Goal: Task Accomplishment & Management: Use online tool/utility

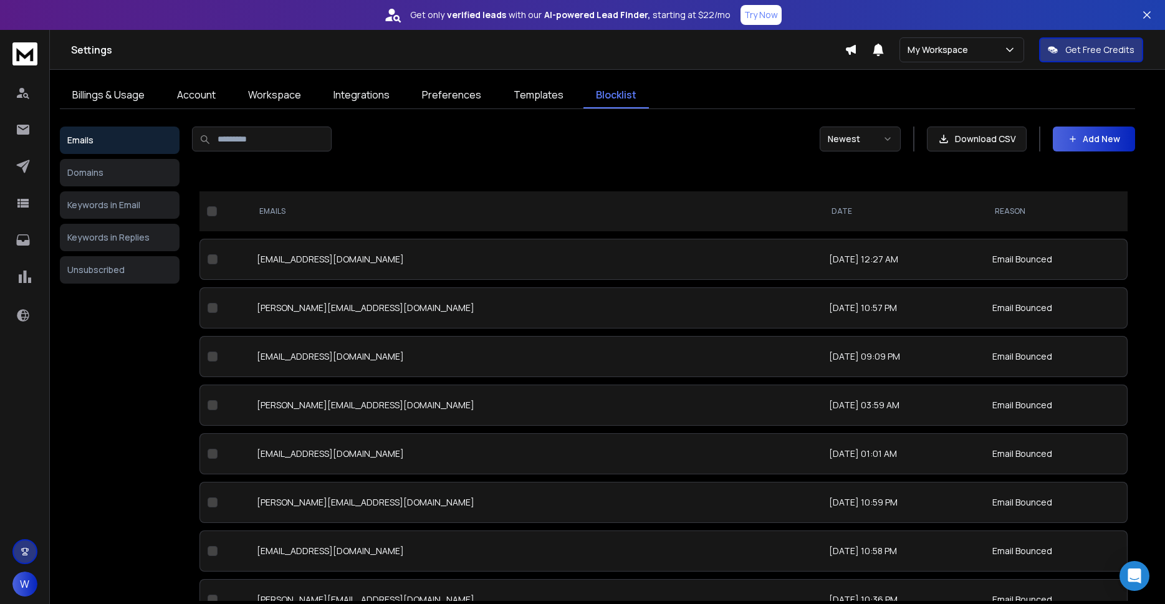
click at [85, 170] on button "Domains" at bounding box center [120, 172] width 120 height 27
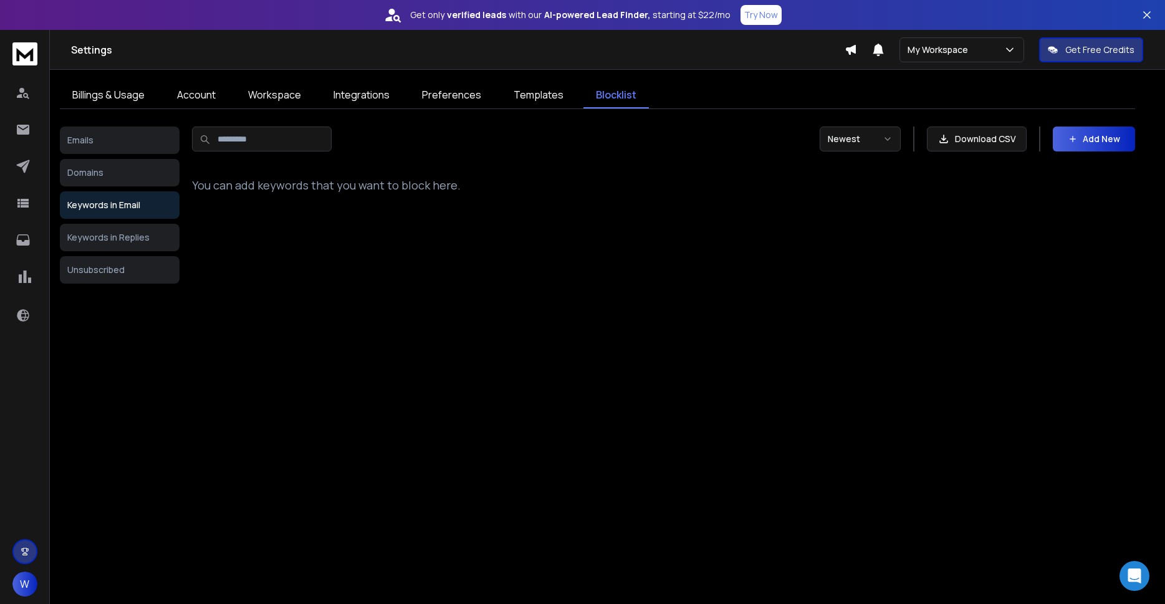
click at [79, 204] on email "Keywords in Email" at bounding box center [120, 204] width 120 height 27
click at [88, 238] on replies "Keywords in Replies" at bounding box center [120, 237] width 120 height 27
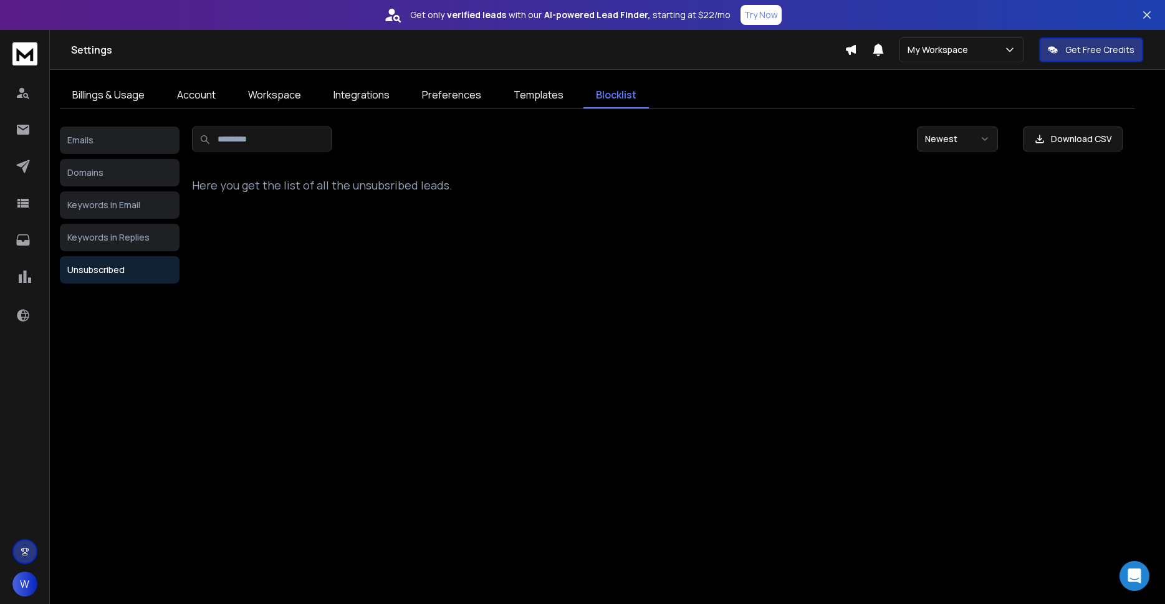
click at [93, 274] on button "Unsubscribed" at bounding box center [120, 269] width 120 height 27
click at [75, 135] on button "Emails" at bounding box center [120, 140] width 120 height 27
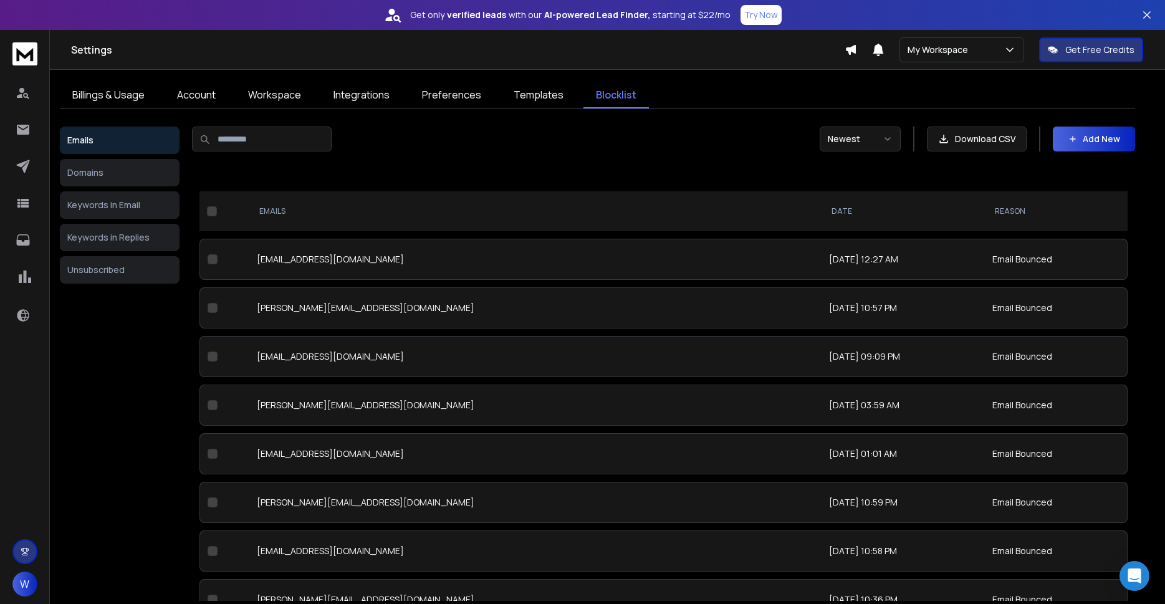
click at [529, 96] on link "Templates" at bounding box center [538, 95] width 75 height 26
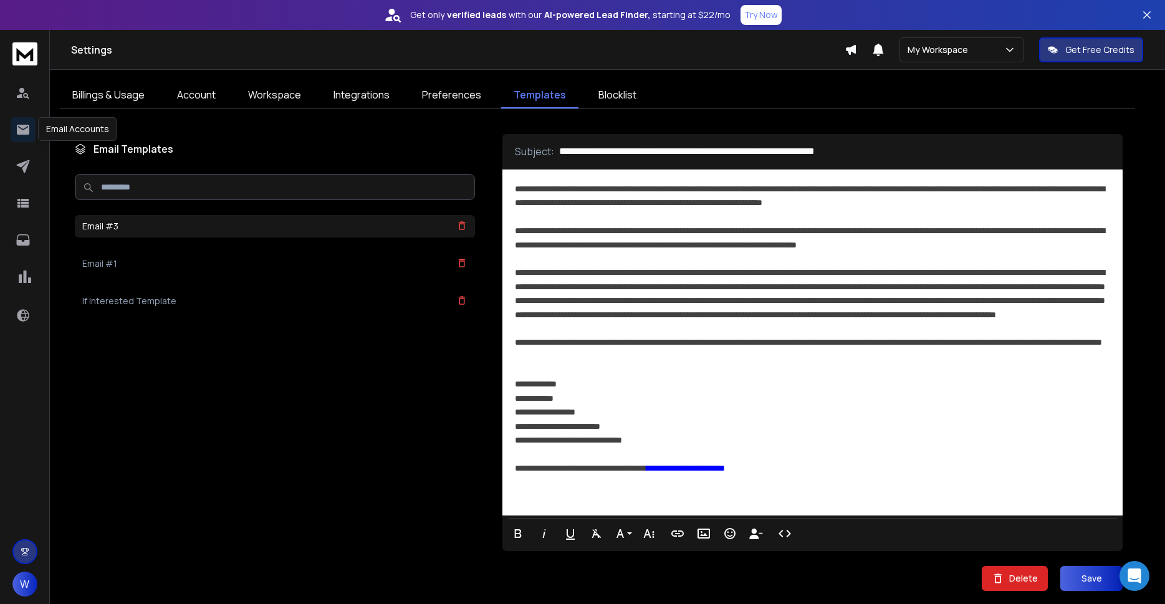
click at [22, 131] on icon at bounding box center [23, 130] width 12 height 10
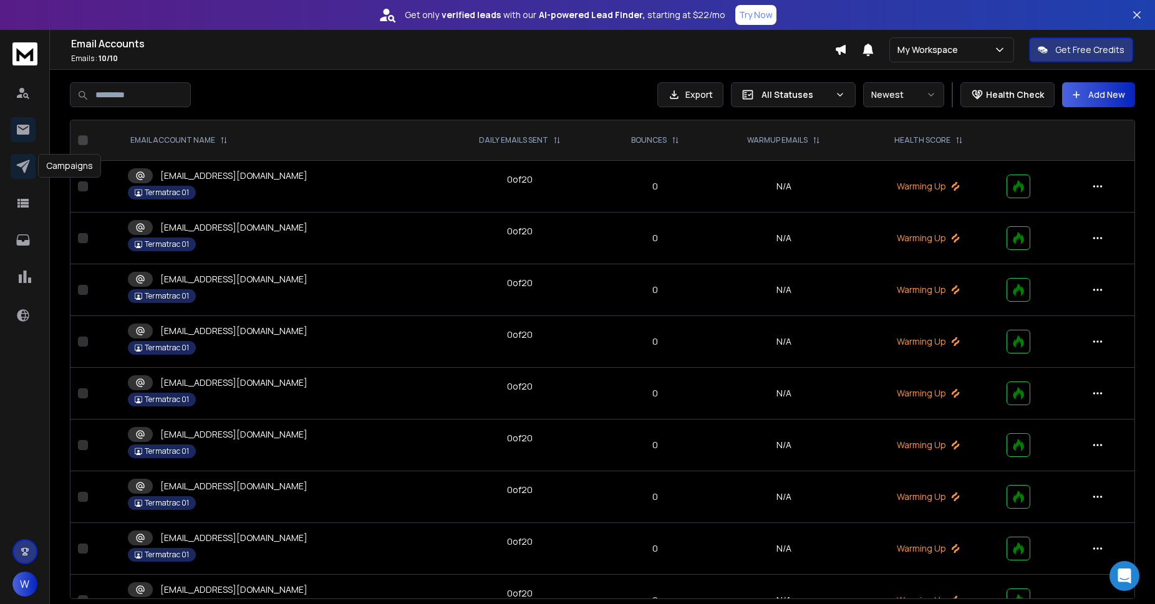
click at [19, 162] on icon at bounding box center [23, 166] width 15 height 15
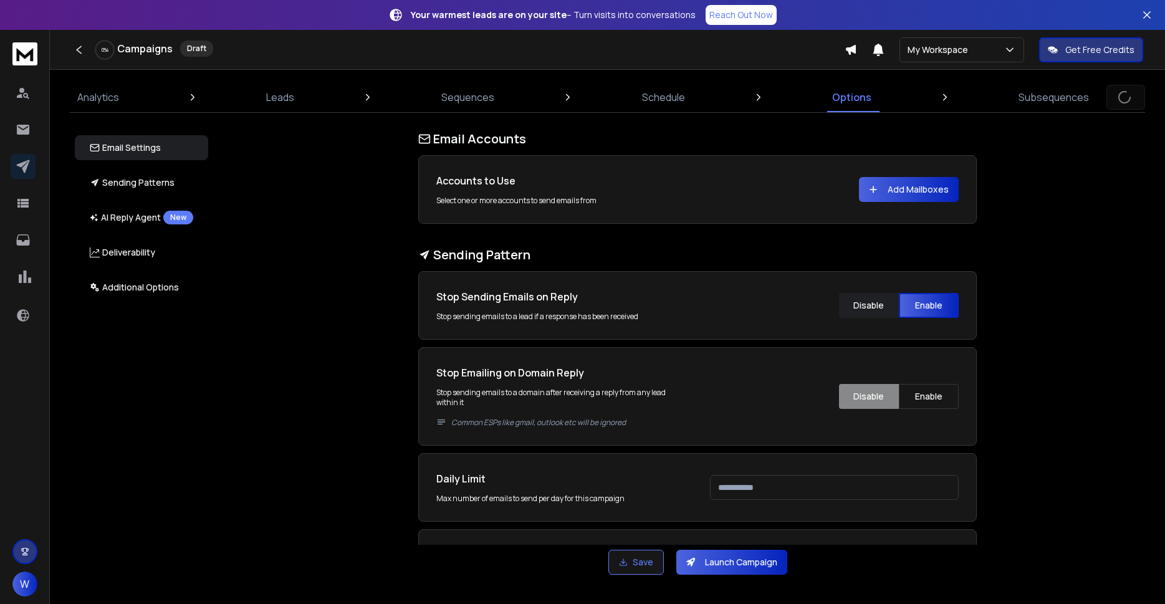
click at [244, 258] on div "Email Accounts Accounts to Use Select one or more accounts to send emails from …" at bounding box center [705, 337] width 954 height 415
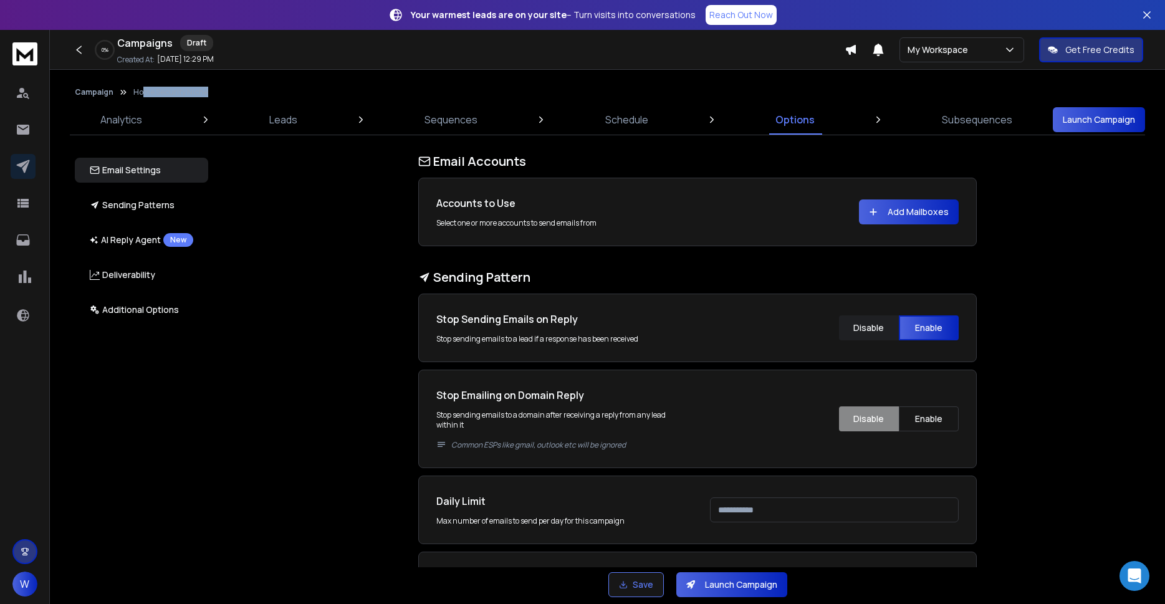
drag, startPoint x: 142, startPoint y: 95, endPoint x: 218, endPoint y: 95, distance: 75.4
click at [218, 95] on div "Campaign Home Security Niche" at bounding box center [607, 92] width 1065 height 10
click at [106, 92] on button "Campaign" at bounding box center [94, 92] width 39 height 10
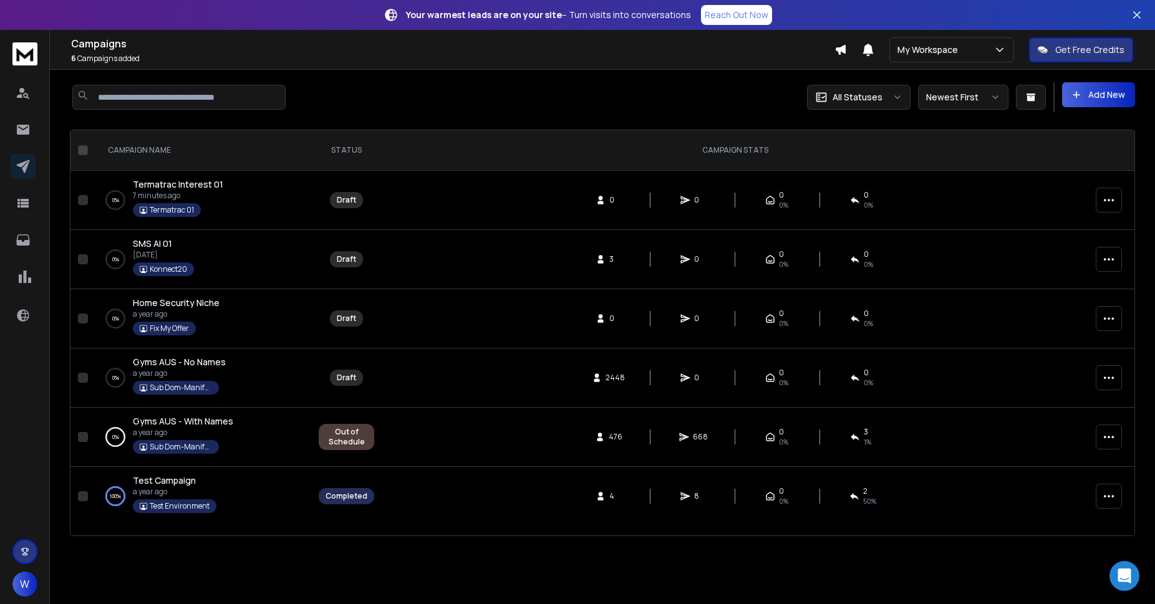
click at [943, 17] on div "Your warmest leads are on your site – Turn visits into conversations Reach Out …" at bounding box center [577, 15] width 1155 height 30
click at [1136, 14] on icon at bounding box center [1136, 14] width 7 height 7
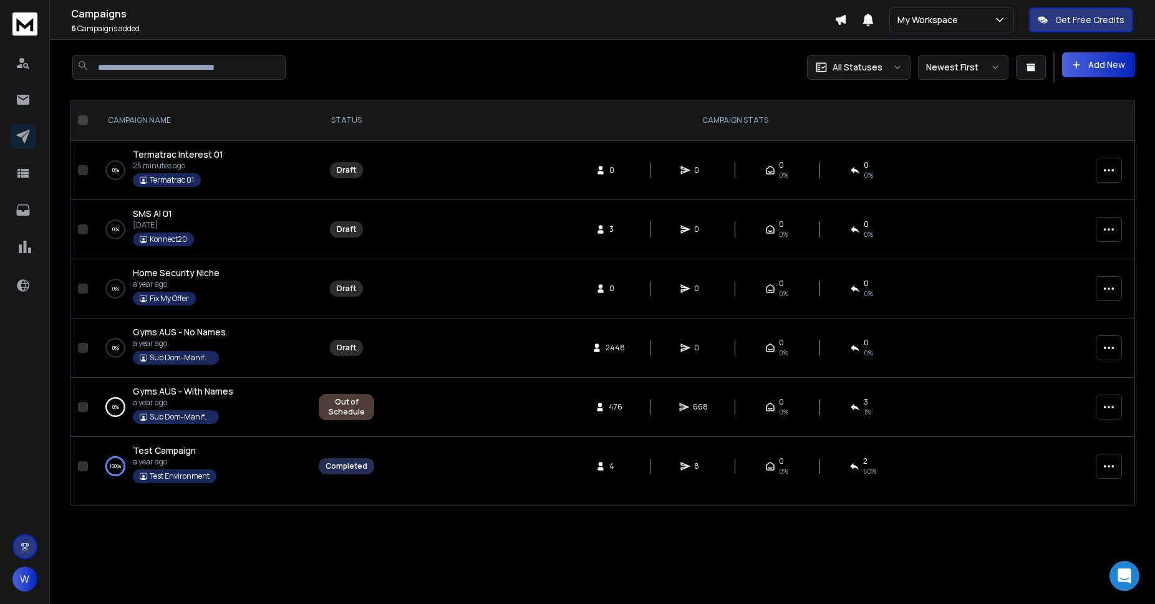
drag, startPoint x: 429, startPoint y: 91, endPoint x: 375, endPoint y: 89, distance: 54.3
click at [428, 90] on div "Campaigns 6 Campaigns Added All Statuses Newest First Add New CAMPAIGN NAME STA…" at bounding box center [602, 354] width 1065 height 604
click at [1128, 577] on icon "Open Intercom Messenger" at bounding box center [1124, 576] width 14 height 16
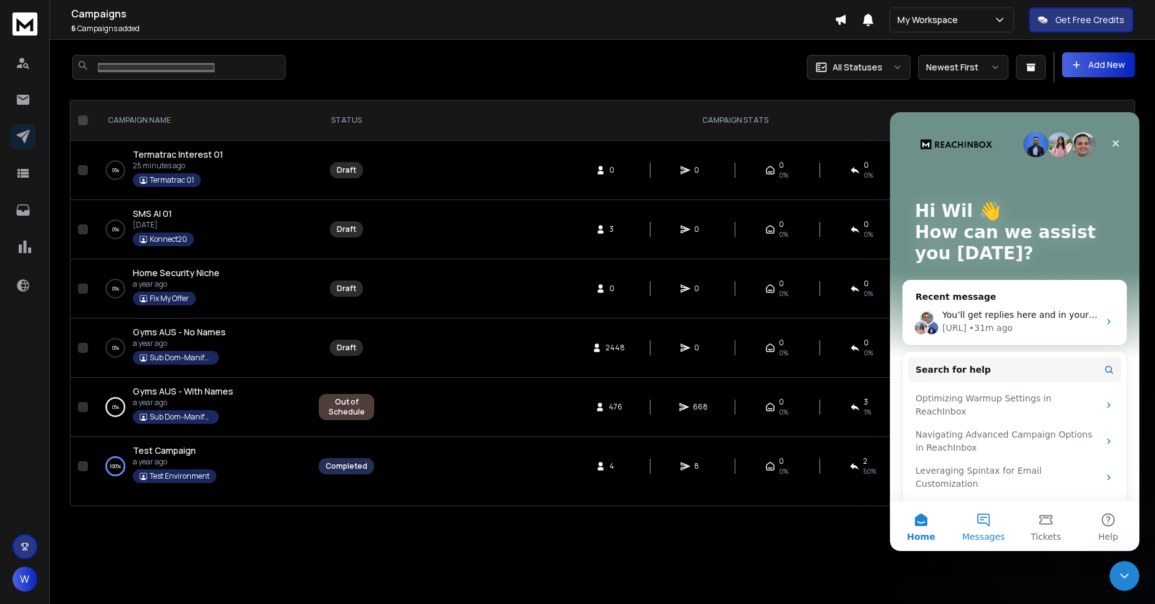
click at [987, 529] on button "Messages" at bounding box center [983, 526] width 62 height 50
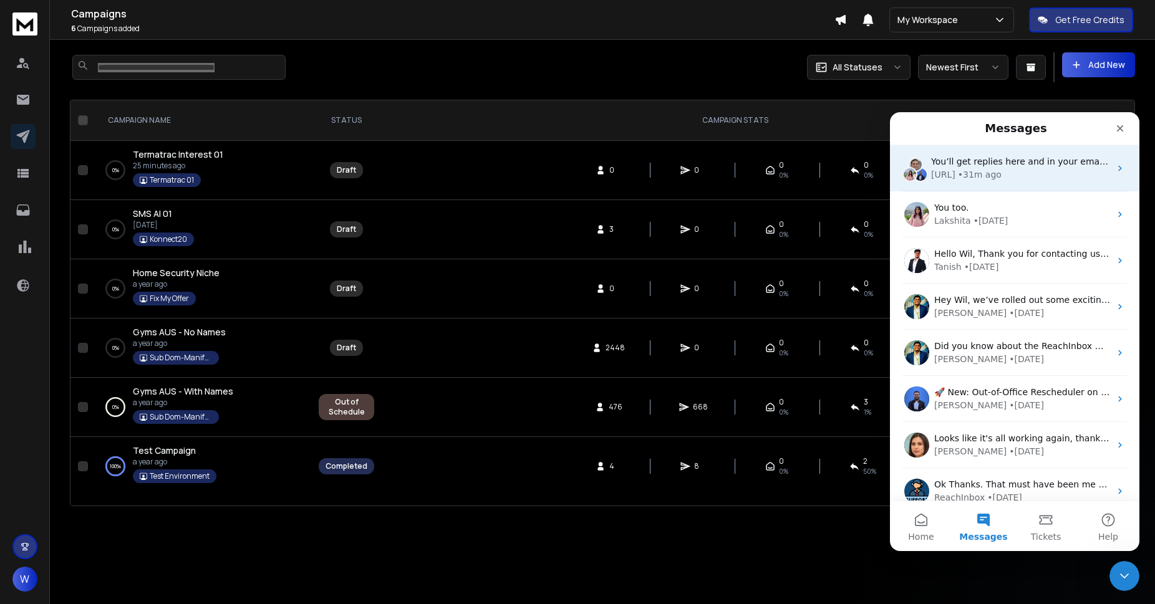
click at [973, 164] on span "You’ll get replies here and in your email: ✉️ [EMAIL_ADDRESS][DOMAIN_NAME] The …" at bounding box center [1175, 161] width 489 height 10
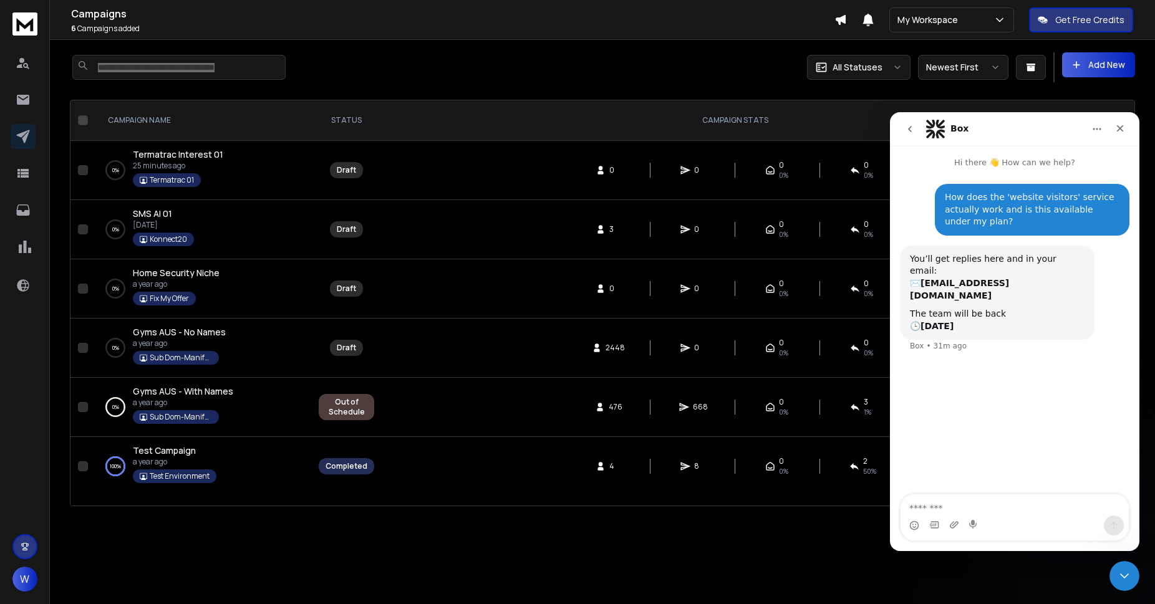
click at [992, 350] on div "How does the 'website visitors' service actually work and is this available und…" at bounding box center [1014, 332] width 249 height 327
click at [938, 131] on img "Intercom messenger" at bounding box center [935, 129] width 20 height 20
click at [1123, 572] on icon "Close Intercom Messenger" at bounding box center [1122, 574] width 15 height 15
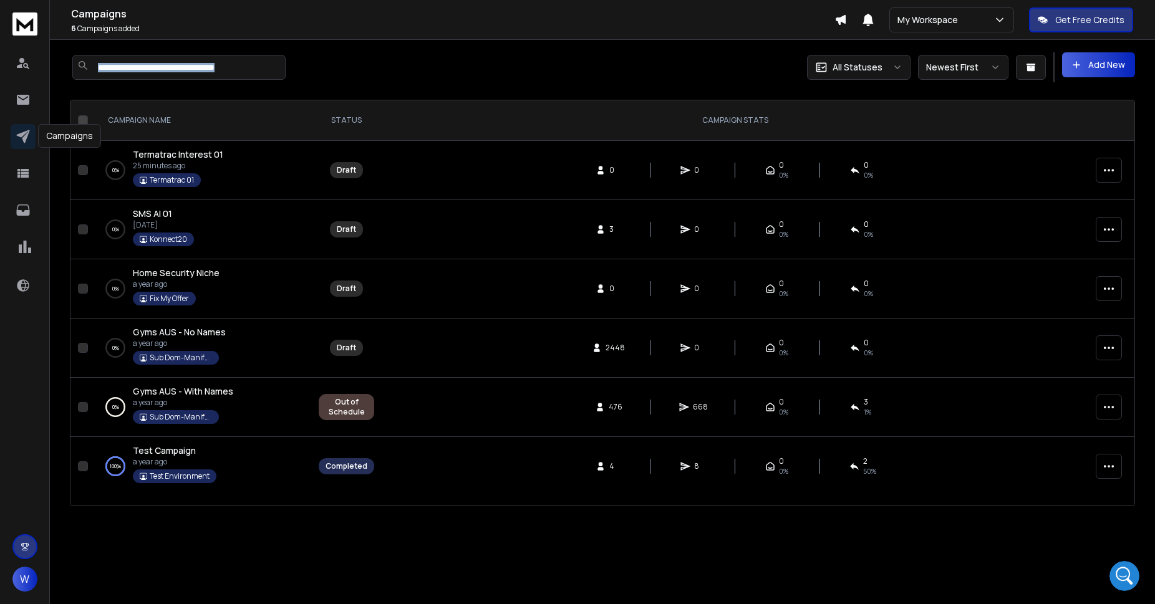
click at [26, 140] on icon at bounding box center [22, 136] width 13 height 13
click at [223, 171] on div "0 % Termatrac Interest 01 25 minutes ago Termatrac 01" at bounding box center [201, 170] width 193 height 44
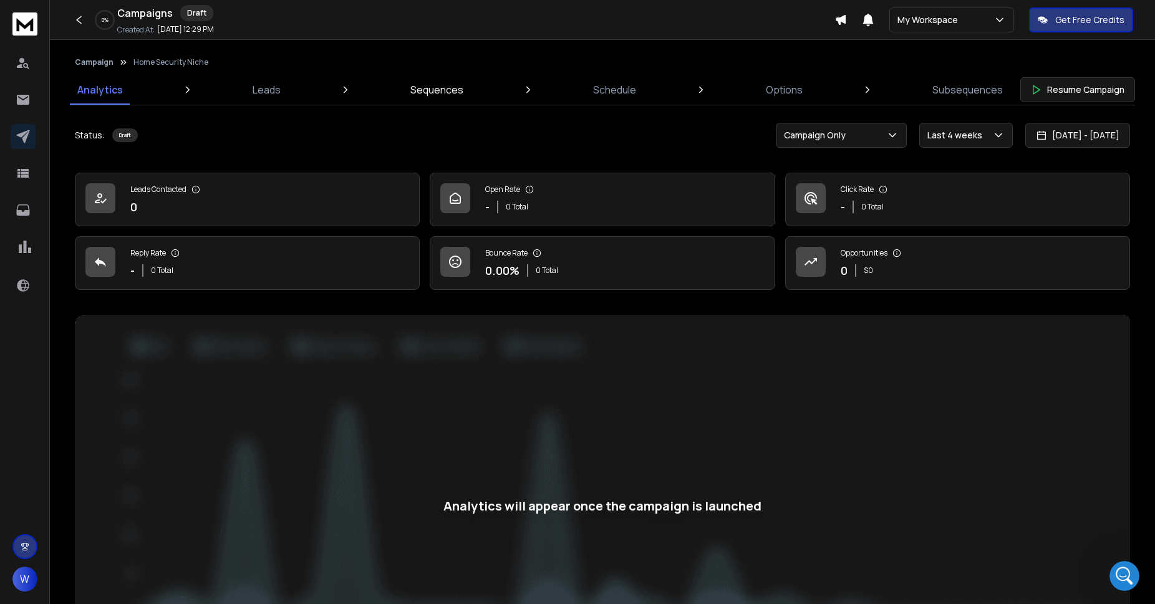
click at [433, 89] on p "Sequences" at bounding box center [436, 89] width 53 height 15
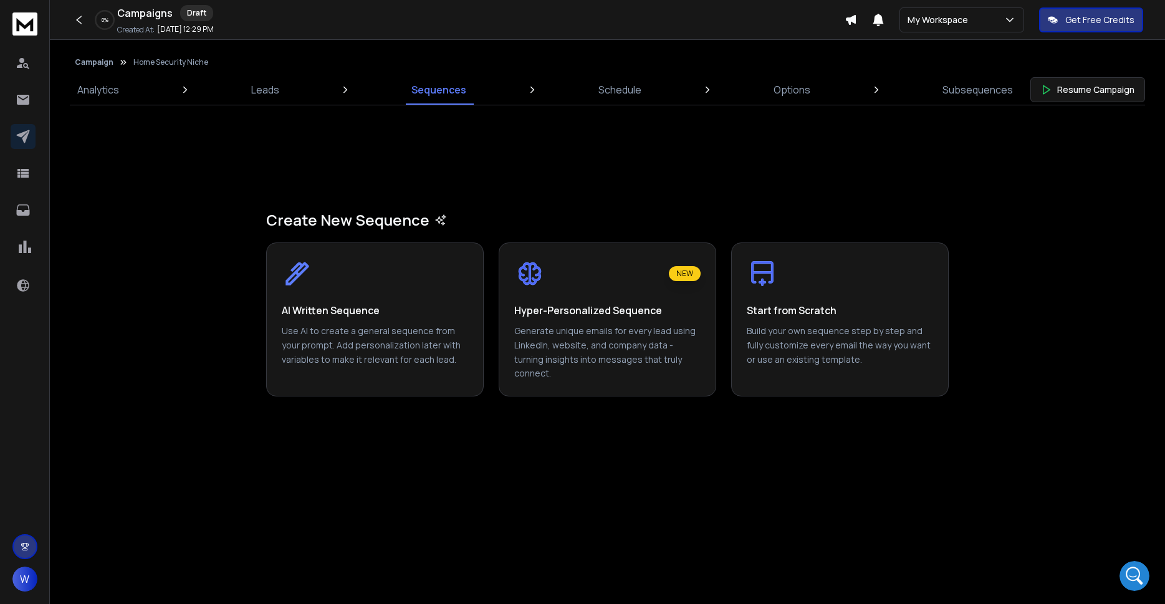
click at [601, 319] on div "NEW Hyper-Personalized Sequence Generate unique emails for every lead using Lin…" at bounding box center [607, 319] width 216 height 153
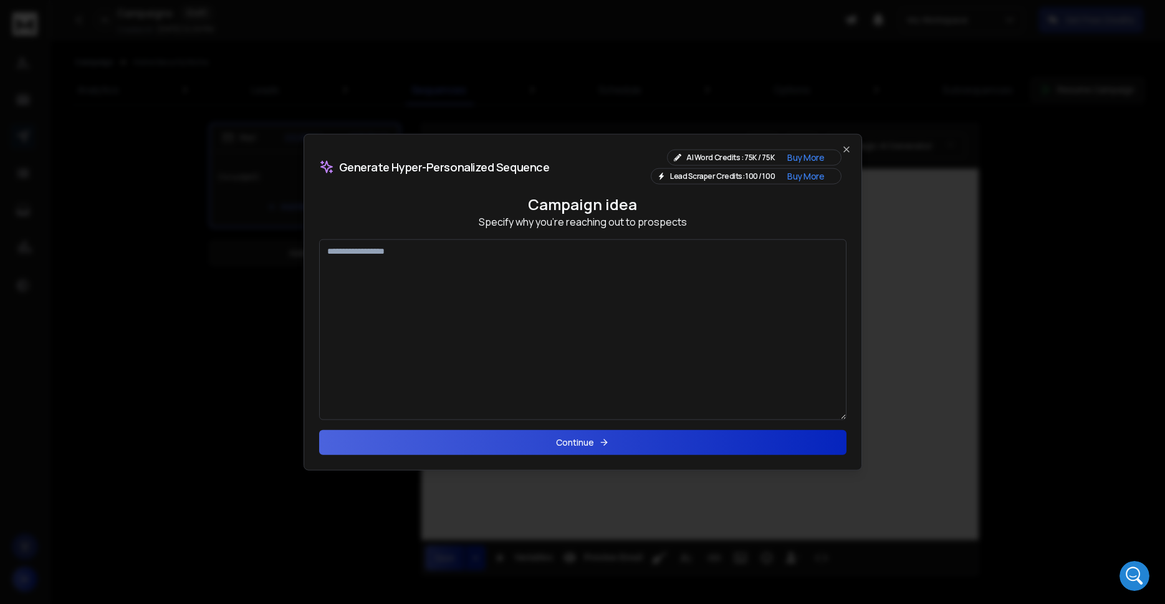
click at [502, 304] on textarea at bounding box center [582, 329] width 527 height 181
click at [605, 334] on textarea at bounding box center [582, 329] width 527 height 181
paste textarea "**********"
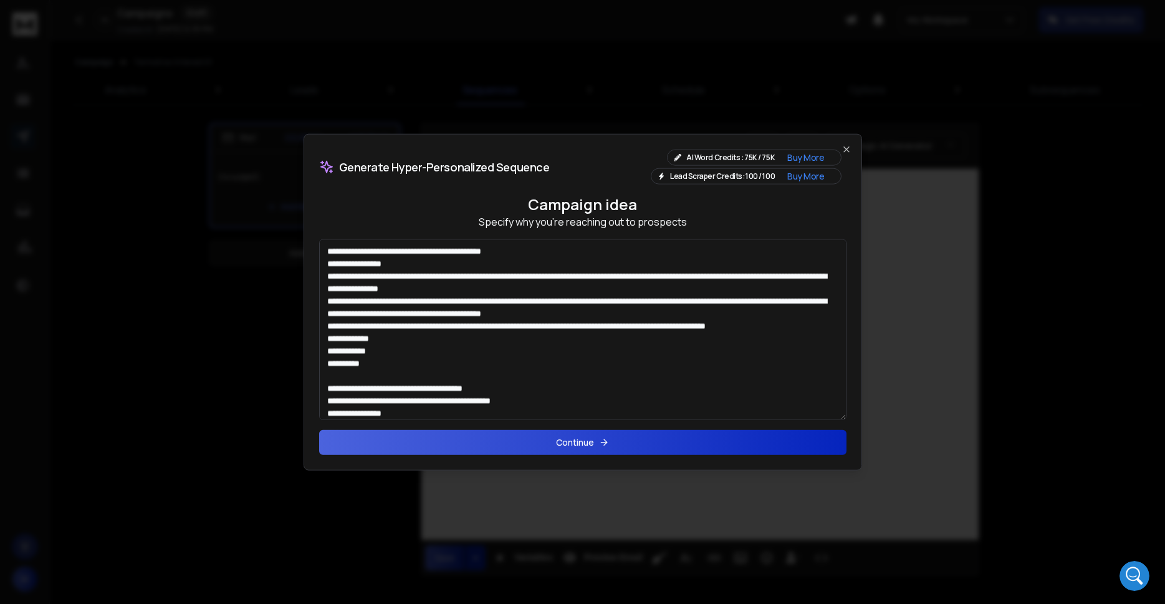
drag, startPoint x: 408, startPoint y: 264, endPoint x: 296, endPoint y: 253, distance: 112.8
click at [319, 253] on textarea at bounding box center [582, 329] width 527 height 181
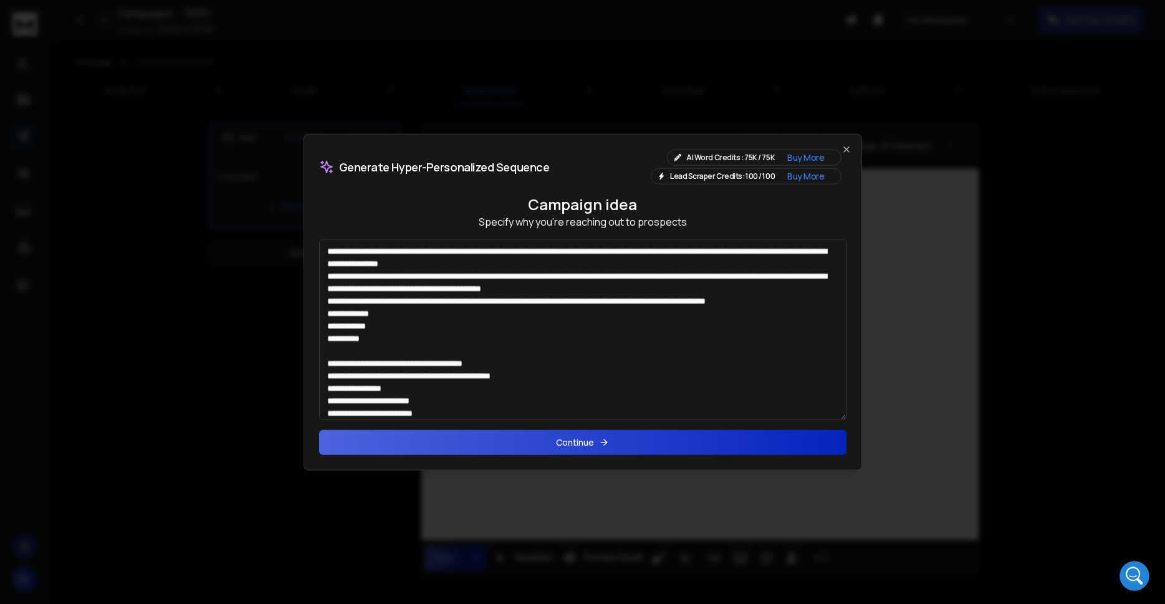
drag, startPoint x: 381, startPoint y: 342, endPoint x: 293, endPoint y: 302, distance: 96.8
click at [319, 302] on textarea at bounding box center [582, 329] width 527 height 181
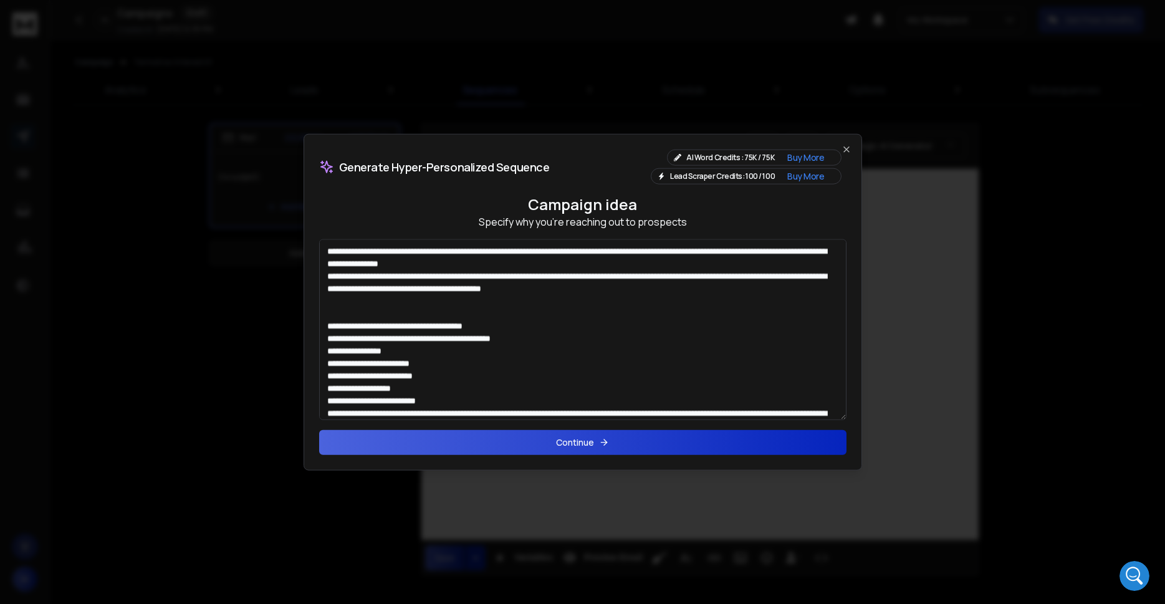
drag, startPoint x: 408, startPoint y: 350, endPoint x: 279, endPoint y: 313, distance: 133.8
click at [319, 313] on textarea at bounding box center [582, 329] width 527 height 181
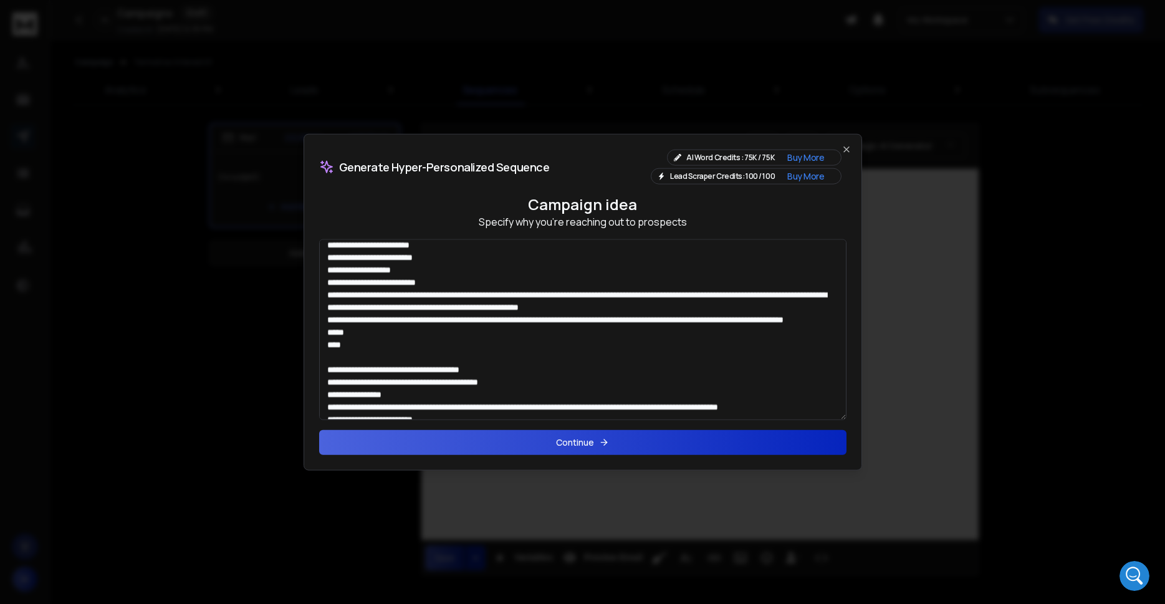
scroll to position [95, 0]
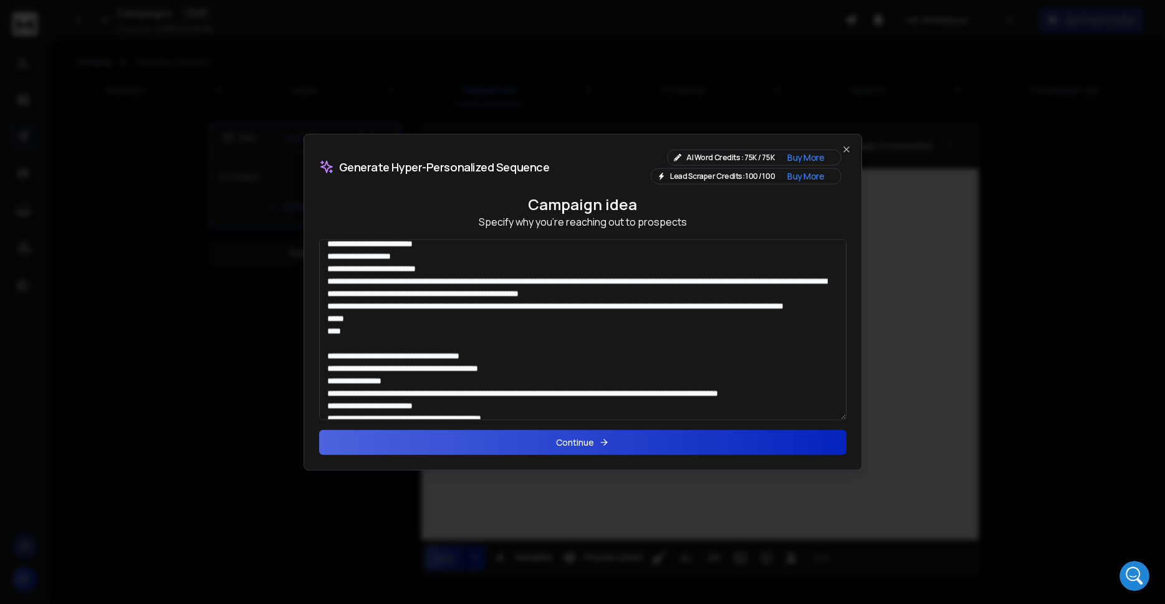
drag, startPoint x: 354, startPoint y: 344, endPoint x: 507, endPoint y: 312, distance: 156.6
click at [507, 312] on textarea at bounding box center [582, 329] width 527 height 181
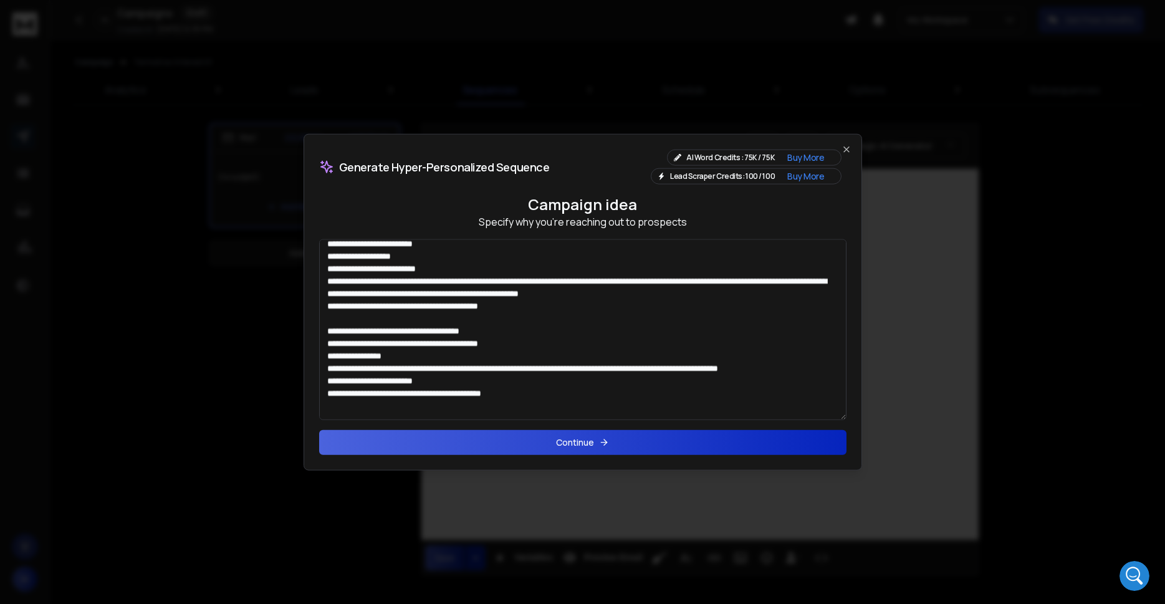
drag, startPoint x: 400, startPoint y: 357, endPoint x: 297, endPoint y: 321, distance: 108.5
click at [319, 321] on textarea at bounding box center [582, 329] width 527 height 181
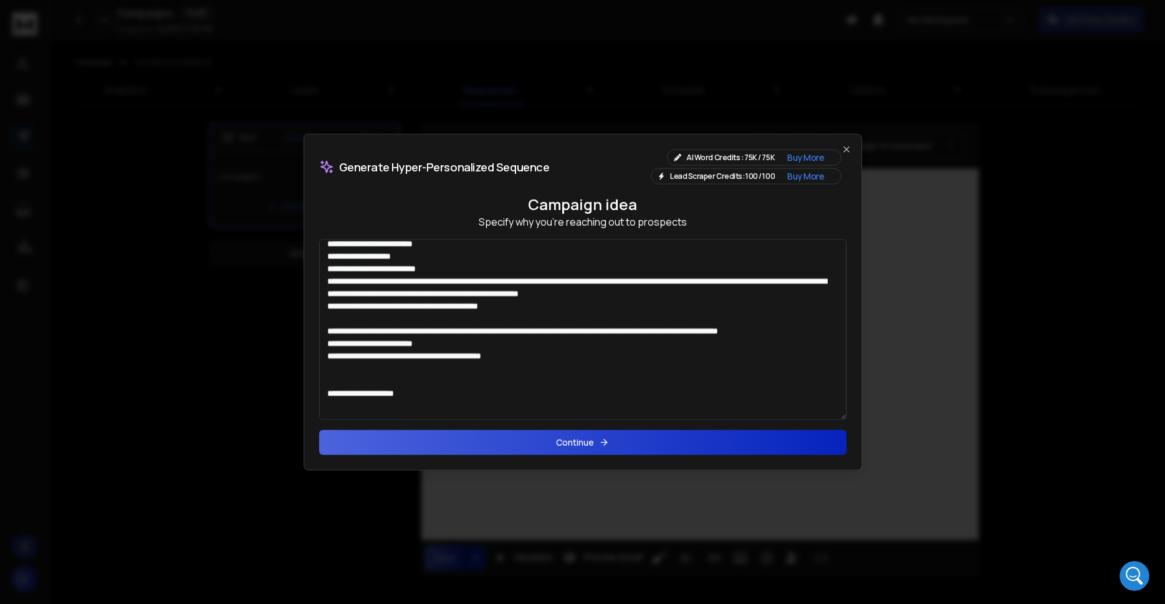
click at [373, 379] on textarea at bounding box center [582, 329] width 527 height 181
click at [364, 388] on textarea at bounding box center [582, 329] width 527 height 181
click at [338, 403] on textarea at bounding box center [582, 329] width 527 height 181
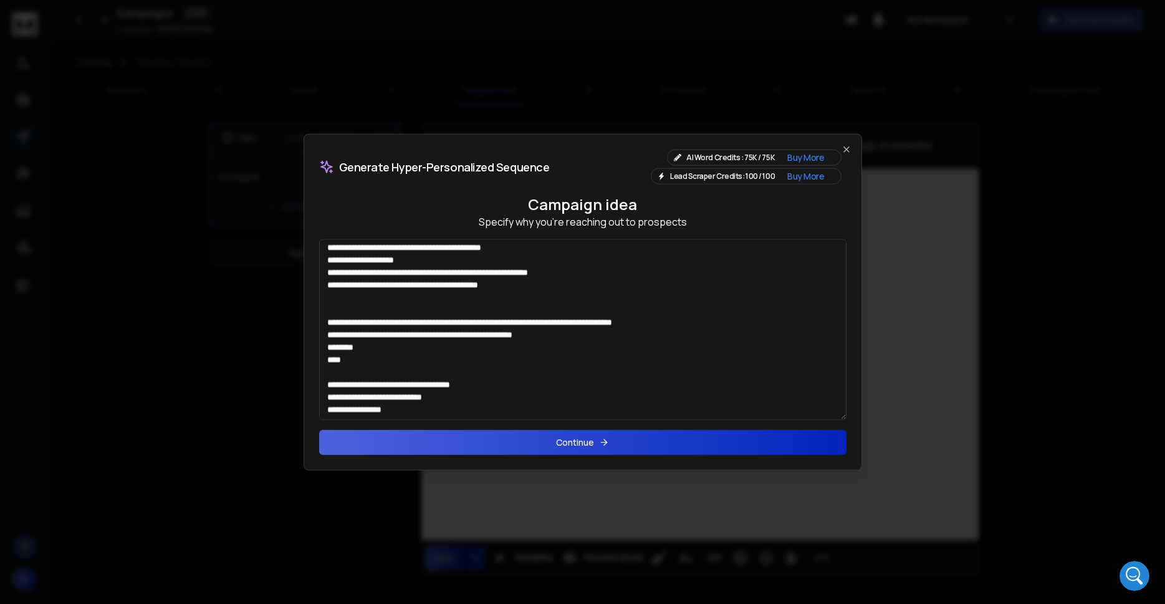
scroll to position [190, 0]
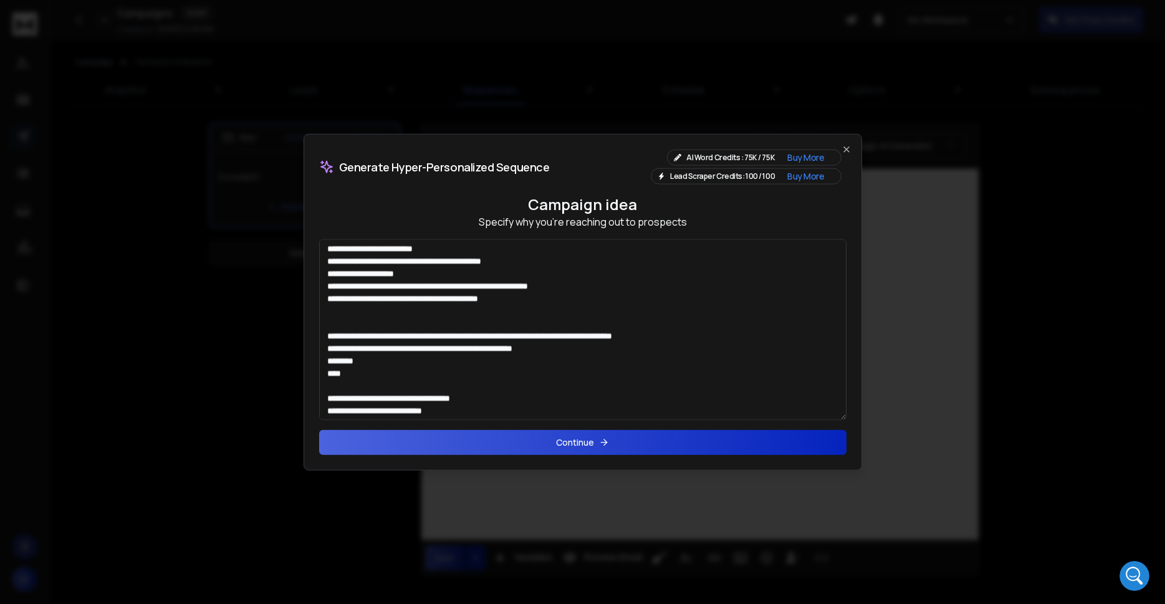
click at [367, 320] on textarea at bounding box center [582, 329] width 527 height 181
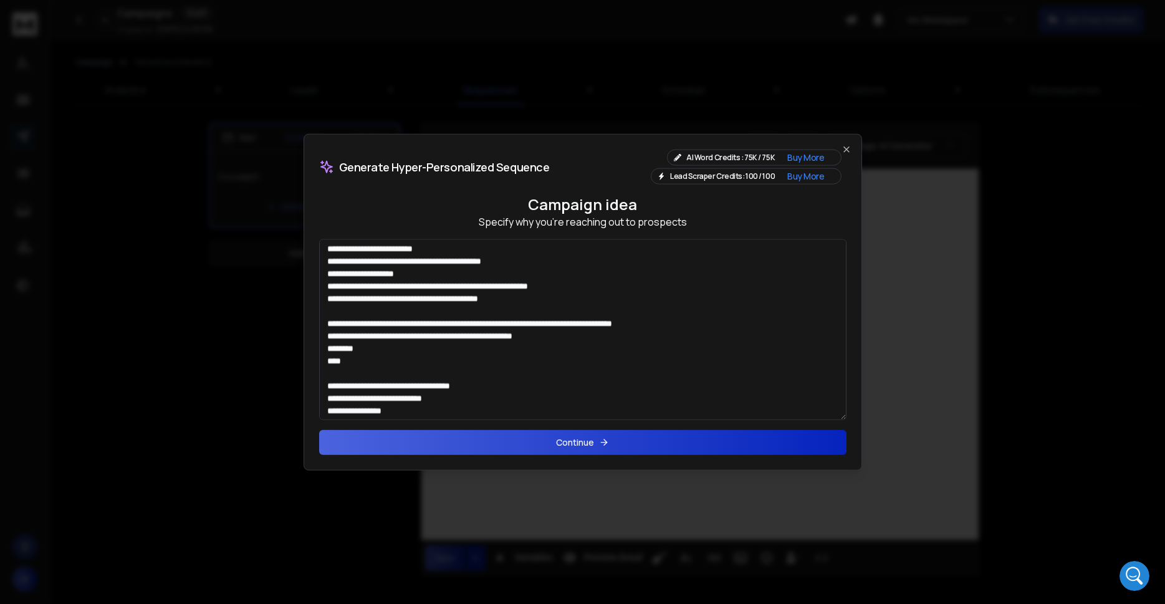
drag, startPoint x: 327, startPoint y: 335, endPoint x: 352, endPoint y: 362, distance: 36.6
click at [352, 362] on textarea at bounding box center [582, 329] width 527 height 181
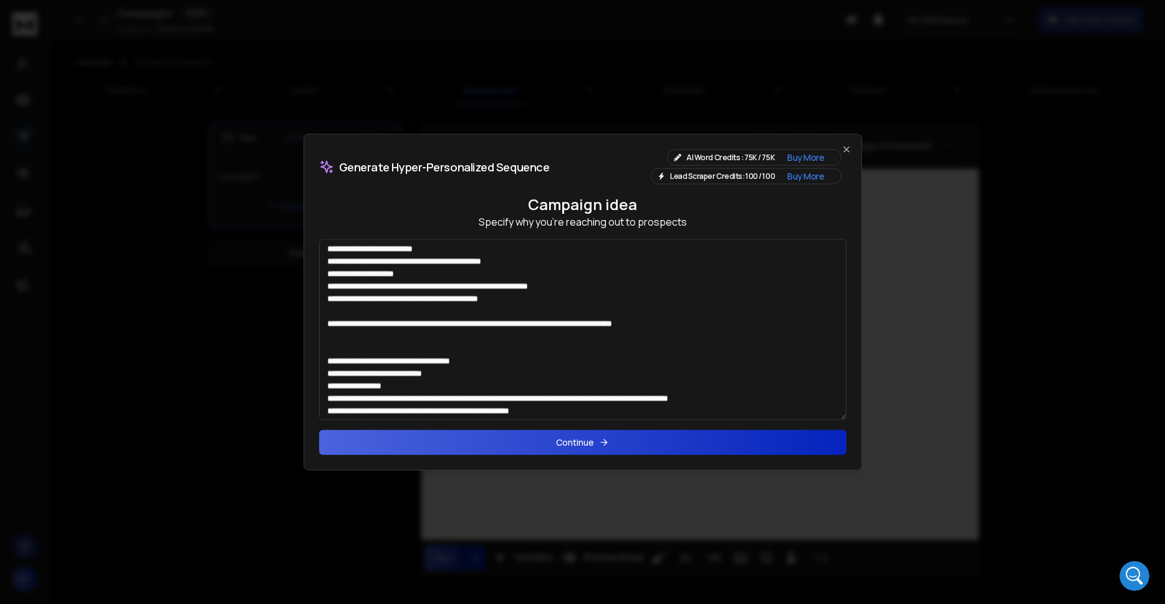
drag, startPoint x: 405, startPoint y: 383, endPoint x: 296, endPoint y: 362, distance: 111.0
click at [319, 362] on textarea at bounding box center [582, 329] width 527 height 181
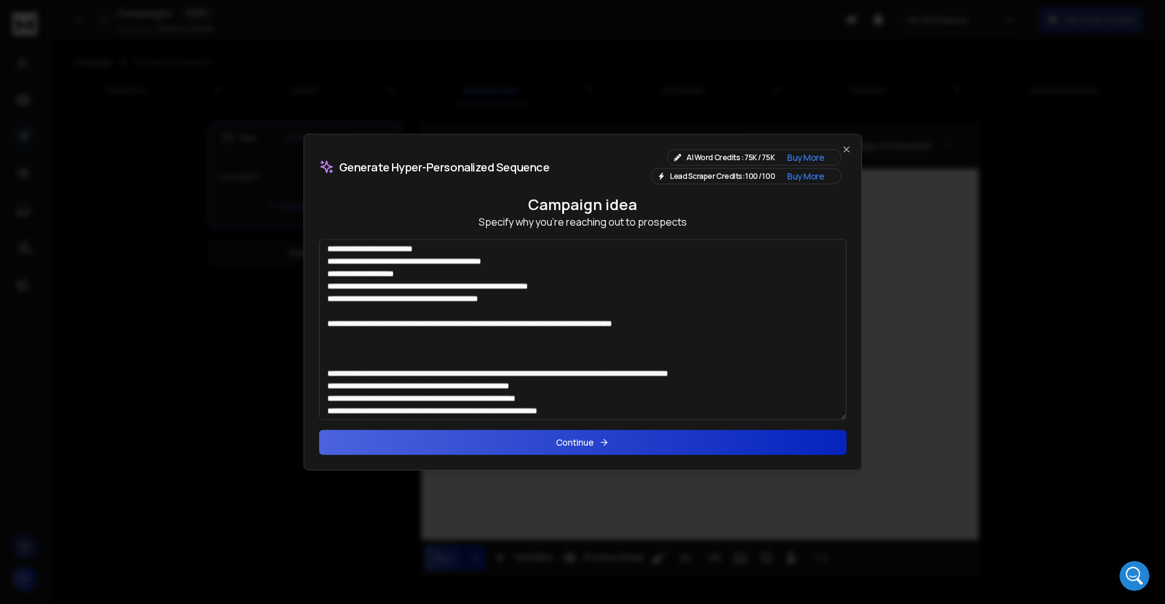
click at [332, 344] on textarea at bounding box center [582, 329] width 527 height 181
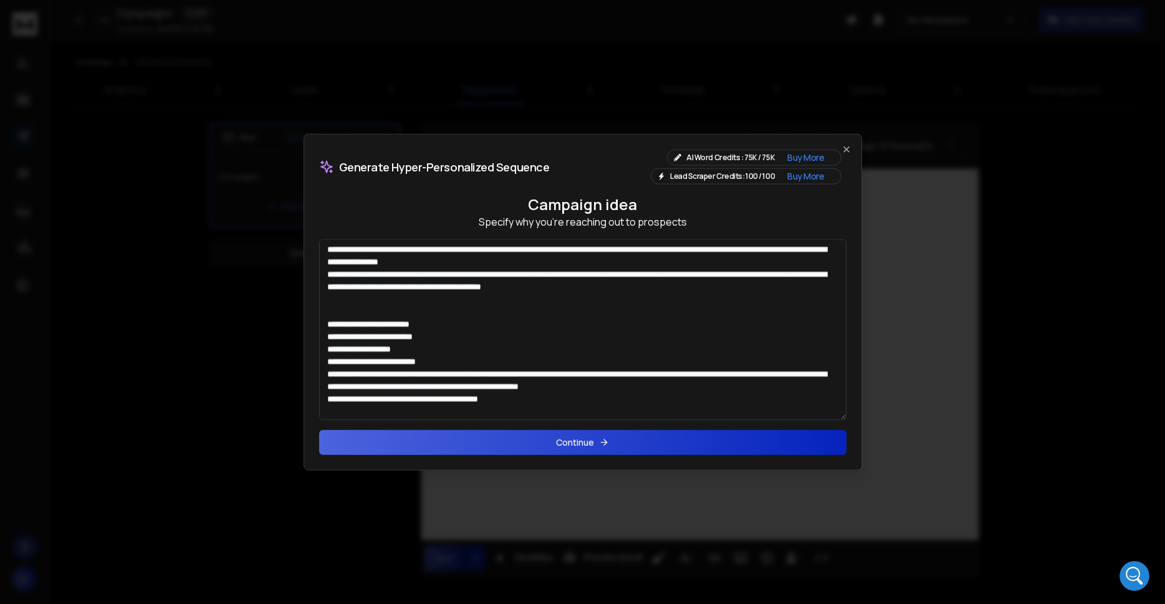
scroll to position [0, 0]
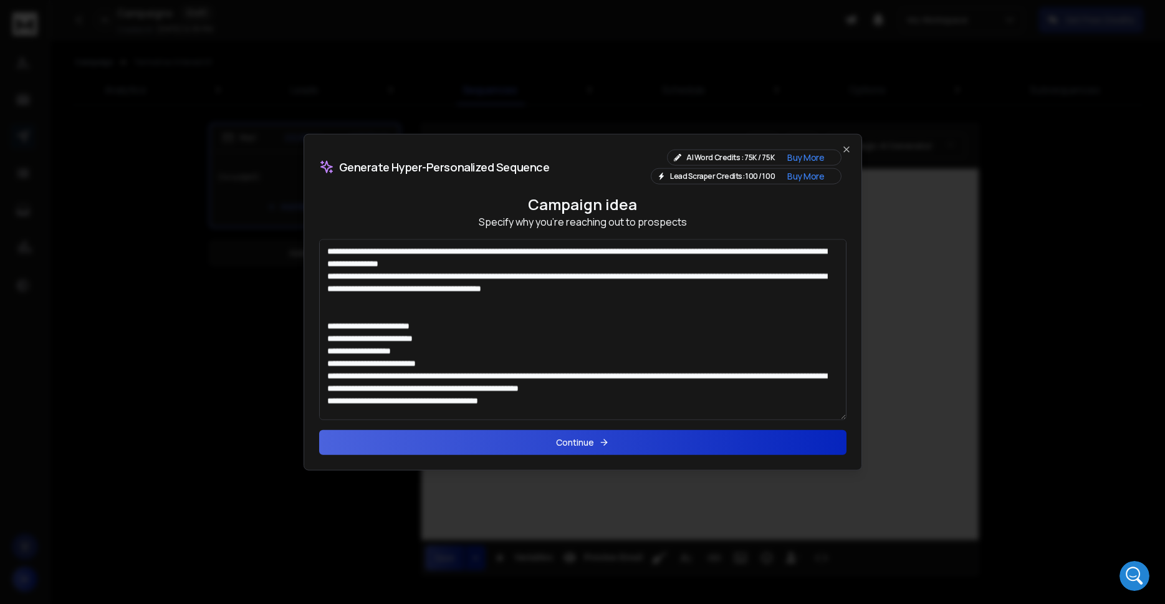
click at [342, 301] on textarea at bounding box center [582, 329] width 527 height 181
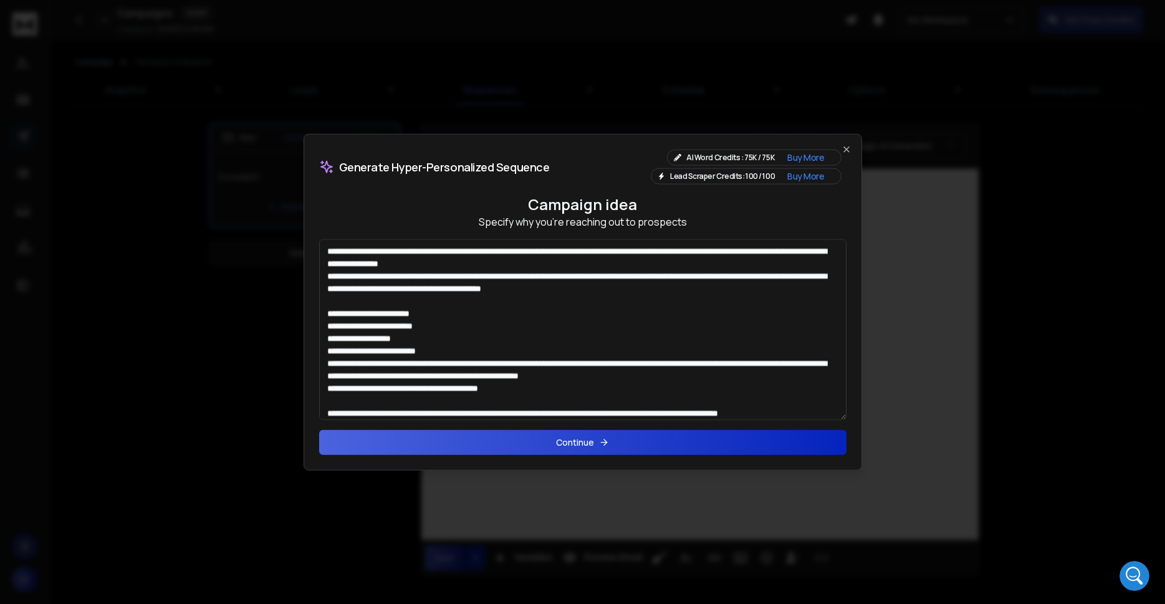
type textarea "**********"
click at [574, 441] on button "Continue" at bounding box center [582, 442] width 527 height 25
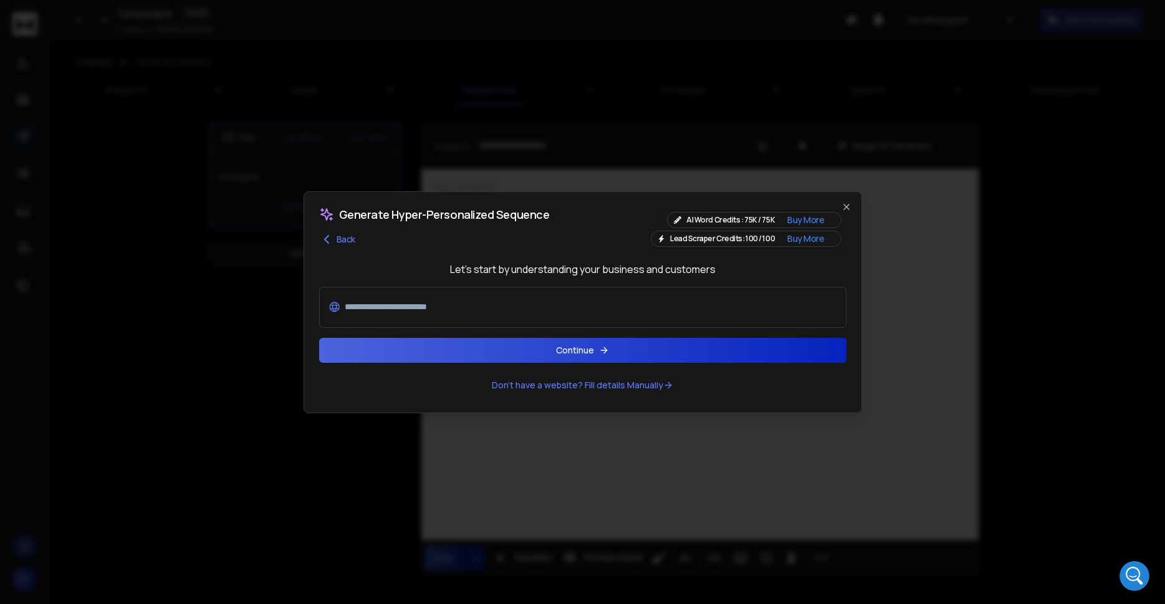
click at [389, 307] on input "url" at bounding box center [582, 307] width 527 height 41
type input "**********"
click at [446, 347] on button "Continue" at bounding box center [582, 350] width 527 height 25
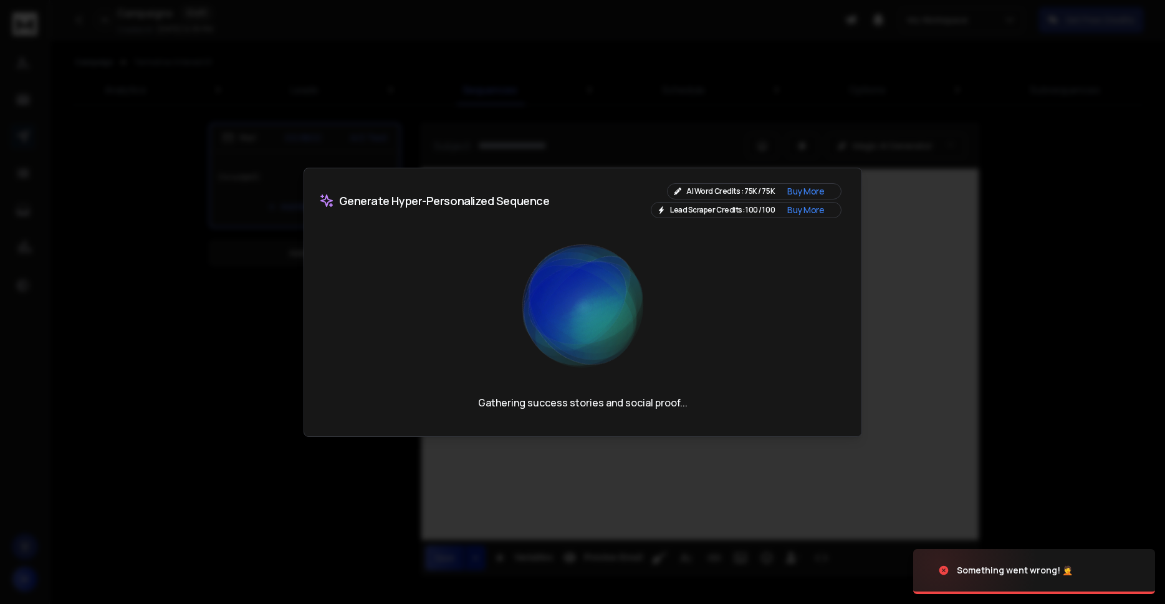
click at [965, 595] on ol "Something went wrong! 🤦" at bounding box center [1034, 571] width 262 height 65
drag, startPoint x: 994, startPoint y: 571, endPoint x: 1037, endPoint y: 564, distance: 43.6
click at [995, 571] on div "Something went wrong! 🤦" at bounding box center [1015, 570] width 116 height 12
click at [1052, 564] on div "Something went wrong! 🤦" at bounding box center [1015, 570] width 116 height 12
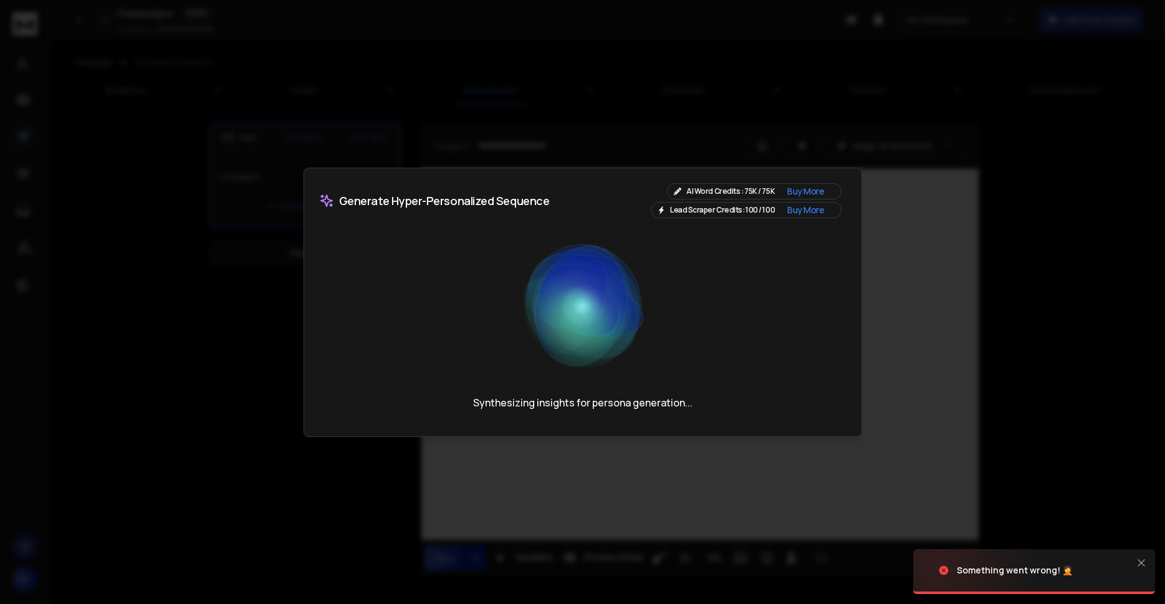
click at [1071, 566] on div "Something went wrong! 🤦" at bounding box center [1005, 570] width 165 height 42
click at [1074, 566] on div "Something went wrong! 🤦" at bounding box center [1005, 570] width 165 height 42
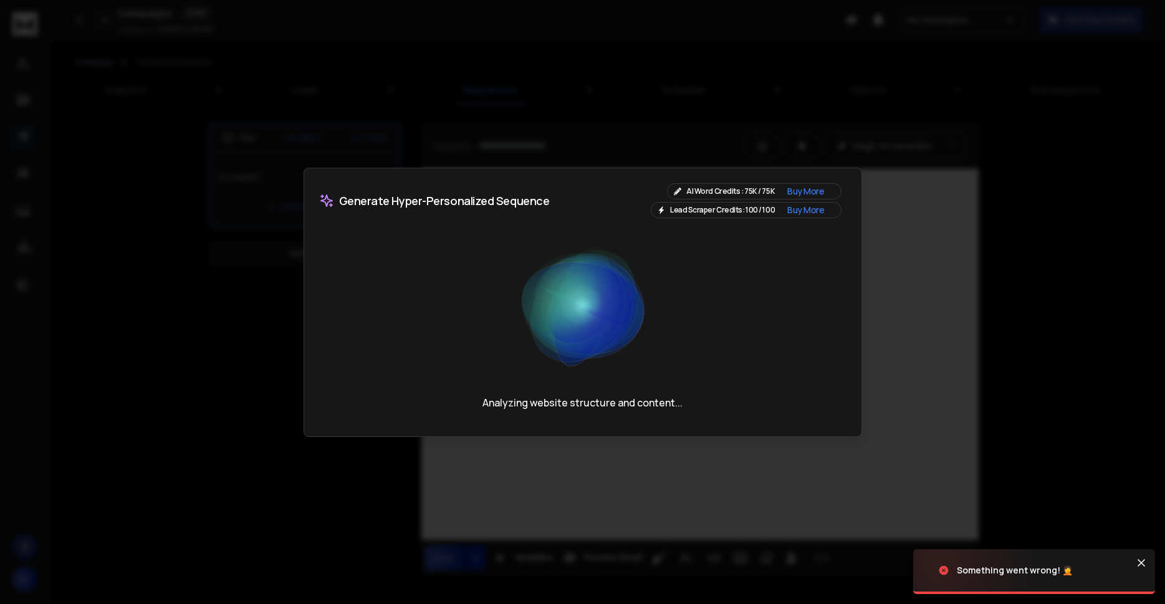
click at [1140, 563] on icon "Notifications (F8)" at bounding box center [1141, 563] width 12 height 12
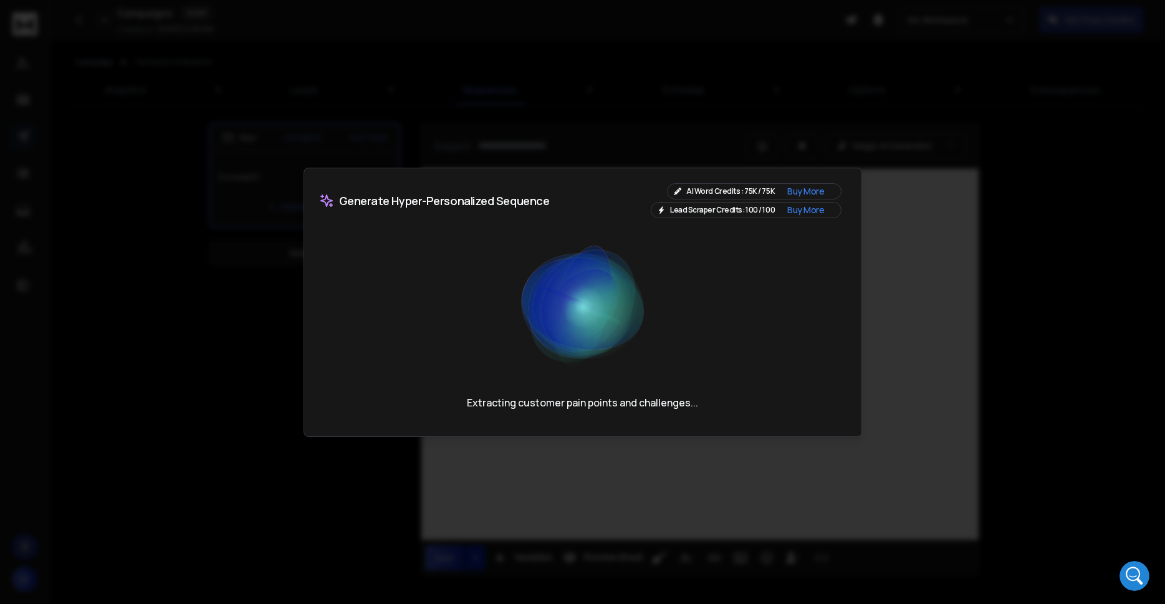
click at [1060, 169] on div at bounding box center [582, 302] width 1165 height 604
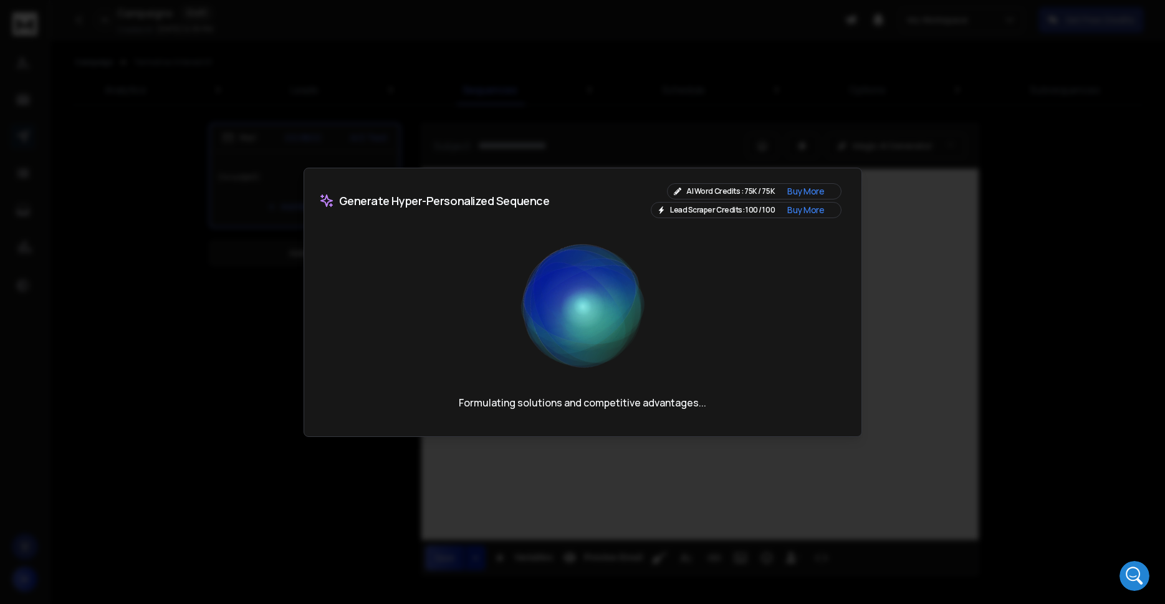
drag, startPoint x: 691, startPoint y: 266, endPoint x: 704, endPoint y: 262, distance: 12.9
click at [697, 264] on div at bounding box center [582, 306] width 527 height 156
click at [739, 281] on div at bounding box center [582, 306] width 527 height 156
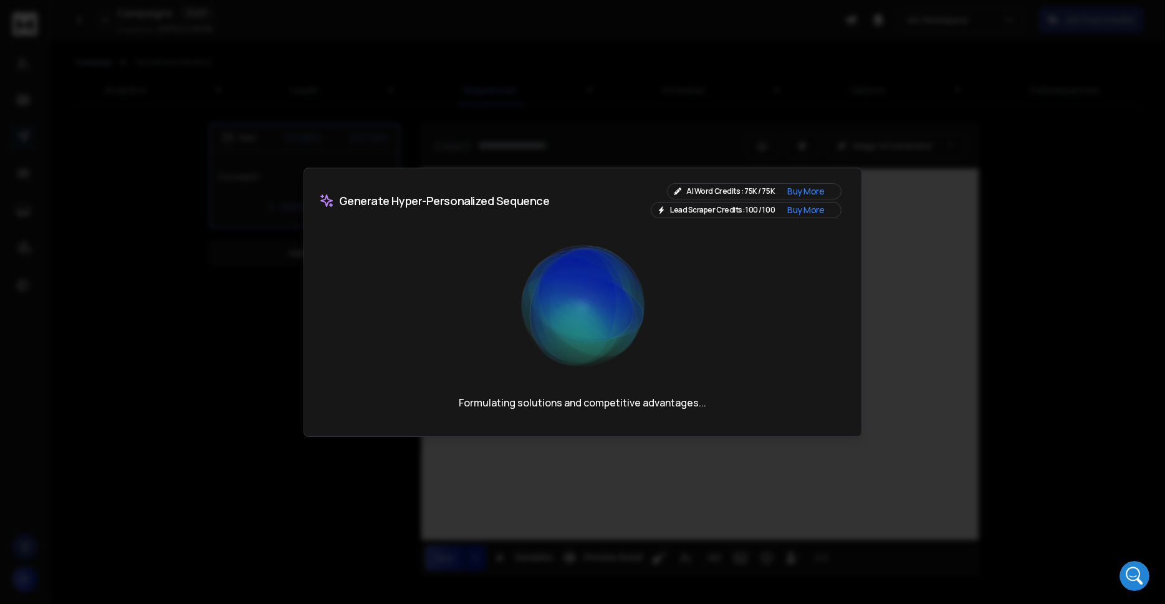
click at [265, 433] on div at bounding box center [582, 302] width 1165 height 604
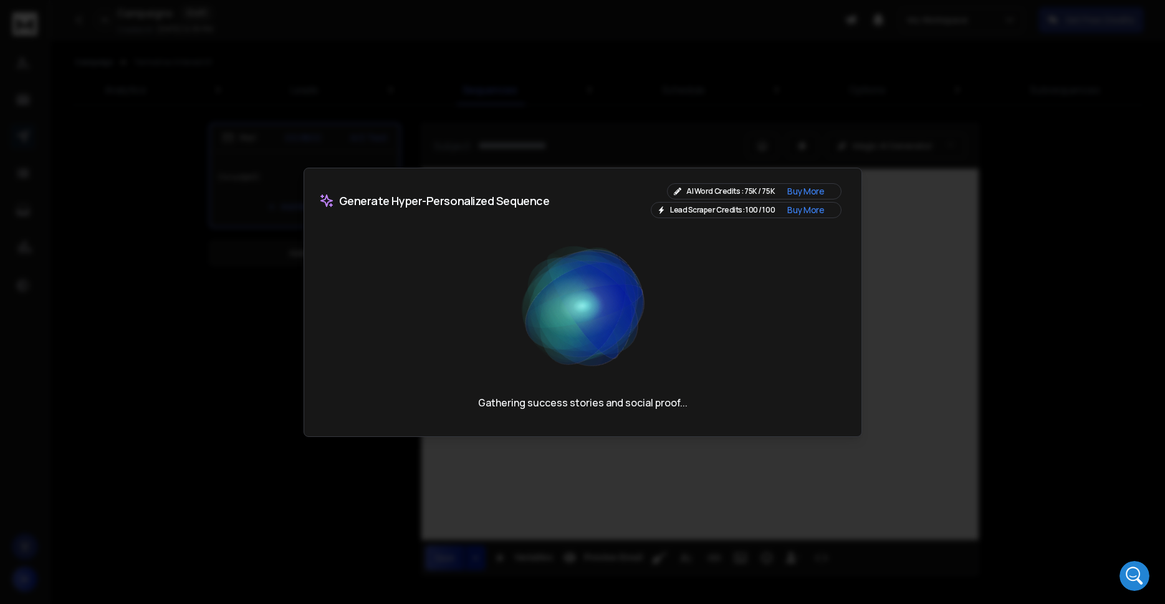
click at [298, 263] on div at bounding box center [582, 302] width 1165 height 604
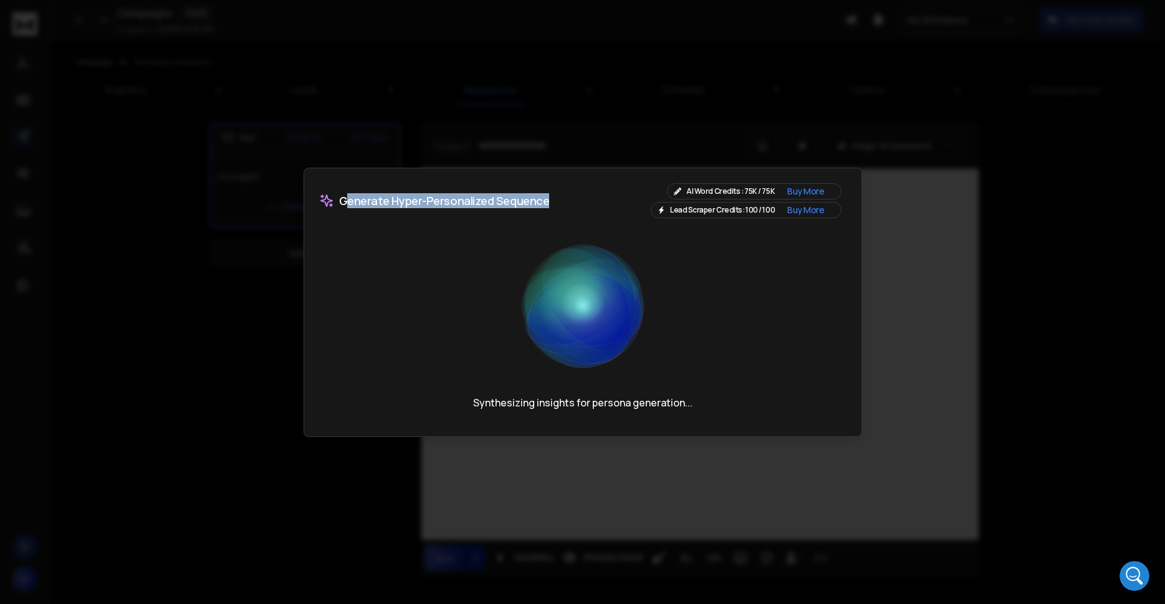
drag, startPoint x: 349, startPoint y: 200, endPoint x: 621, endPoint y: 205, distance: 272.5
click at [621, 205] on div "Generate Hyper-Personalized Sequence" at bounding box center [482, 200] width 327 height 15
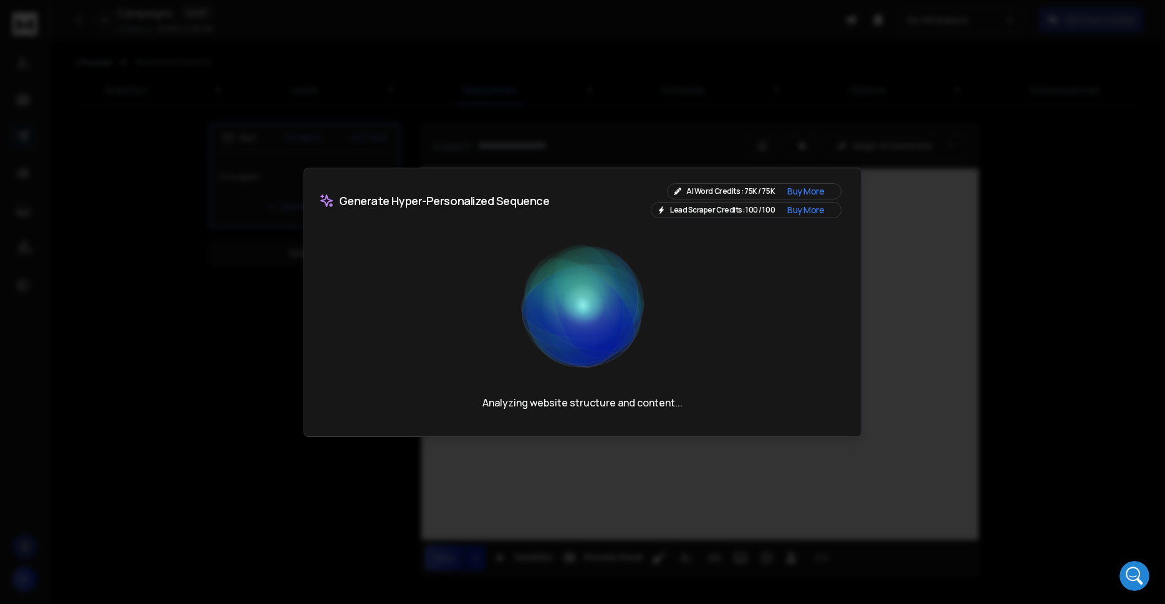
click at [597, 205] on div "Generate Hyper-Personalized Sequence" at bounding box center [482, 200] width 327 height 15
drag, startPoint x: 437, startPoint y: 208, endPoint x: 373, endPoint y: 208, distance: 64.2
click at [436, 206] on span "Generate Hyper-Personalized Sequence" at bounding box center [444, 200] width 211 height 11
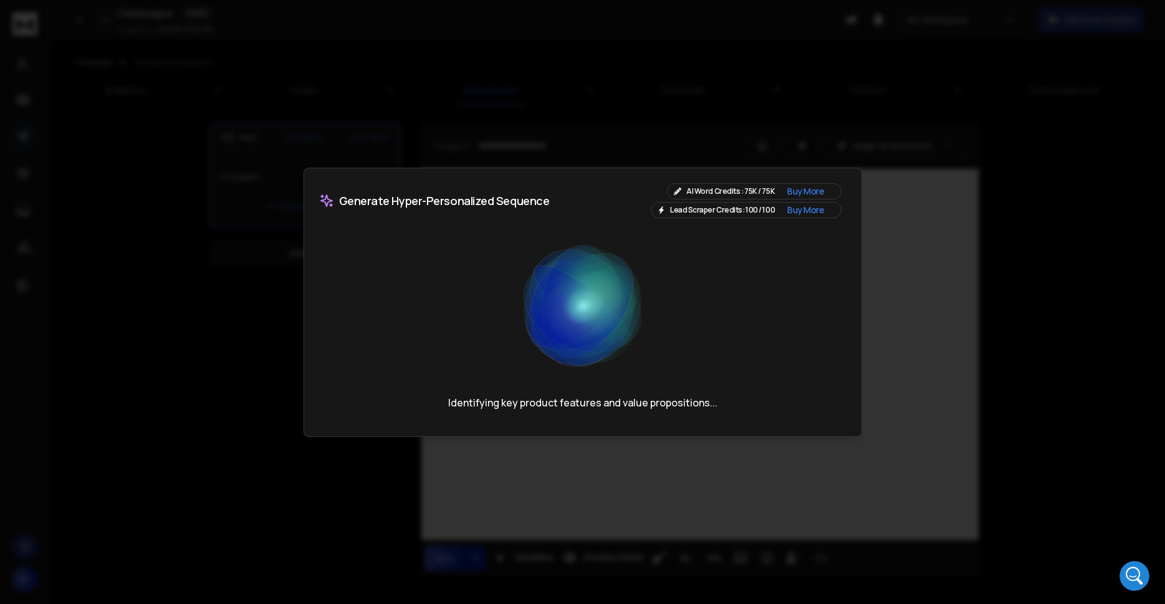
click at [334, 205] on icon at bounding box center [326, 200] width 15 height 15
drag, startPoint x: 411, startPoint y: 307, endPoint x: 456, endPoint y: 241, distance: 79.4
click at [415, 304] on div at bounding box center [582, 306] width 527 height 156
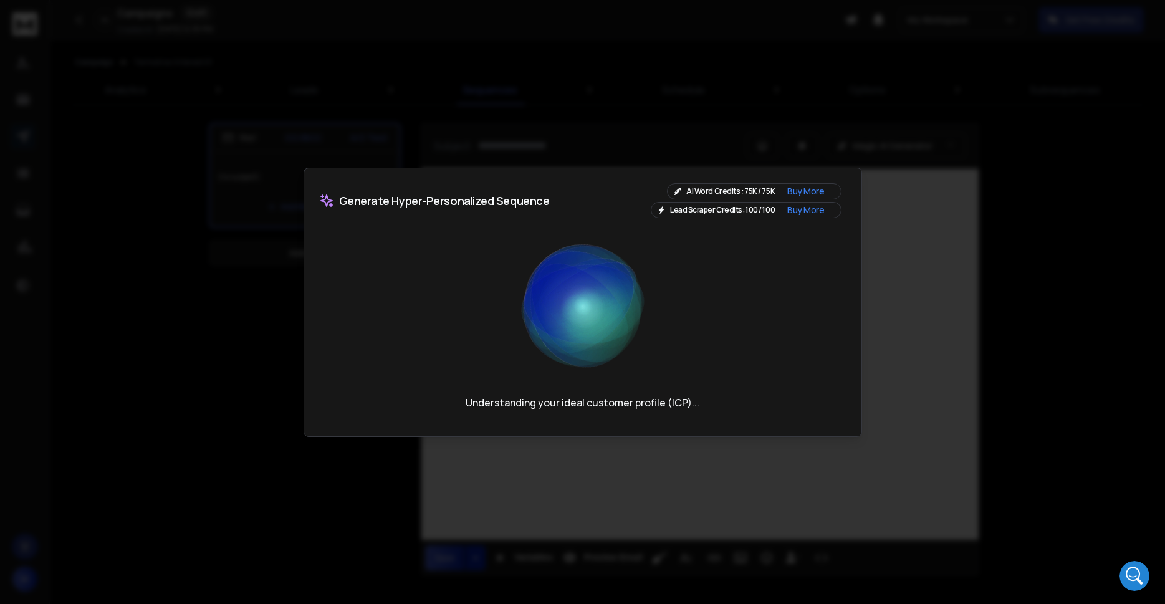
click at [327, 199] on icon at bounding box center [326, 200] width 11 height 11
click at [326, 200] on icon at bounding box center [326, 200] width 15 height 15
click at [413, 203] on span "Generate Hyper-Personalized Sequence" at bounding box center [444, 200] width 211 height 11
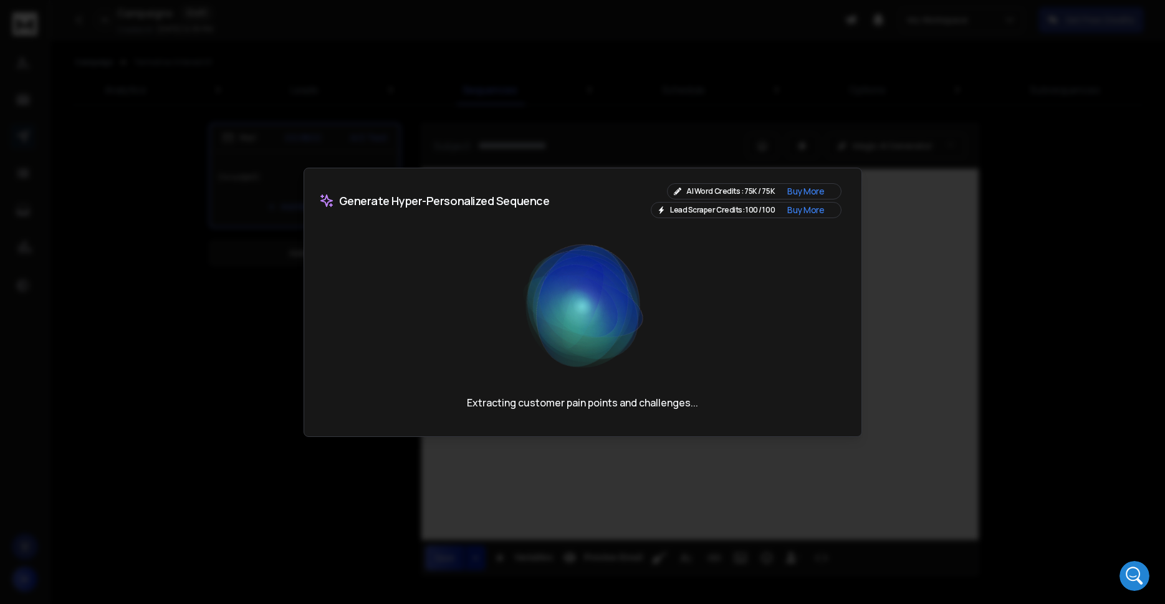
drag, startPoint x: 479, startPoint y: 206, endPoint x: 485, endPoint y: 207, distance: 6.3
click at [482, 206] on span "Generate Hyper-Personalized Sequence" at bounding box center [444, 200] width 211 height 11
drag, startPoint x: 501, startPoint y: 209, endPoint x: 517, endPoint y: 209, distance: 16.8
click at [509, 209] on h2 "Generate Hyper-Personalized Sequence AI Word Credits : 75K / 75K Buy More Lead …" at bounding box center [582, 200] width 527 height 35
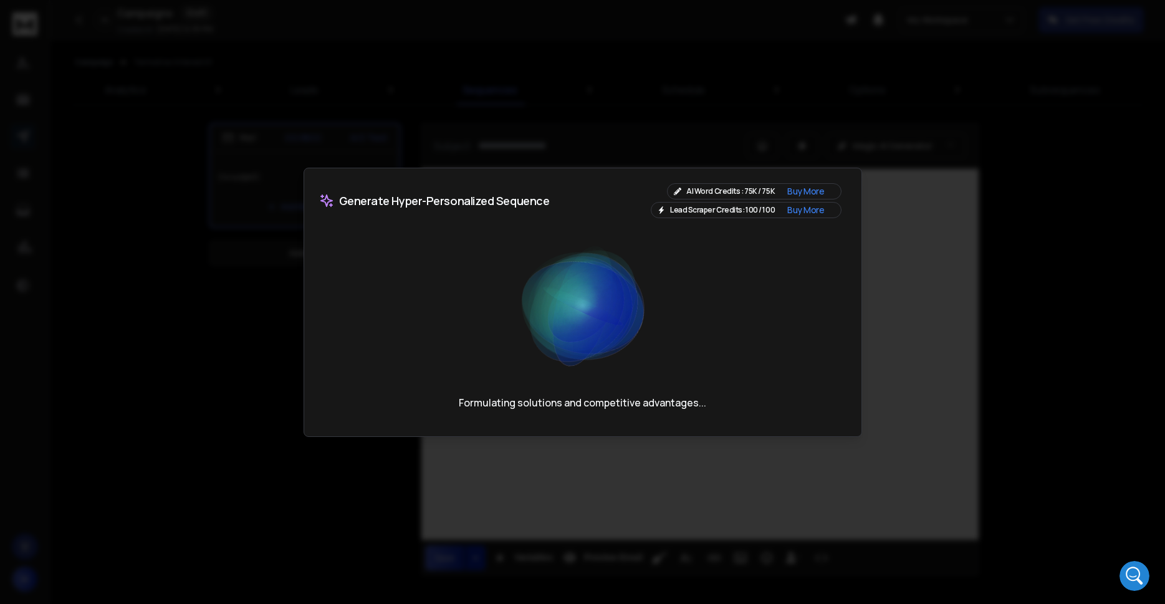
click at [681, 189] on icon at bounding box center [677, 191] width 7 height 7
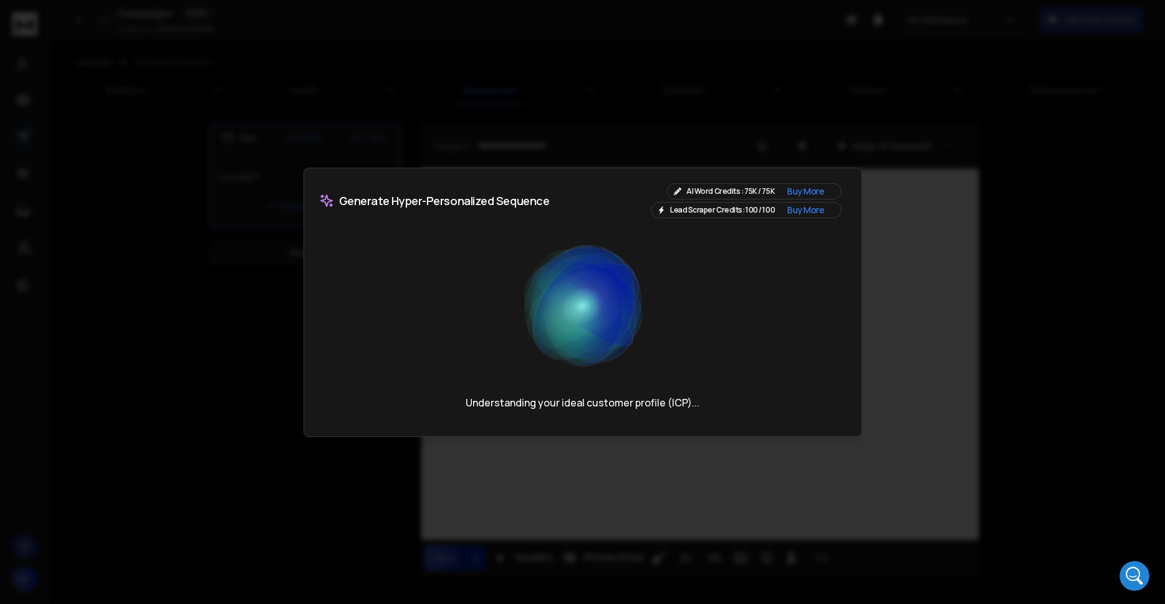
click at [223, 406] on div at bounding box center [582, 302] width 1165 height 604
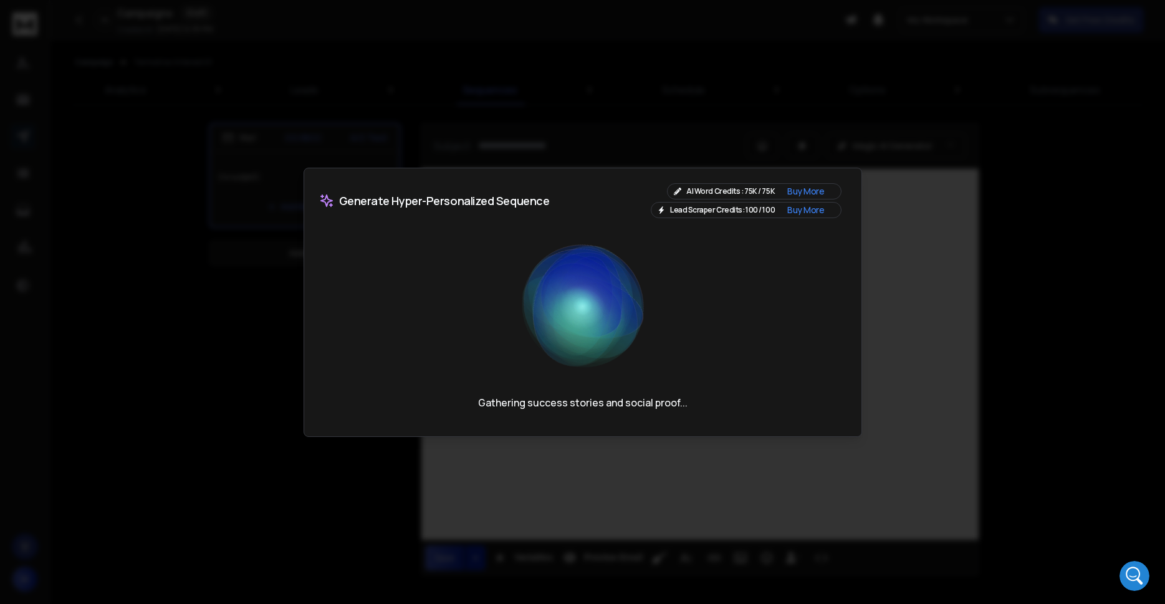
click at [216, 103] on div at bounding box center [582, 302] width 1165 height 604
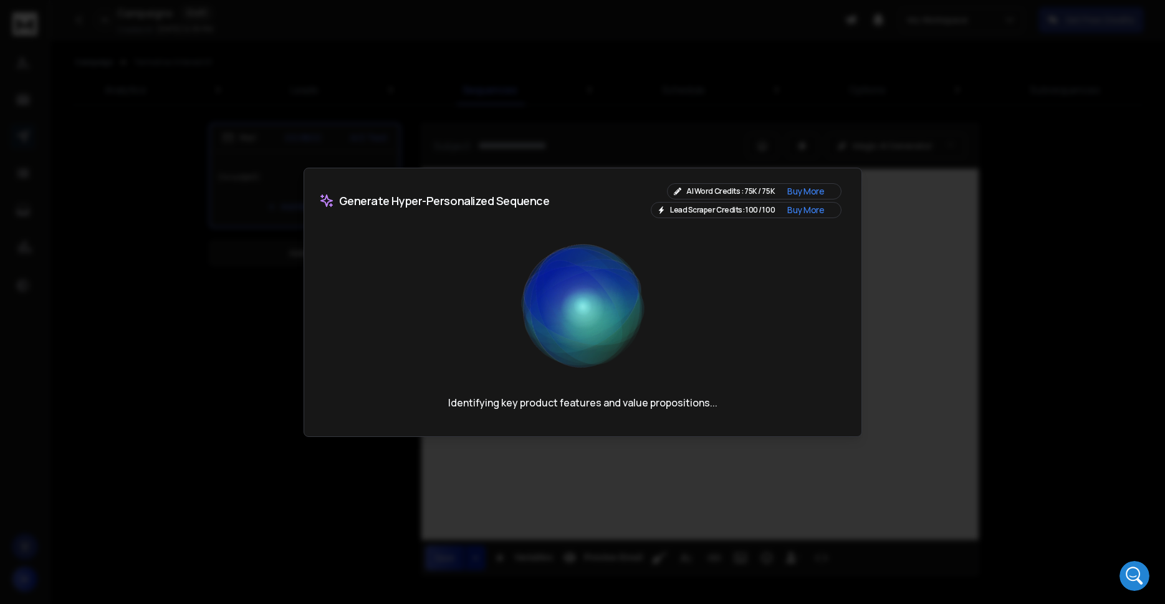
drag, startPoint x: 176, startPoint y: 130, endPoint x: 169, endPoint y: 138, distance: 11.5
click at [176, 130] on div at bounding box center [582, 302] width 1165 height 604
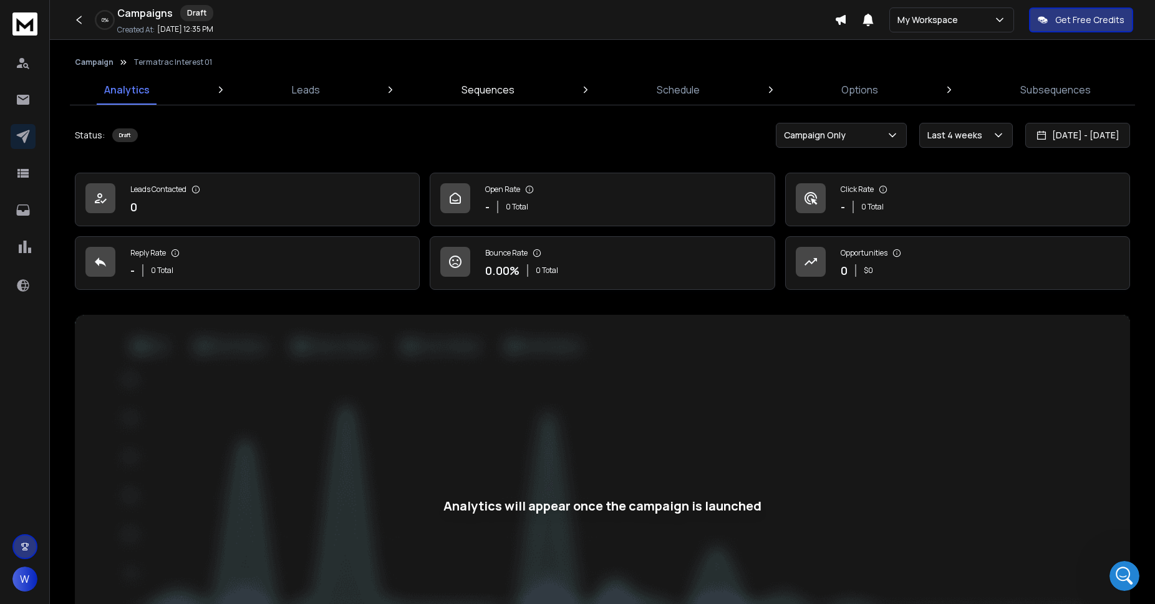
click at [478, 90] on p "Sequences" at bounding box center [487, 89] width 53 height 15
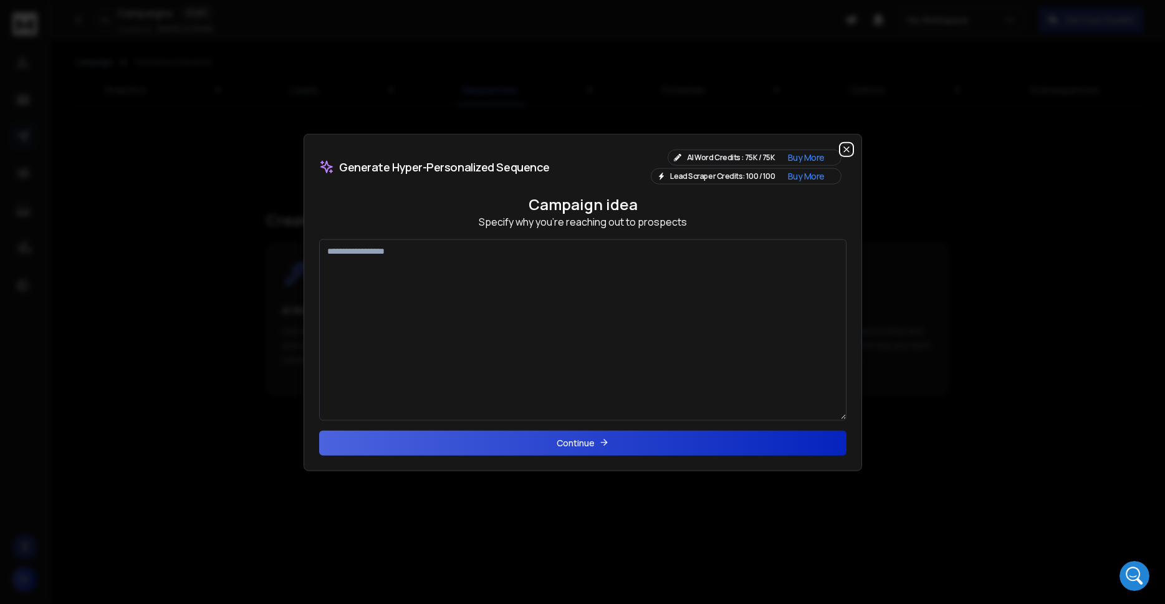
click at [846, 149] on icon "button" at bounding box center [846, 149] width 5 height 5
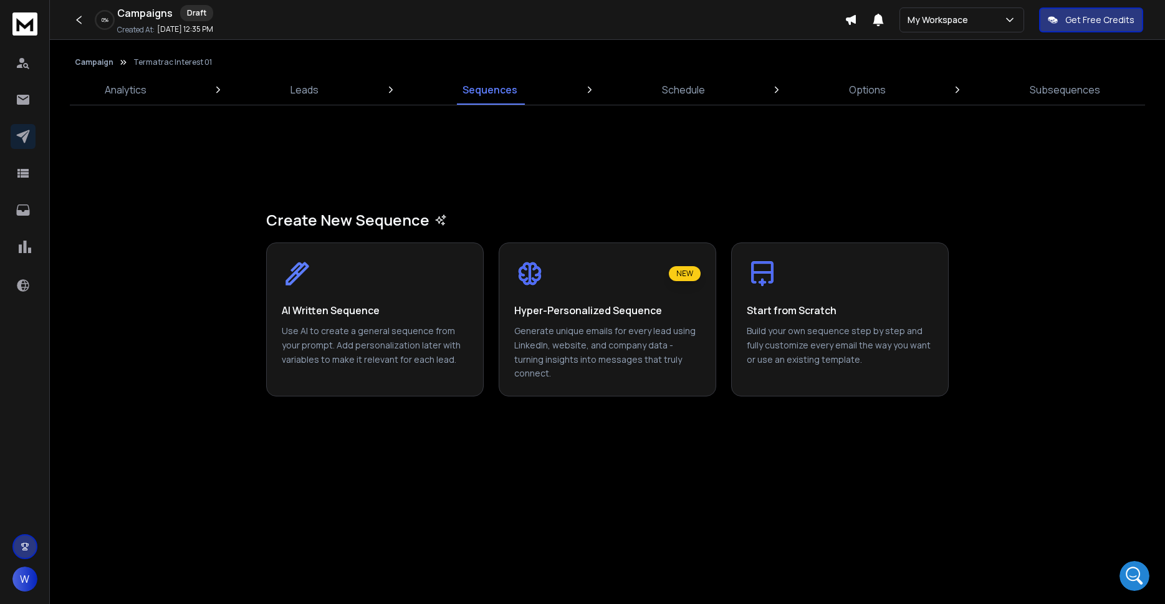
click at [331, 312] on h3 "AI Written Sequence" at bounding box center [331, 310] width 98 height 12
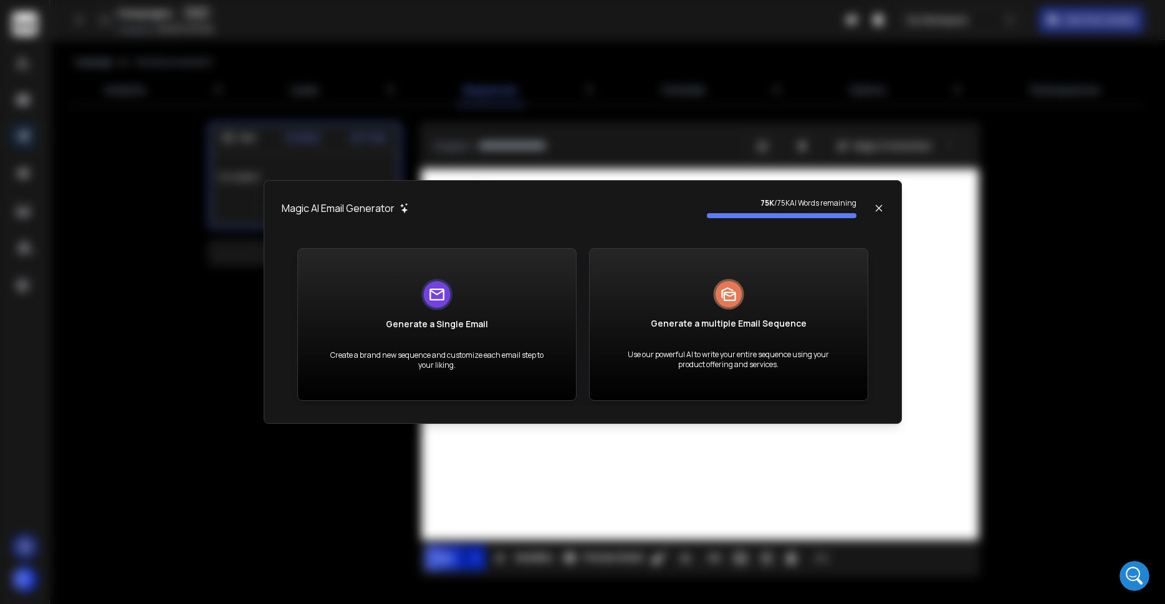
click at [706, 320] on h1 "Generate a multiple Email Sequence" at bounding box center [729, 323] width 156 height 12
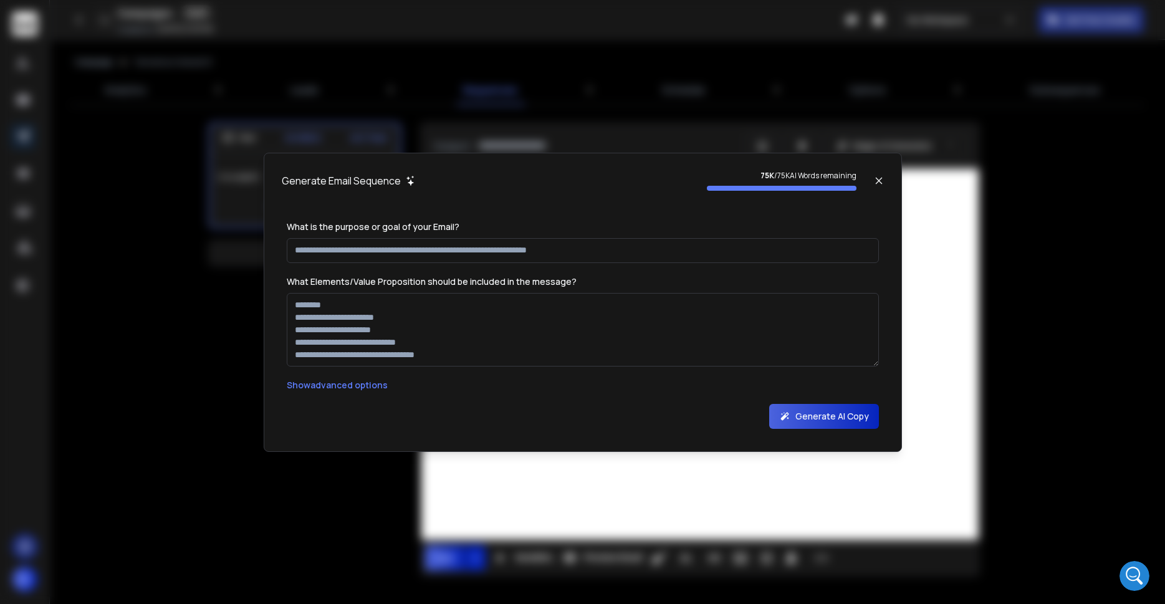
drag, startPoint x: 604, startPoint y: 248, endPoint x: 173, endPoint y: 244, distance: 431.4
click at [287, 244] on input at bounding box center [583, 250] width 592 height 25
type input "**********"
click at [309, 308] on textarea at bounding box center [583, 330] width 592 height 74
paste textarea "**********"
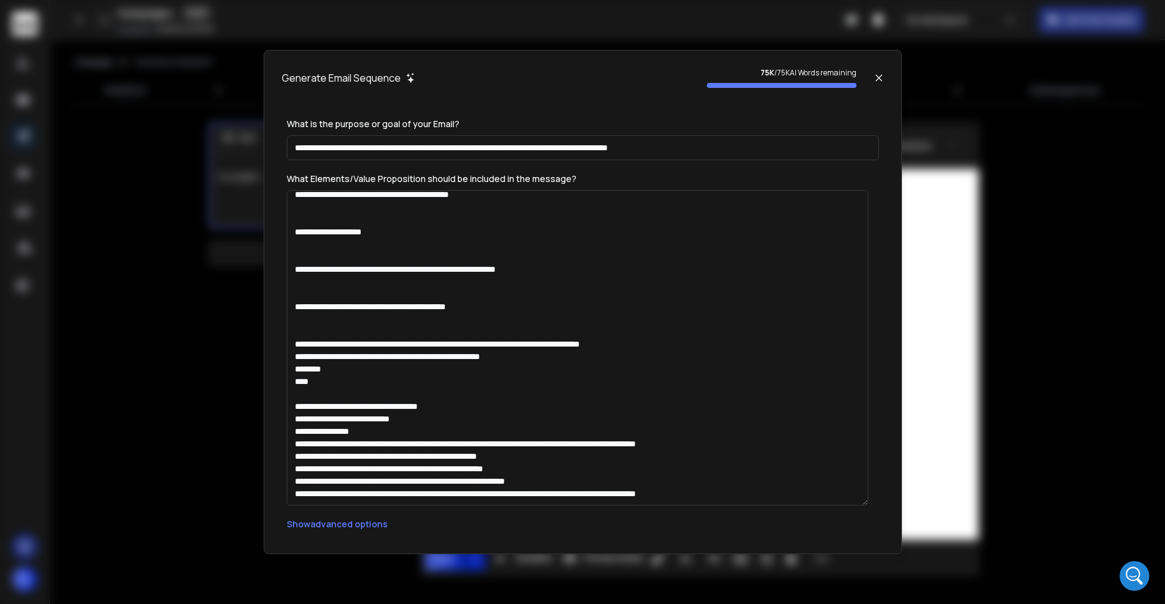
scroll to position [394, 0]
drag, startPoint x: 875, startPoint y: 362, endPoint x: 901, endPoint y: 603, distance: 243.3
click at [868, 506] on textarea at bounding box center [578, 347] width 582 height 315
drag, startPoint x: 367, startPoint y: 433, endPoint x: 282, endPoint y: 406, distance: 88.9
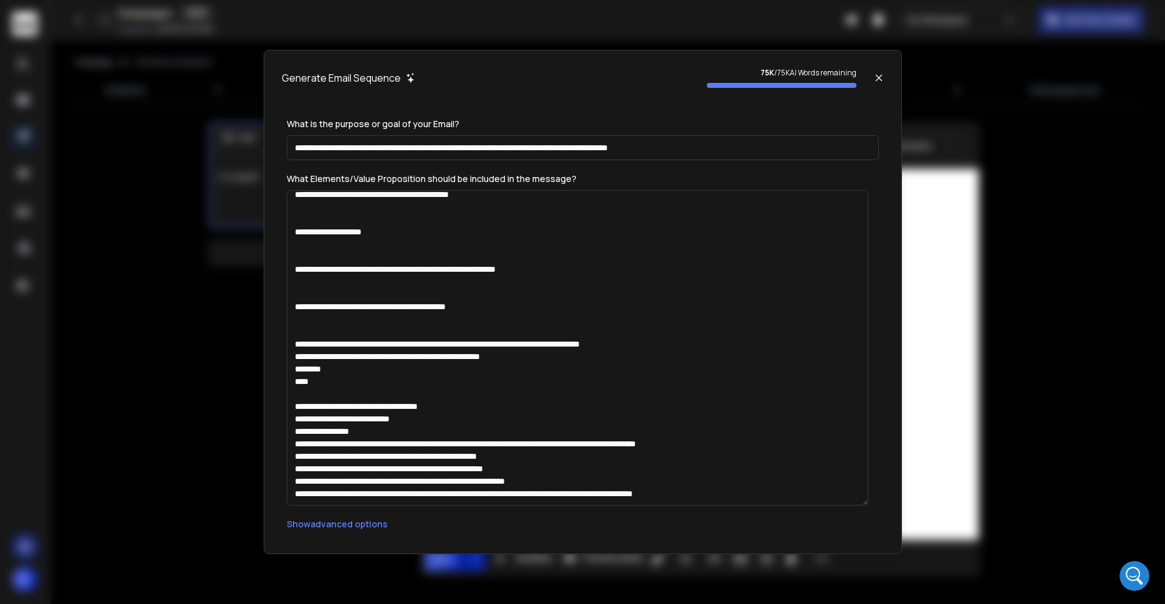
click at [287, 406] on textarea at bounding box center [578, 347] width 582 height 315
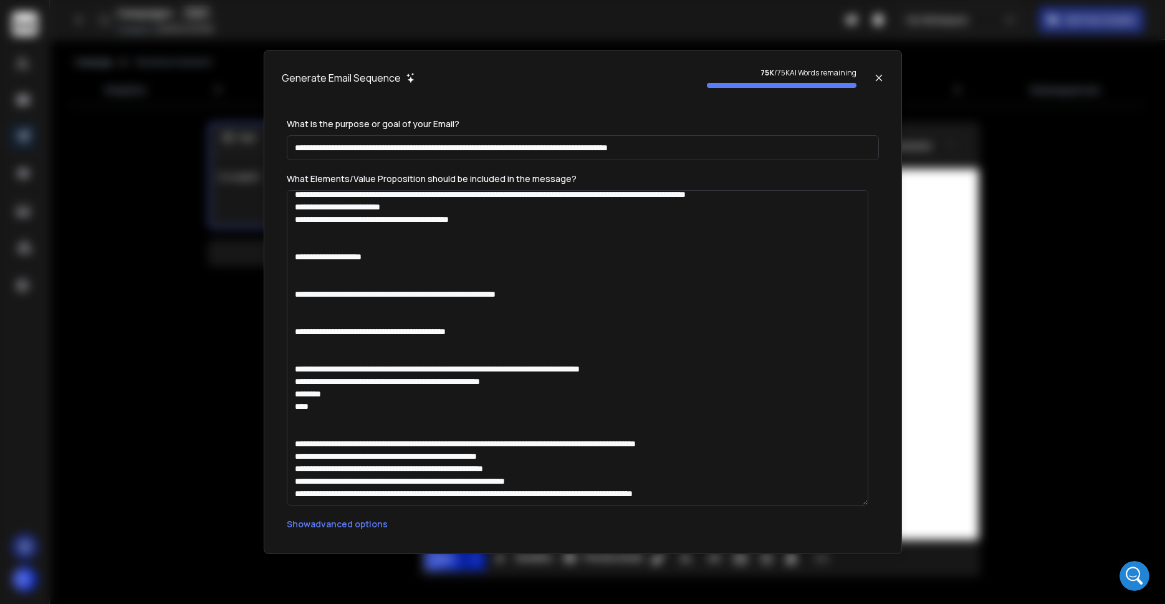
scroll to position [357, 0]
drag, startPoint x: 312, startPoint y: 430, endPoint x: 286, endPoint y: 381, distance: 55.8
click at [287, 381] on textarea at bounding box center [578, 347] width 582 height 315
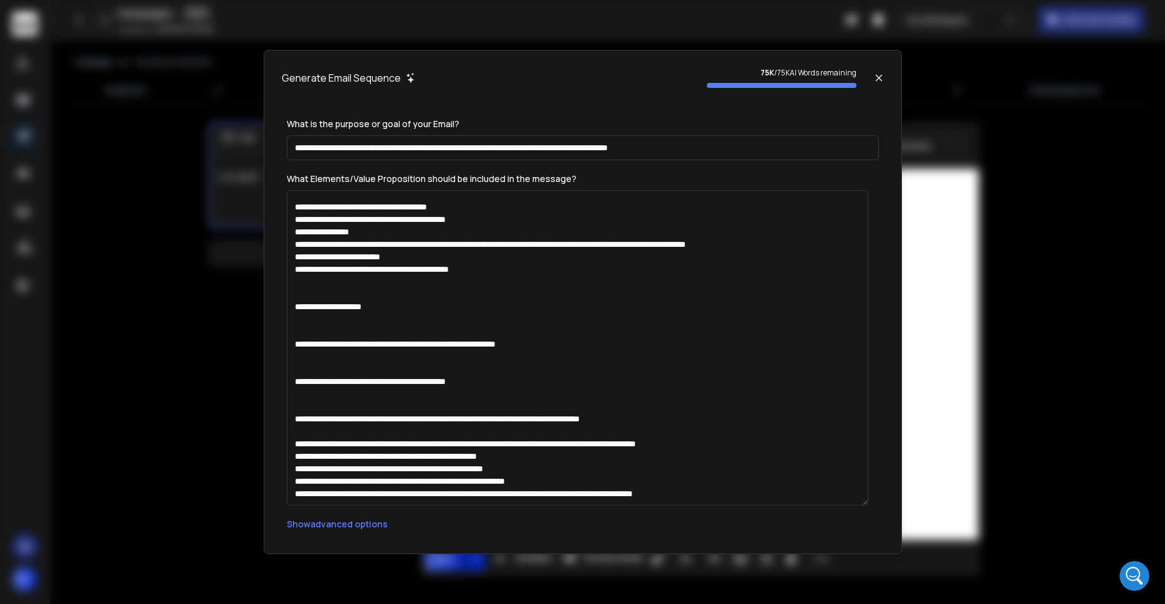
scroll to position [307, 0]
drag, startPoint x: 310, startPoint y: 369, endPoint x: 307, endPoint y: 379, distance: 10.5
click at [310, 371] on textarea at bounding box center [578, 347] width 582 height 315
click at [304, 403] on textarea at bounding box center [578, 347] width 582 height 315
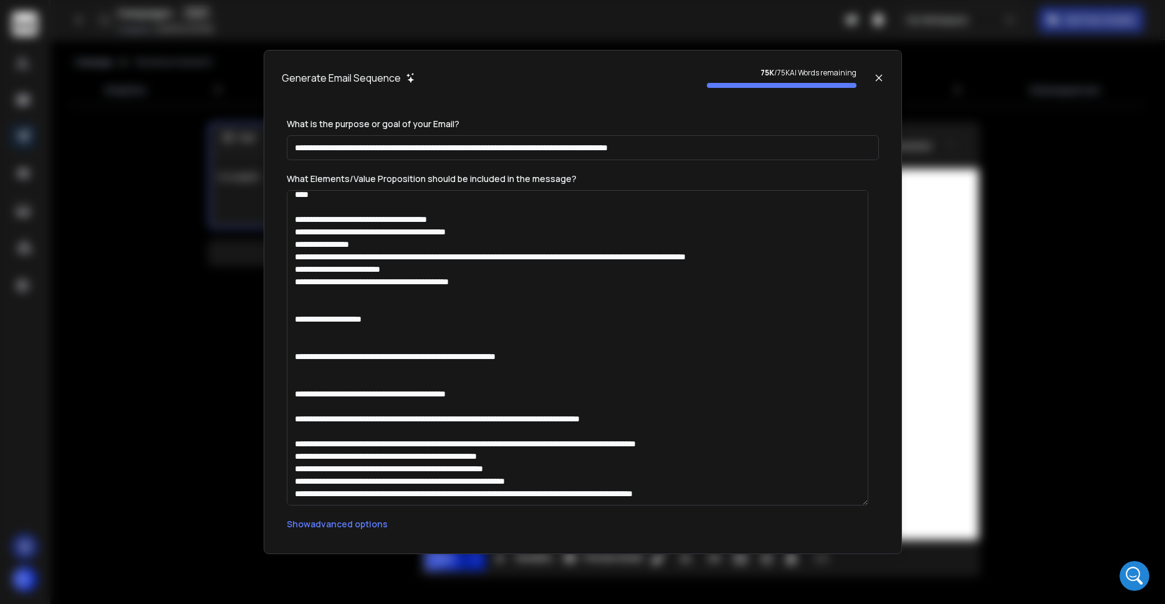
click at [305, 376] on textarea at bounding box center [578, 347] width 582 height 315
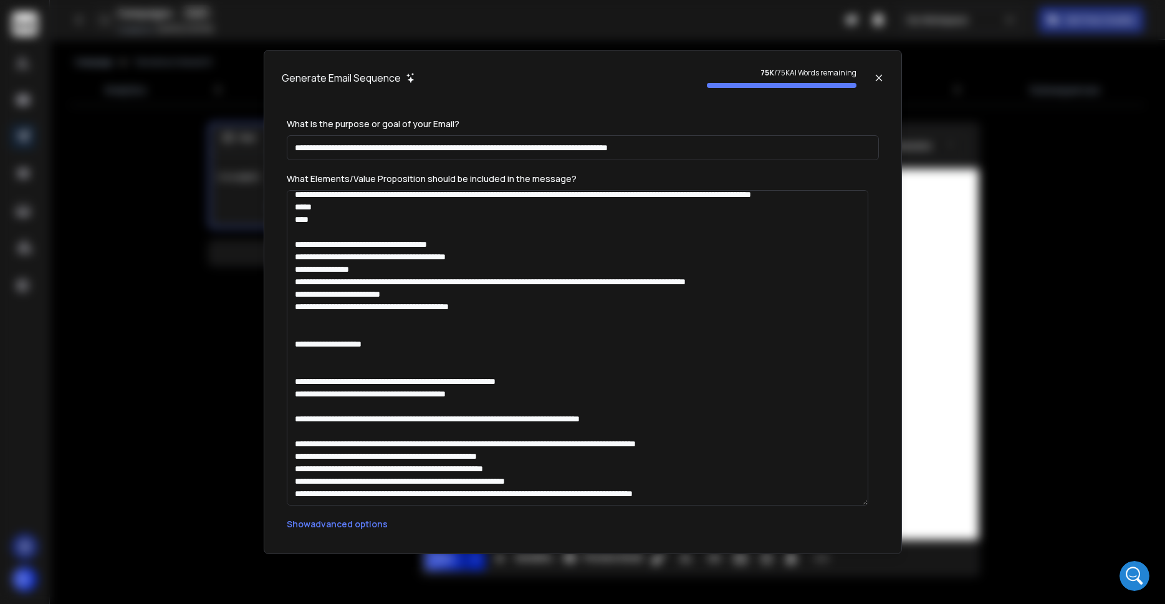
drag, startPoint x: 307, startPoint y: 368, endPoint x: 314, endPoint y: 367, distance: 6.4
click at [307, 369] on textarea at bounding box center [578, 347] width 582 height 315
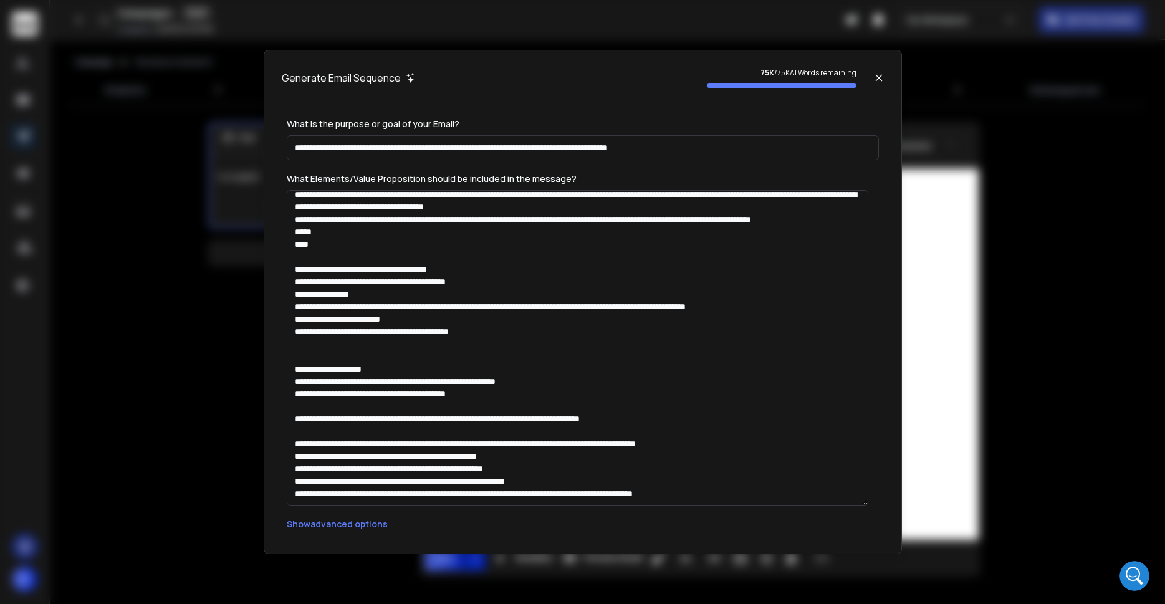
click at [308, 359] on textarea at bounding box center [578, 347] width 582 height 315
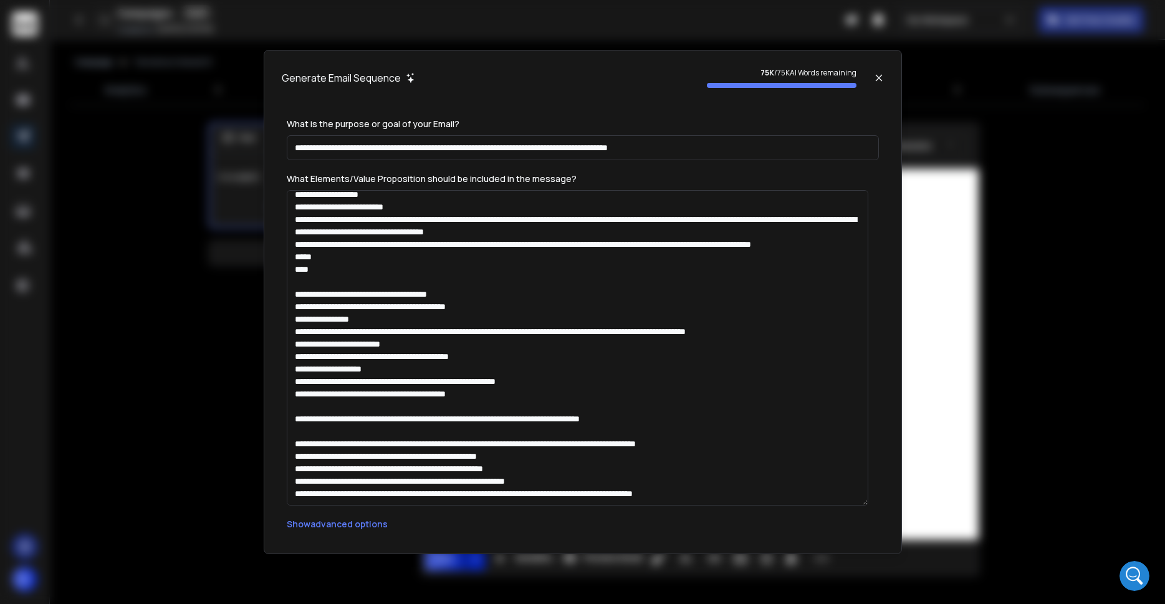
scroll to position [219, 0]
drag, startPoint x: 375, startPoint y: 322, endPoint x: 264, endPoint y: 296, distance: 114.0
click at [287, 296] on textarea at bounding box center [578, 347] width 582 height 315
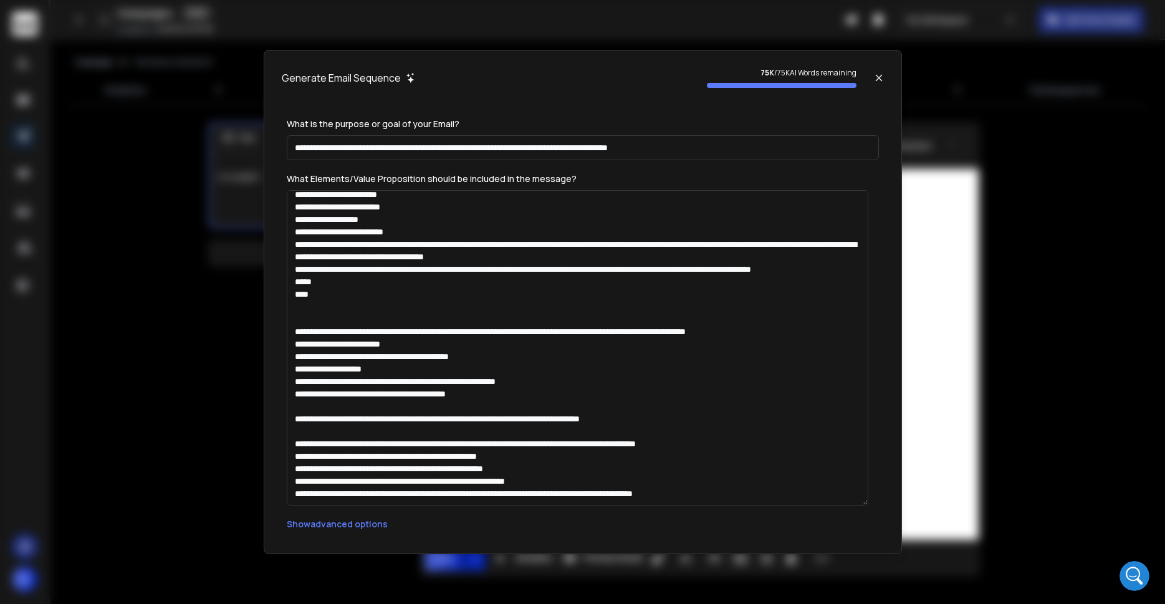
scroll to position [195, 0]
drag, startPoint x: 476, startPoint y: 259, endPoint x: 320, endPoint y: 310, distance: 164.4
click at [320, 310] on textarea at bounding box center [578, 347] width 582 height 315
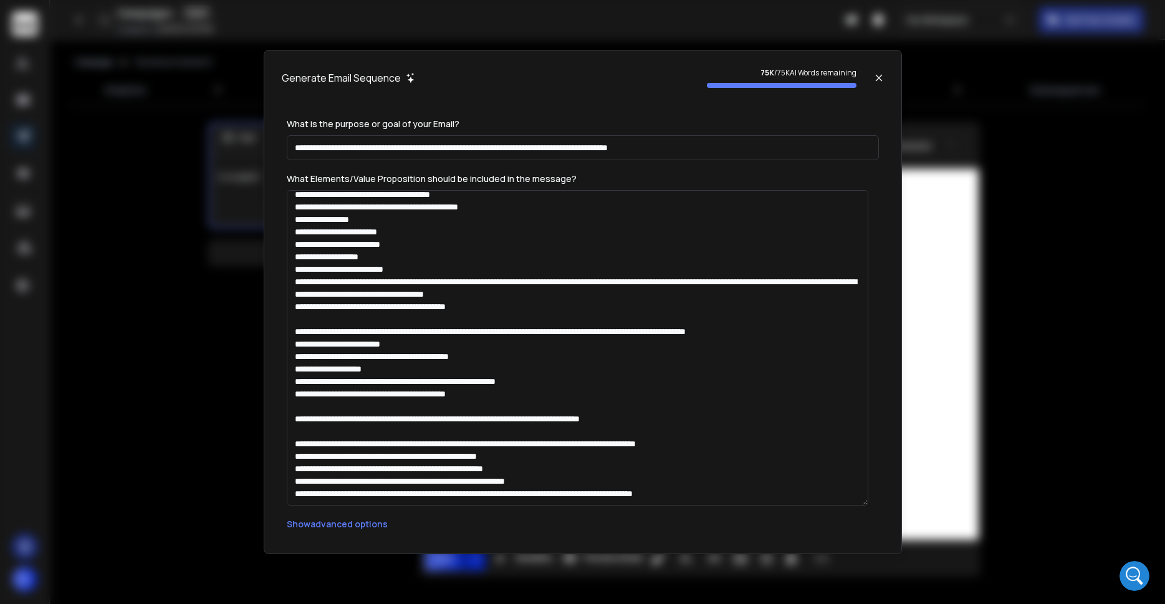
scroll to position [50, 0]
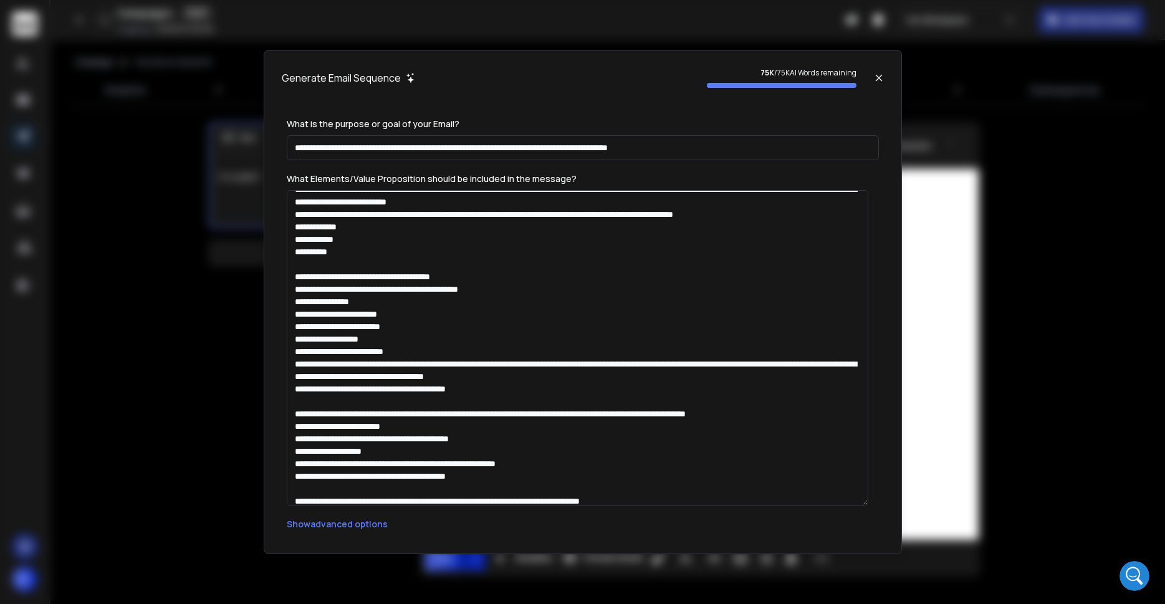
drag, startPoint x: 368, startPoint y: 317, endPoint x: 265, endPoint y: 285, distance: 108.5
click at [287, 285] on textarea at bounding box center [578, 347] width 582 height 315
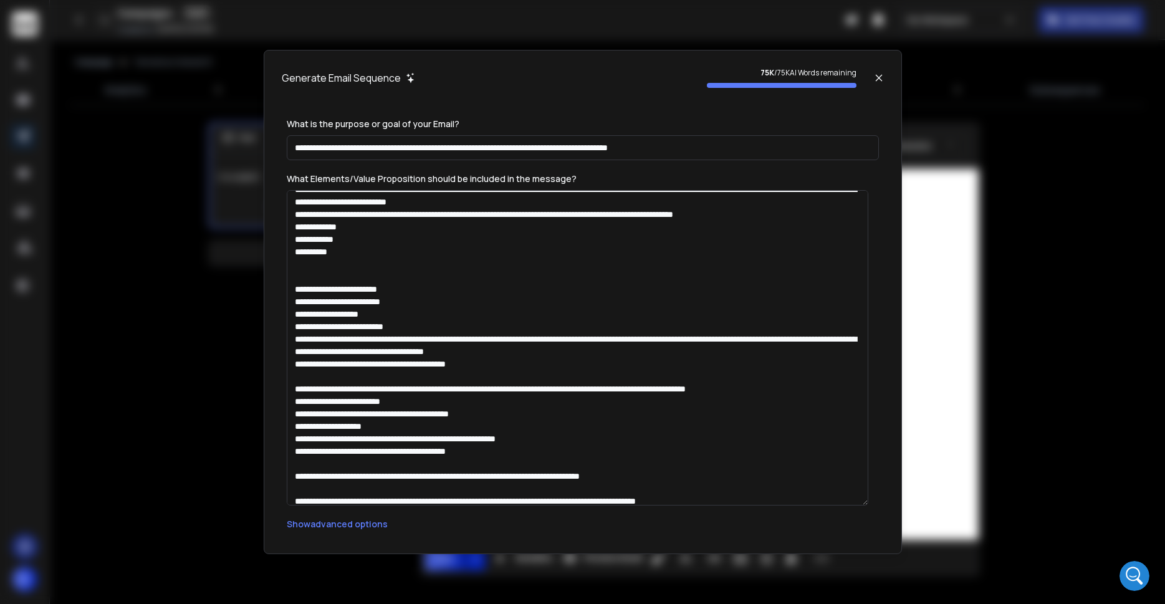
click at [340, 524] on p "Show advanced options" at bounding box center [583, 524] width 592 height 12
click at [340, 524] on p "Hide advanced options" at bounding box center [583, 524] width 592 height 12
click at [340, 524] on p "Show advanced options" at bounding box center [583, 524] width 592 height 12
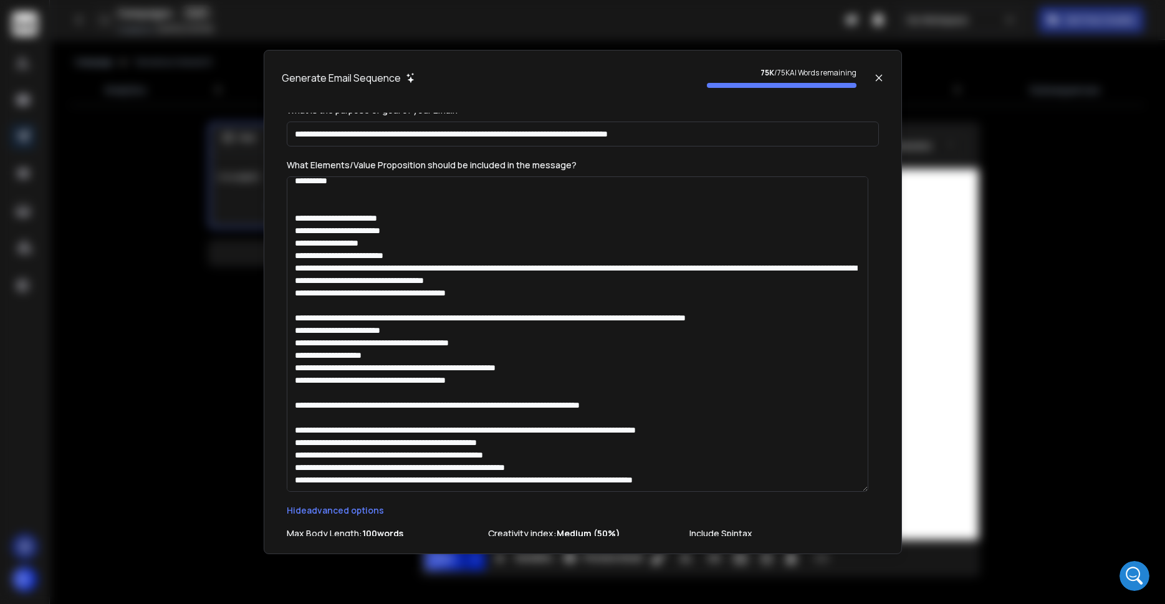
scroll to position [0, 0]
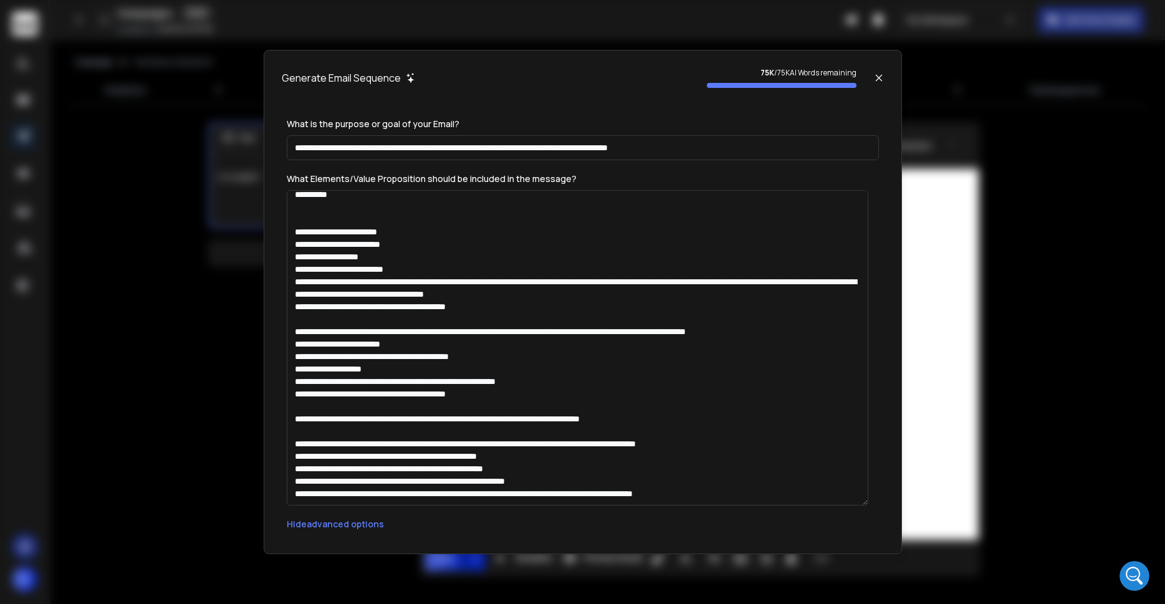
click at [332, 524] on p "Hide advanced options" at bounding box center [583, 524] width 592 height 12
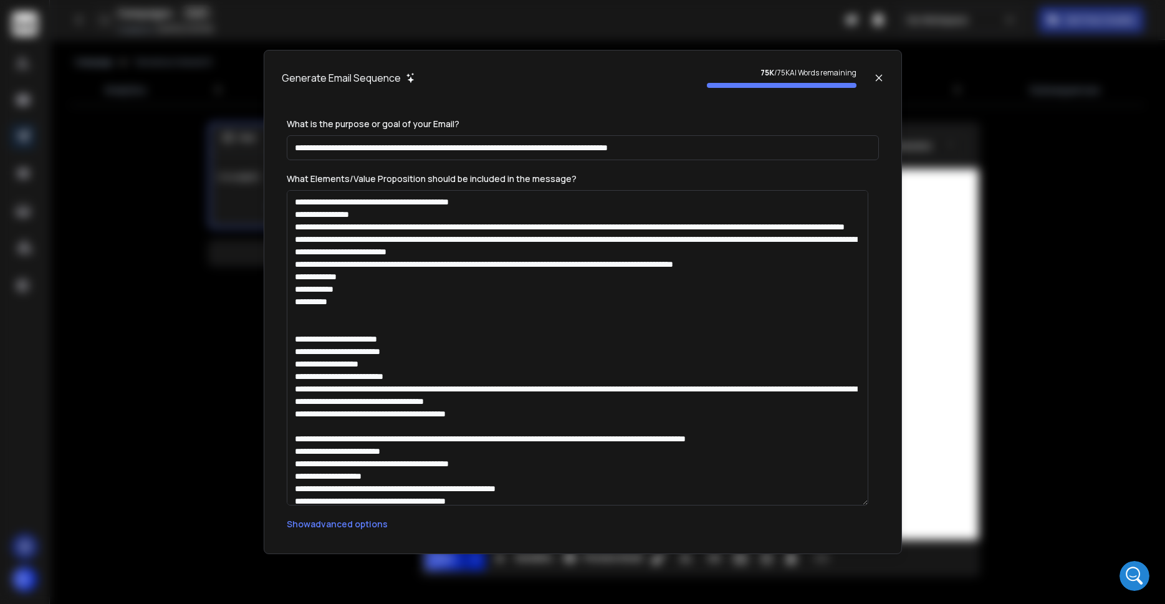
drag, startPoint x: 319, startPoint y: 335, endPoint x: 259, endPoint y: 274, distance: 86.0
click at [287, 274] on textarea at bounding box center [578, 347] width 582 height 315
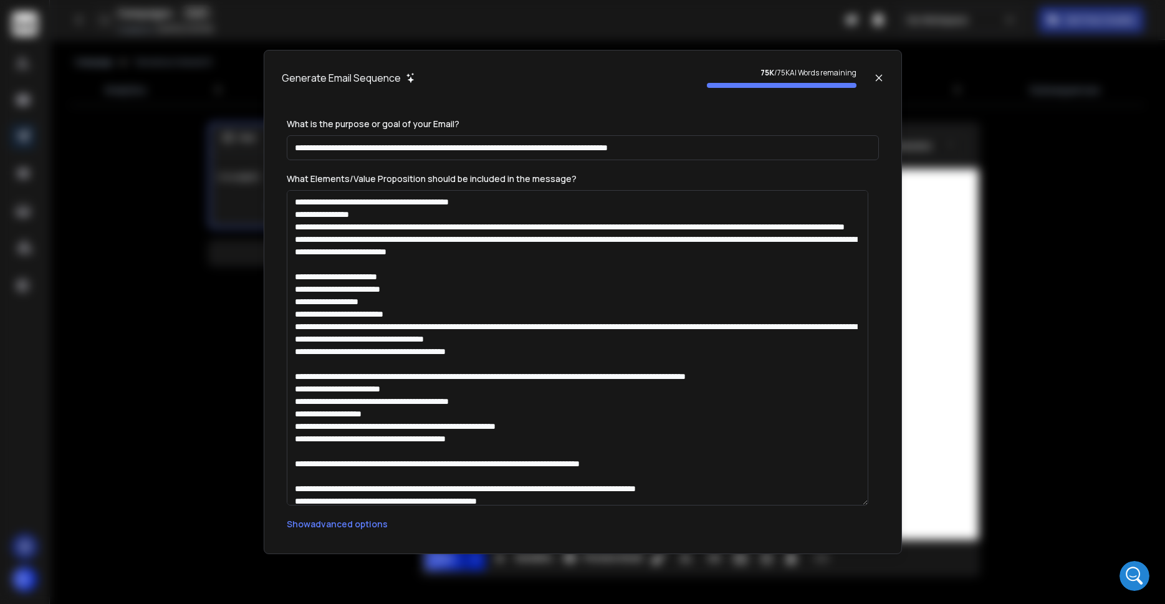
drag, startPoint x: 374, startPoint y: 216, endPoint x: 258, endPoint y: 200, distance: 117.2
click at [287, 200] on textarea at bounding box center [578, 347] width 582 height 315
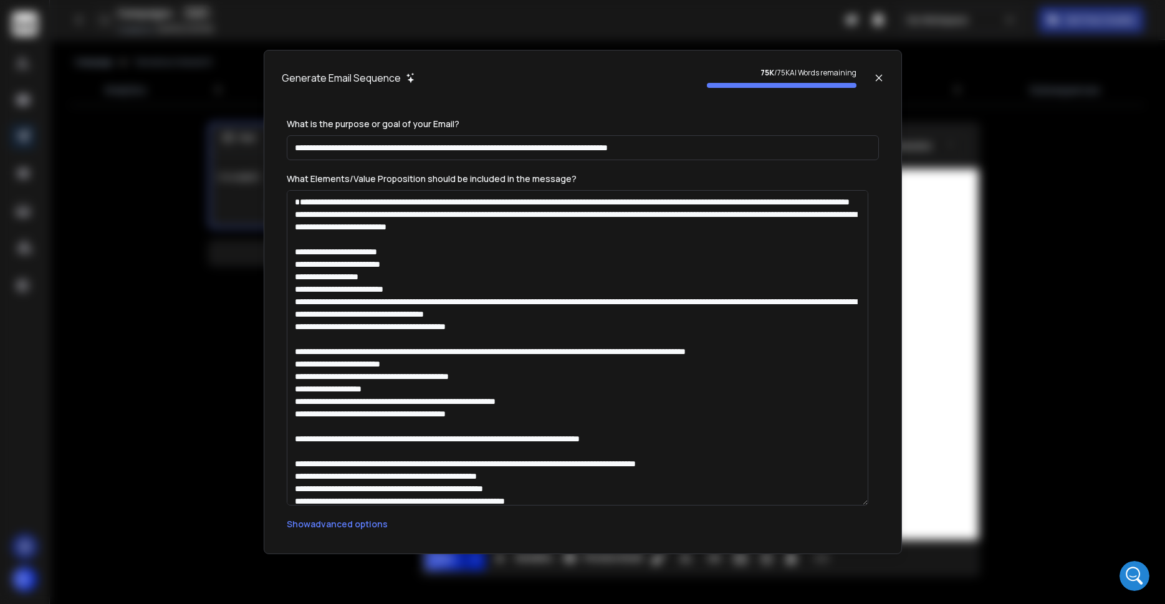
click at [295, 213] on textarea at bounding box center [578, 347] width 582 height 315
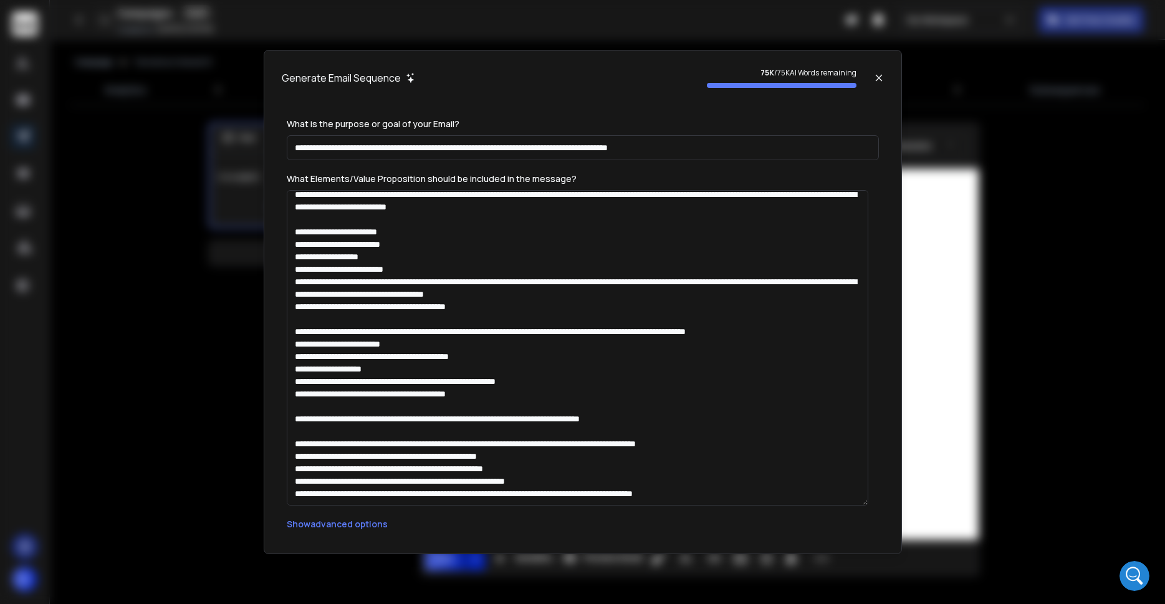
scroll to position [37, 0]
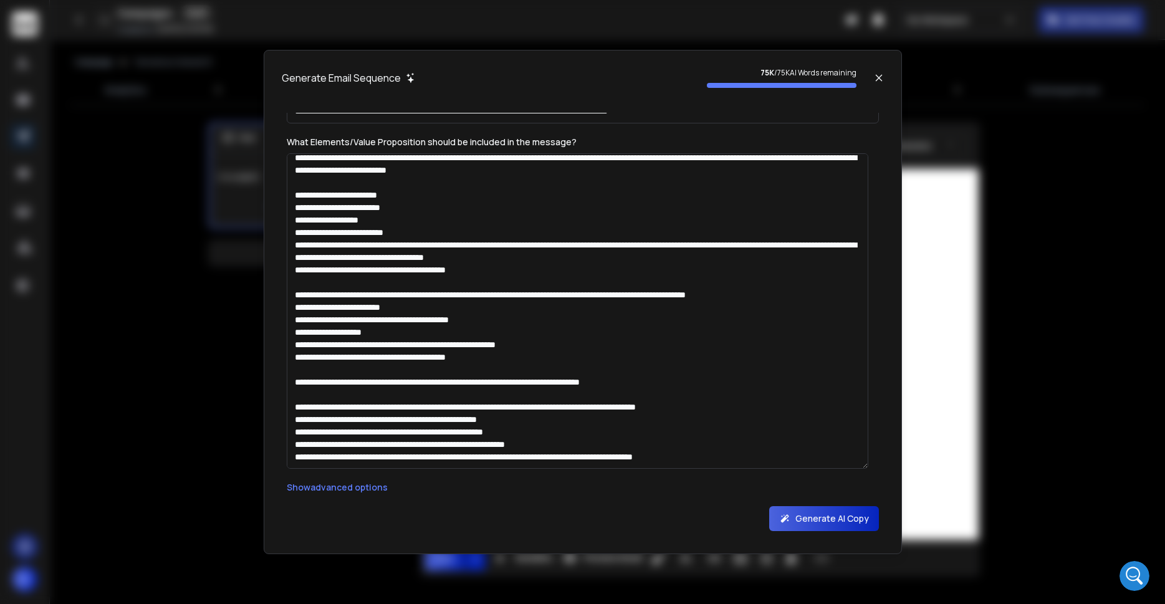
type textarea "**********"
click at [812, 519] on button "Generate AI Copy" at bounding box center [824, 518] width 110 height 25
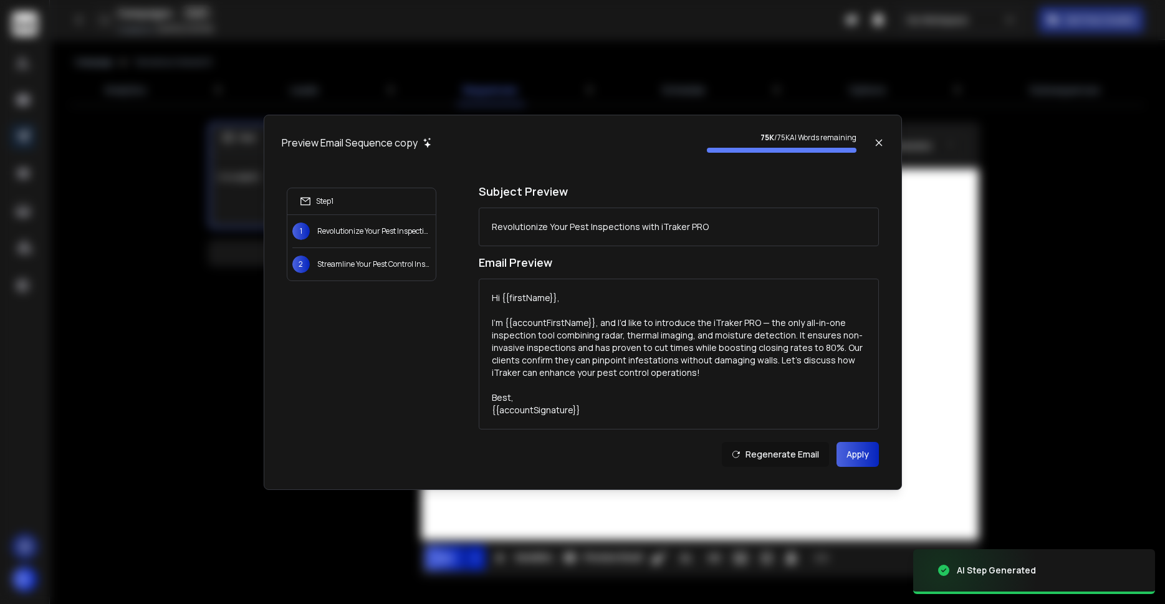
click at [352, 263] on p "Streamline Your Pest Control Inspections" at bounding box center [373, 264] width 113 height 10
click at [854, 453] on button "Apply" at bounding box center [858, 454] width 42 height 25
type input "**********"
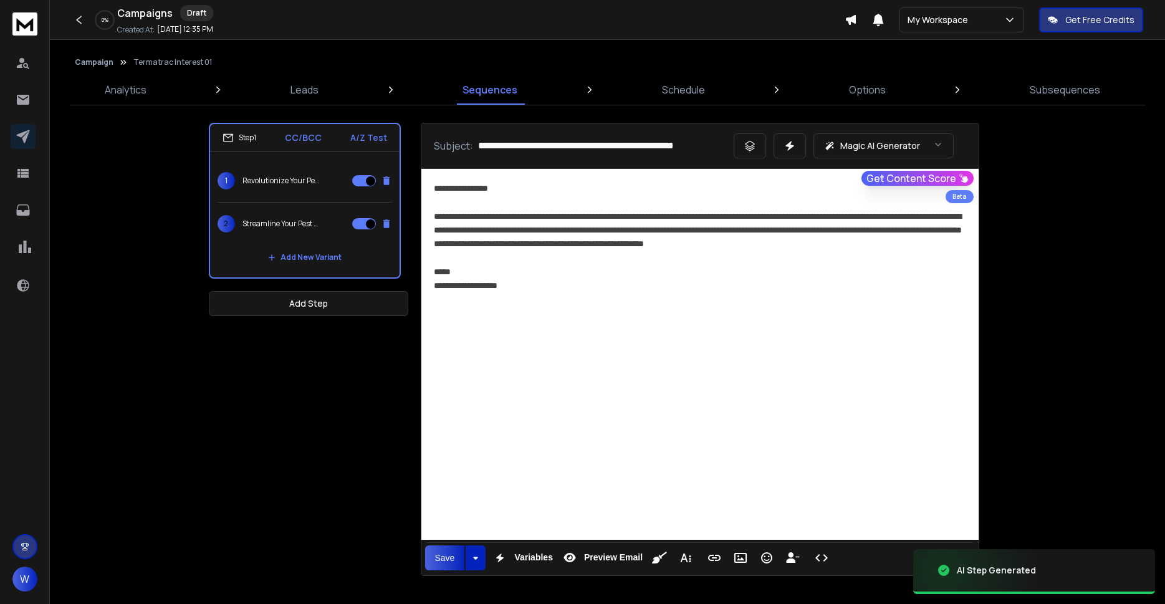
click at [895, 183] on button "Get Content Score" at bounding box center [918, 178] width 112 height 15
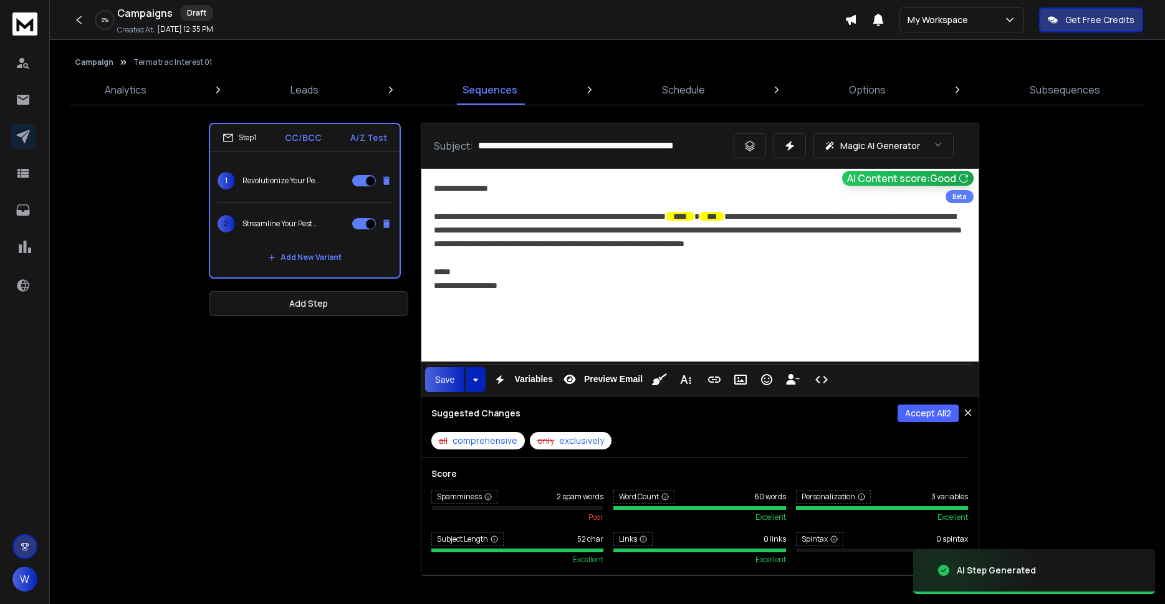
click at [579, 442] on span "exclusively" at bounding box center [581, 441] width 45 height 12
click at [928, 415] on button "Accept All 1" at bounding box center [929, 413] width 60 height 17
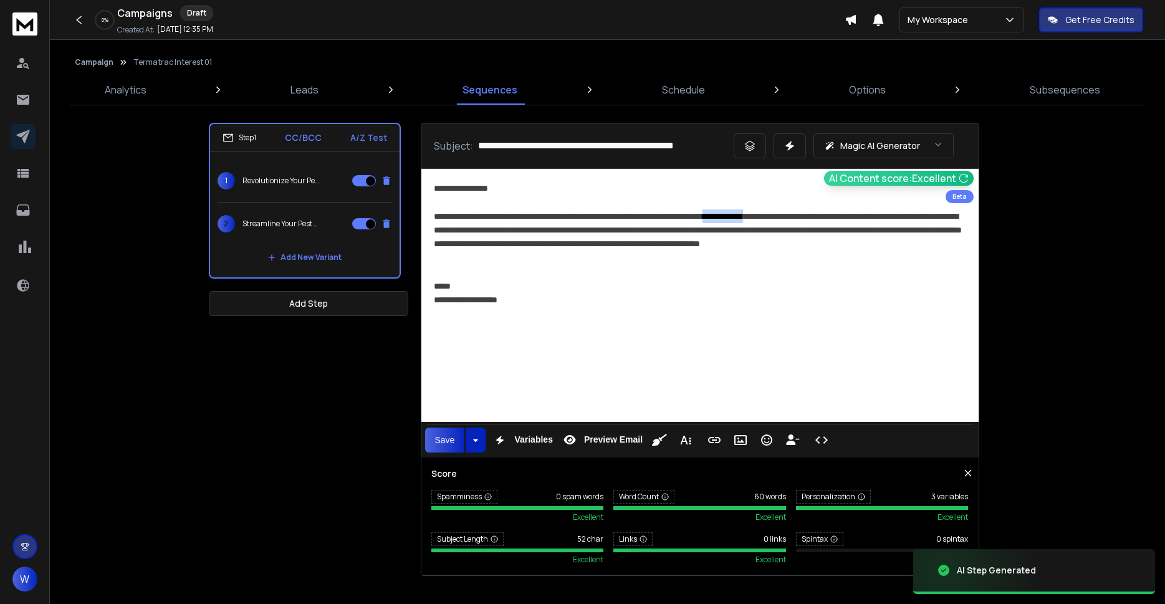
drag, startPoint x: 823, startPoint y: 220, endPoint x: 764, endPoint y: 221, distance: 58.6
click at [764, 221] on div "**********" at bounding box center [700, 237] width 532 height 56
click at [811, 315] on div "**********" at bounding box center [699, 295] width 557 height 253
click at [951, 231] on div "**********" at bounding box center [700, 230] width 532 height 42
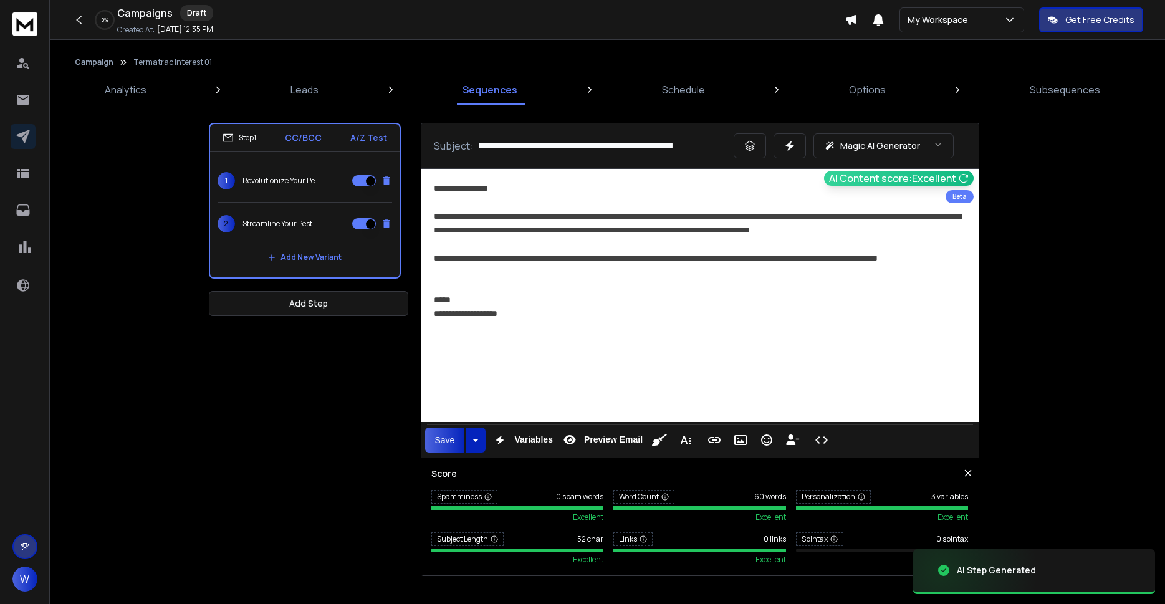
click at [648, 308] on div "**********" at bounding box center [700, 314] width 532 height 14
click at [1027, 353] on div "**********" at bounding box center [607, 349] width 1075 height 463
click at [219, 383] on div "Step 1 CC/BCC A/Z Test 1 Revolutionize Your Pest Inspections with iTraker PRO 2…" at bounding box center [309, 349] width 200 height 453
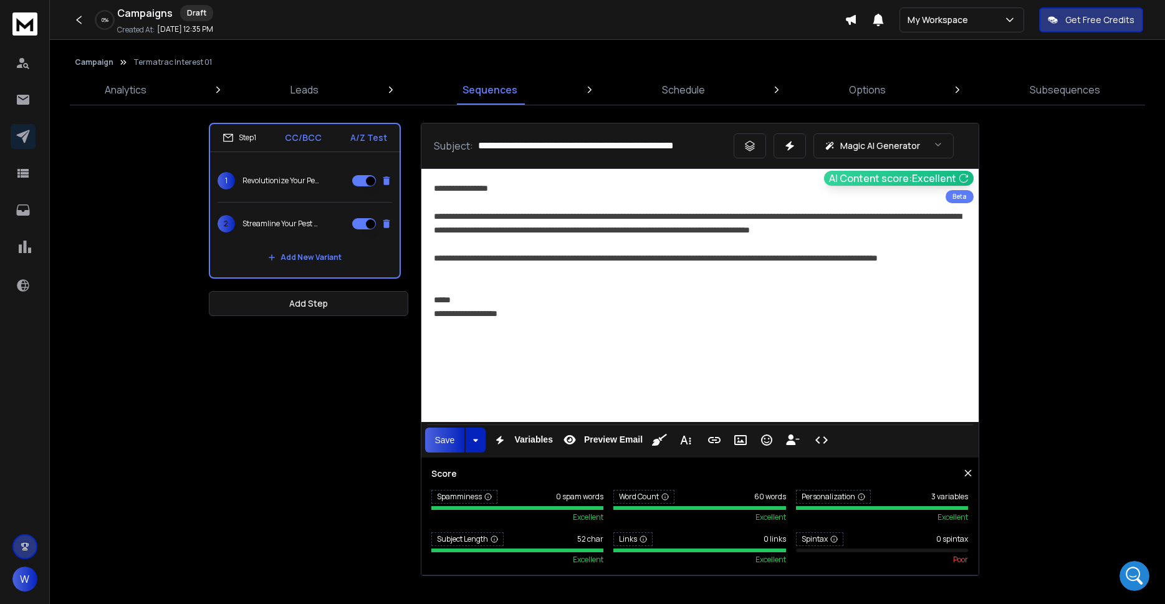
click at [963, 560] on span "poor" at bounding box center [960, 560] width 15 height 10
click at [252, 306] on button "Add Step" at bounding box center [309, 303] width 200 height 25
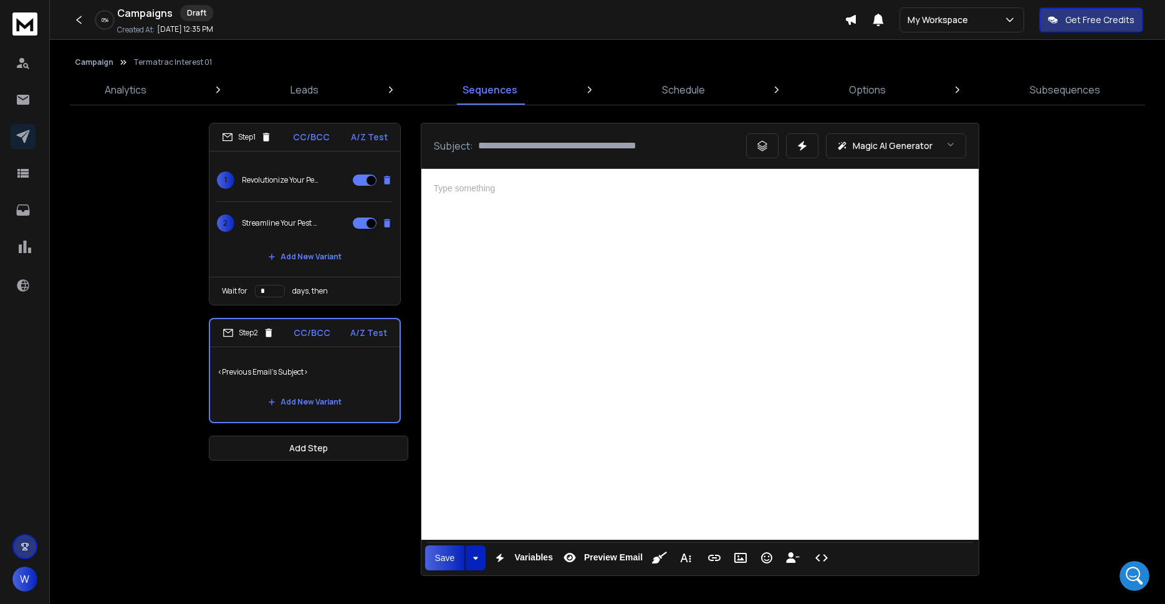
click at [667, 222] on div at bounding box center [699, 350] width 557 height 362
click at [907, 150] on p "Magic AI Generator" at bounding box center [893, 146] width 80 height 12
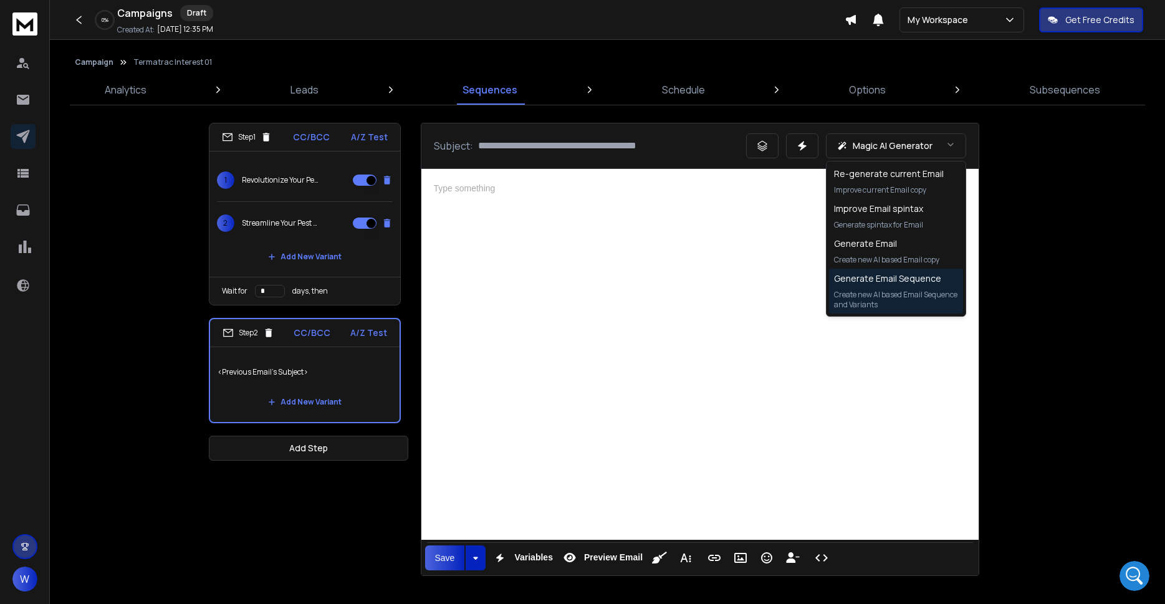
click at [906, 294] on p "Create new AI based Email Sequence and Variants" at bounding box center [896, 300] width 124 height 20
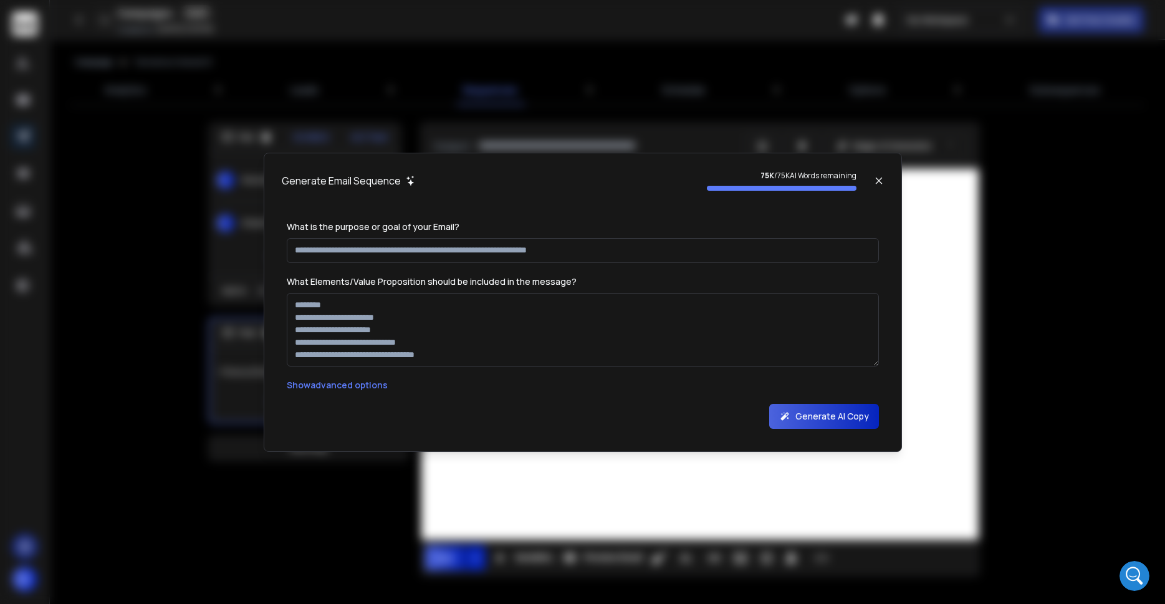
click at [305, 387] on p "Show advanced options" at bounding box center [583, 385] width 592 height 12
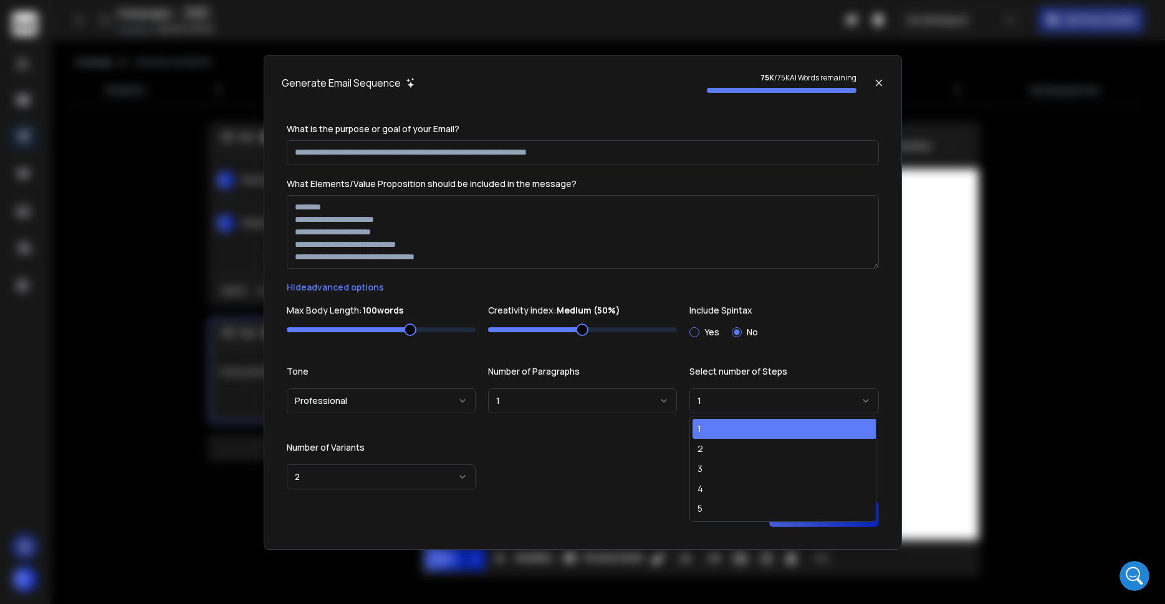
click at [746, 402] on button "1" at bounding box center [784, 400] width 189 height 25
select select "*"
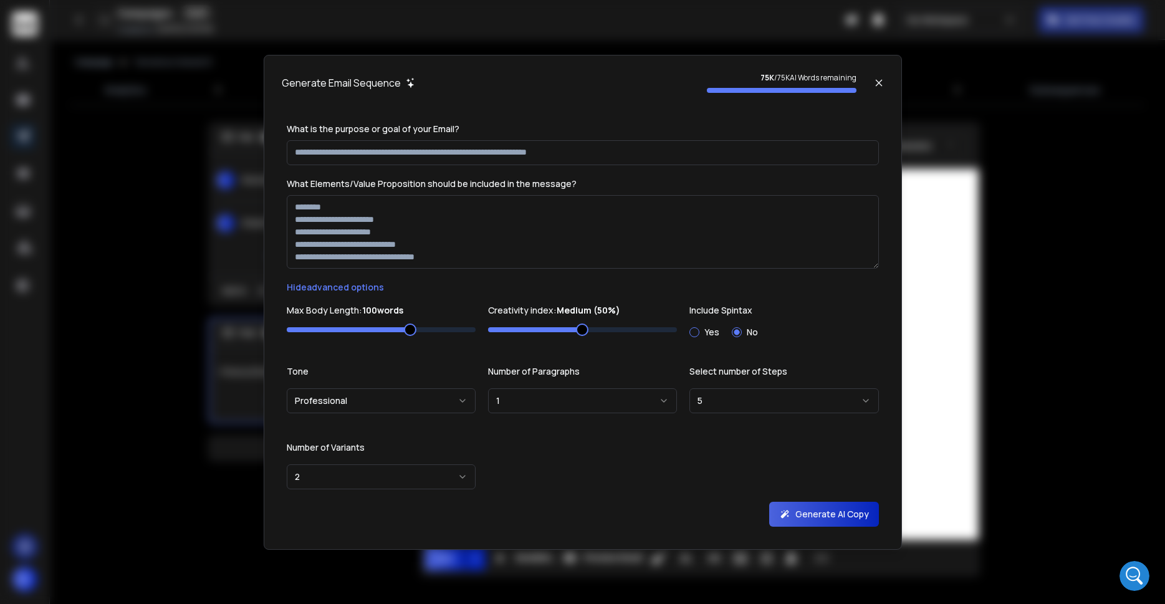
click at [660, 405] on icon "button" at bounding box center [664, 401] width 10 height 10
select select "*"
click at [463, 400] on icon "button" at bounding box center [463, 401] width 10 height 10
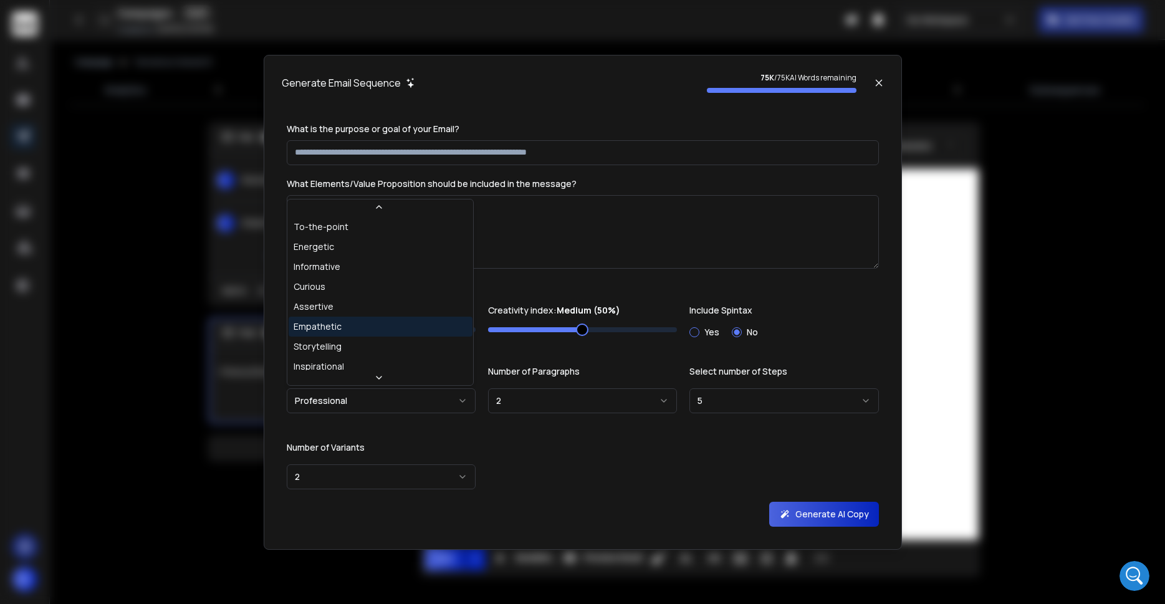
scroll to position [0, 0]
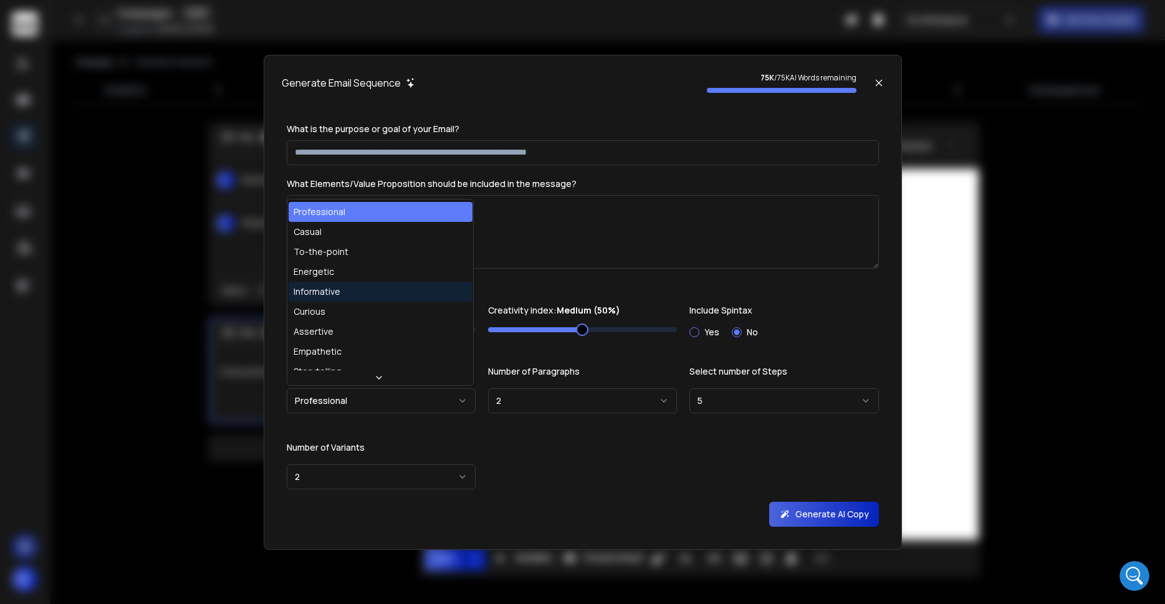
select select "**********"
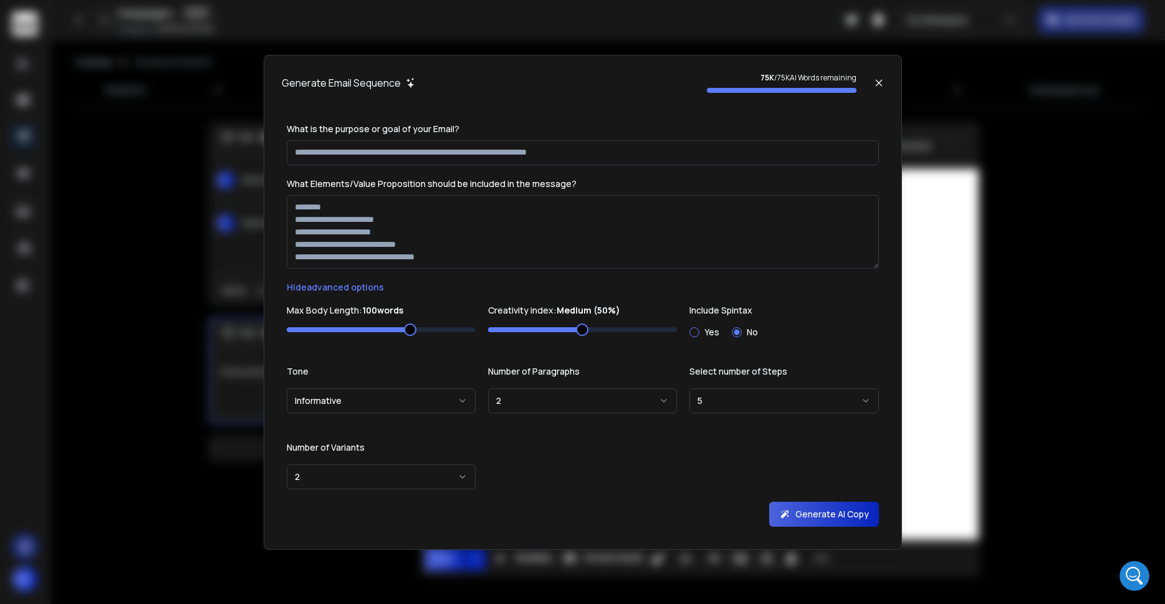
click at [600, 521] on div "Generate AI Copy" at bounding box center [583, 514] width 592 height 25
click at [696, 329] on button "Yes" at bounding box center [695, 332] width 10 height 10
click at [605, 329] on span at bounding box center [600, 330] width 12 height 12
click at [320, 153] on input at bounding box center [583, 152] width 592 height 25
click at [339, 151] on input "**" at bounding box center [583, 152] width 592 height 25
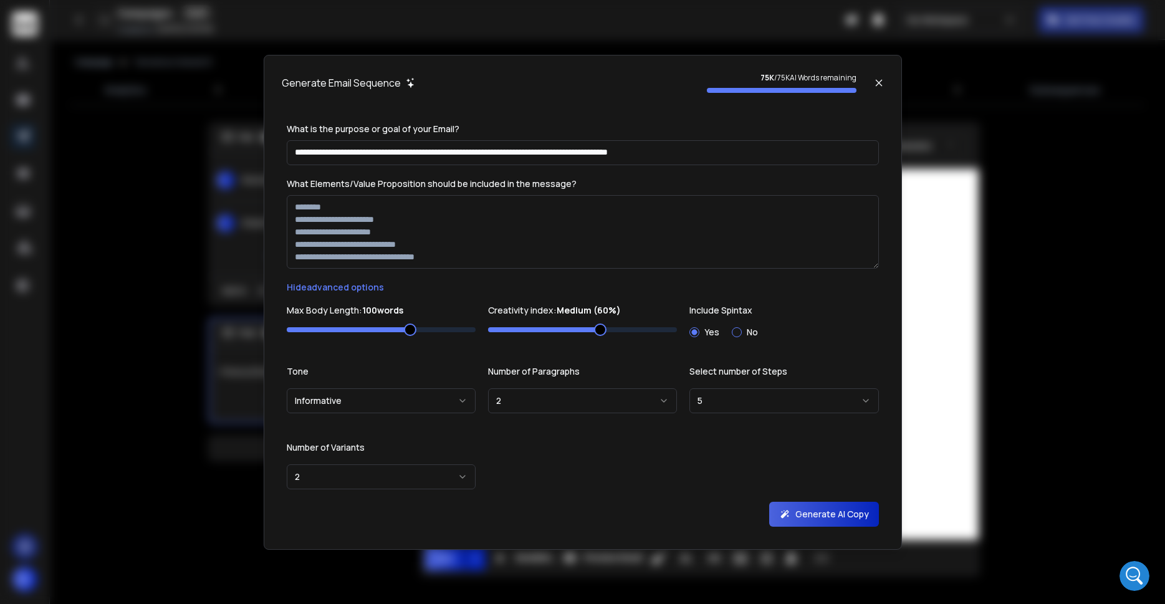
drag, startPoint x: 491, startPoint y: 155, endPoint x: 713, endPoint y: 151, distance: 222.0
click at [713, 151] on input "**********" at bounding box center [583, 152] width 592 height 25
paste input "**********"
type input "**********"
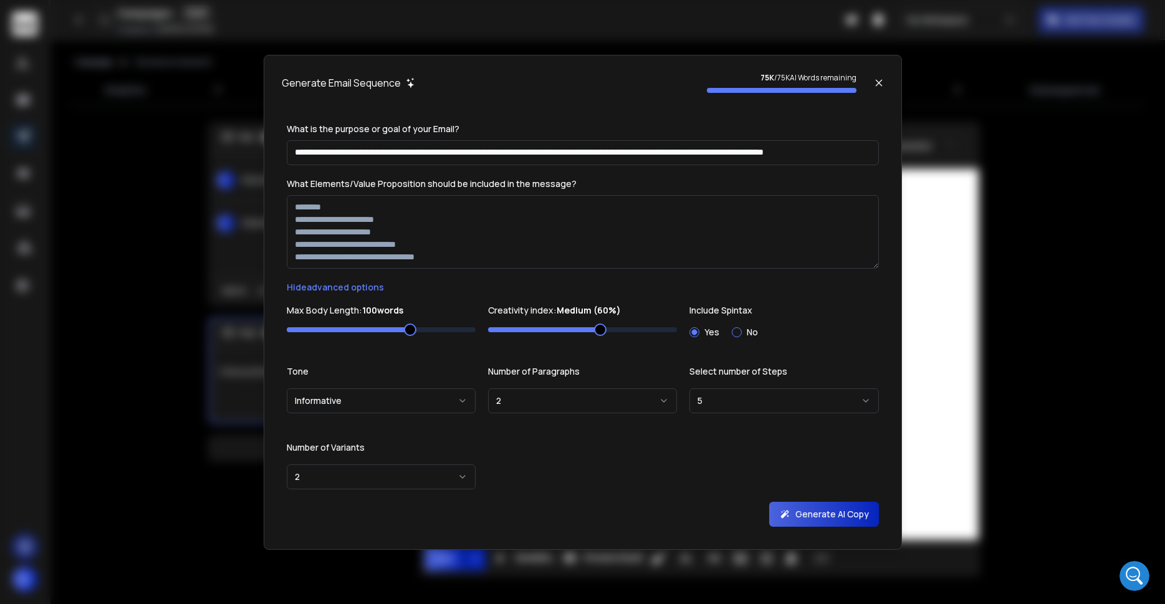
drag, startPoint x: 366, startPoint y: 229, endPoint x: 512, endPoint y: 213, distance: 147.4
click at [369, 229] on textarea at bounding box center [583, 232] width 592 height 74
click at [309, 201] on textarea at bounding box center [583, 232] width 592 height 74
paste textarea "**********"
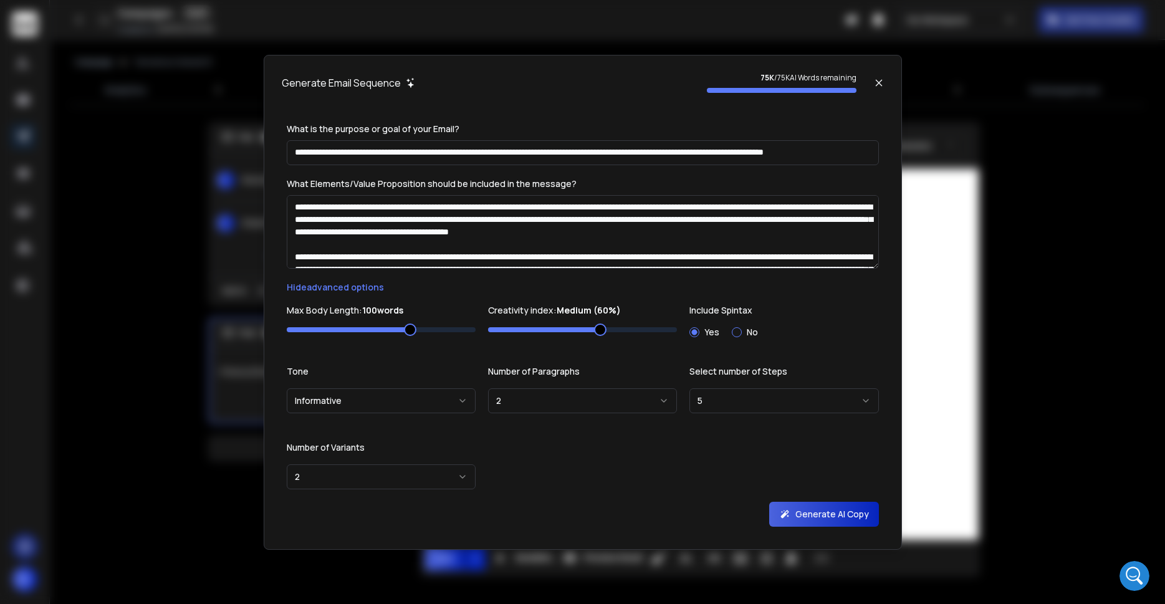
scroll to position [45, 0]
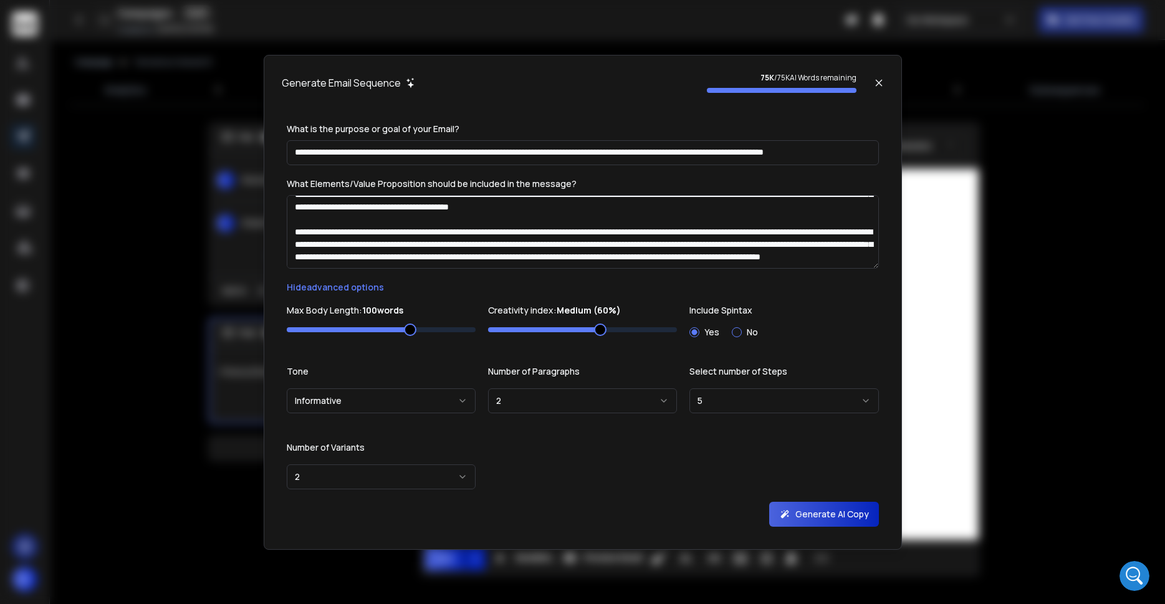
click at [718, 262] on textarea "**********" at bounding box center [583, 232] width 592 height 74
paste textarea "**********"
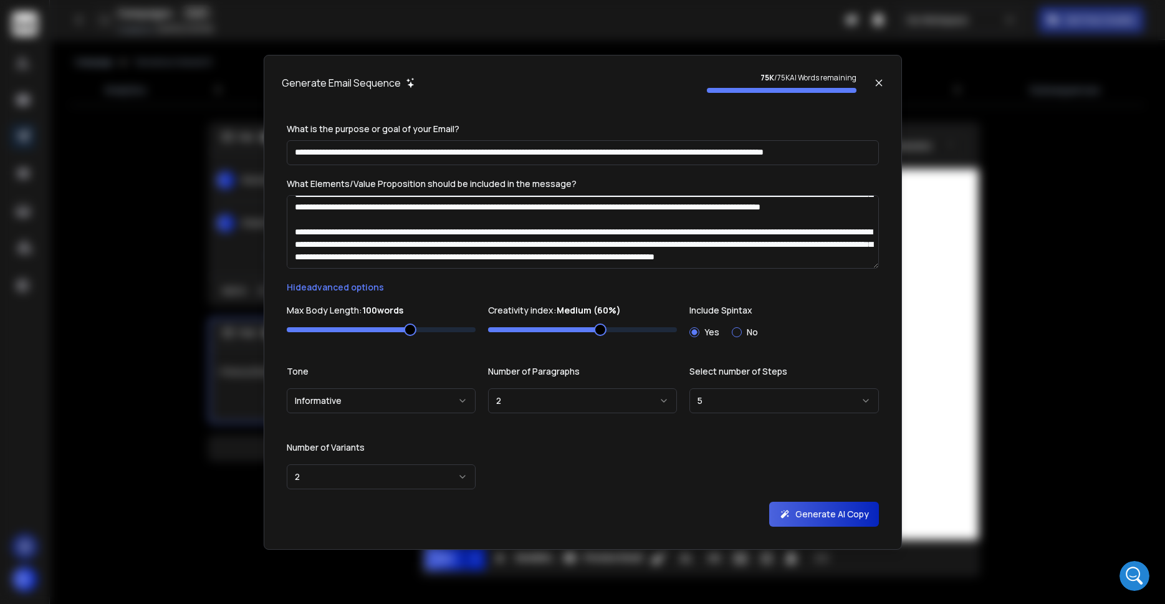
scroll to position [132, 0]
drag, startPoint x: 582, startPoint y: 481, endPoint x: 701, endPoint y: 478, distance: 119.7
click at [596, 480] on div "**********" at bounding box center [583, 397] width 592 height 183
click at [600, 241] on textarea at bounding box center [583, 232] width 592 height 74
paste textarea "**********"
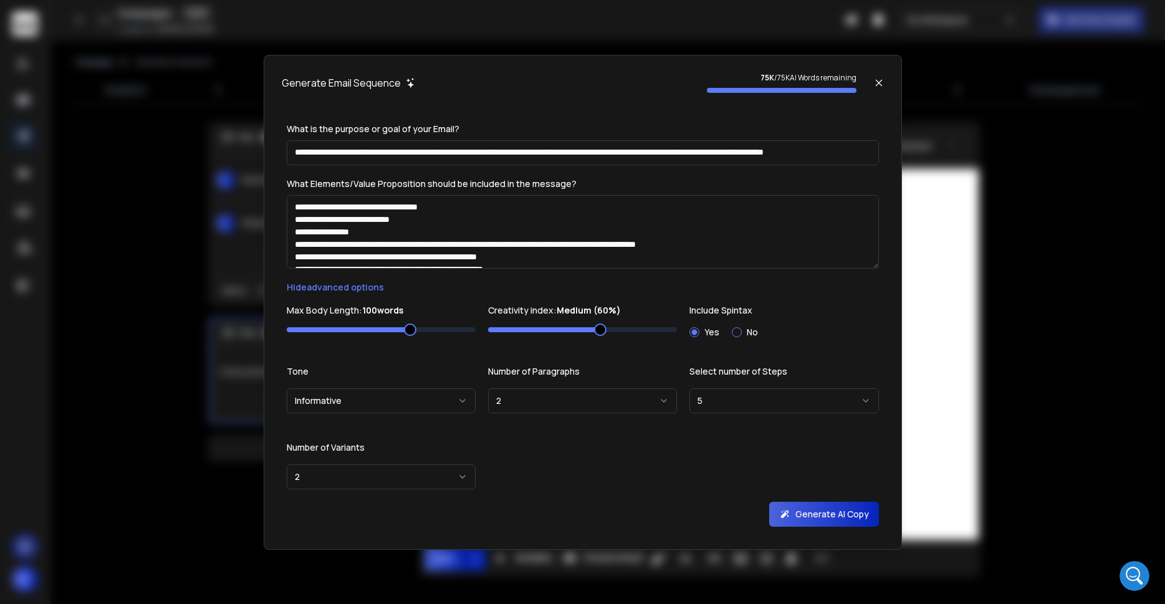
scroll to position [758, 0]
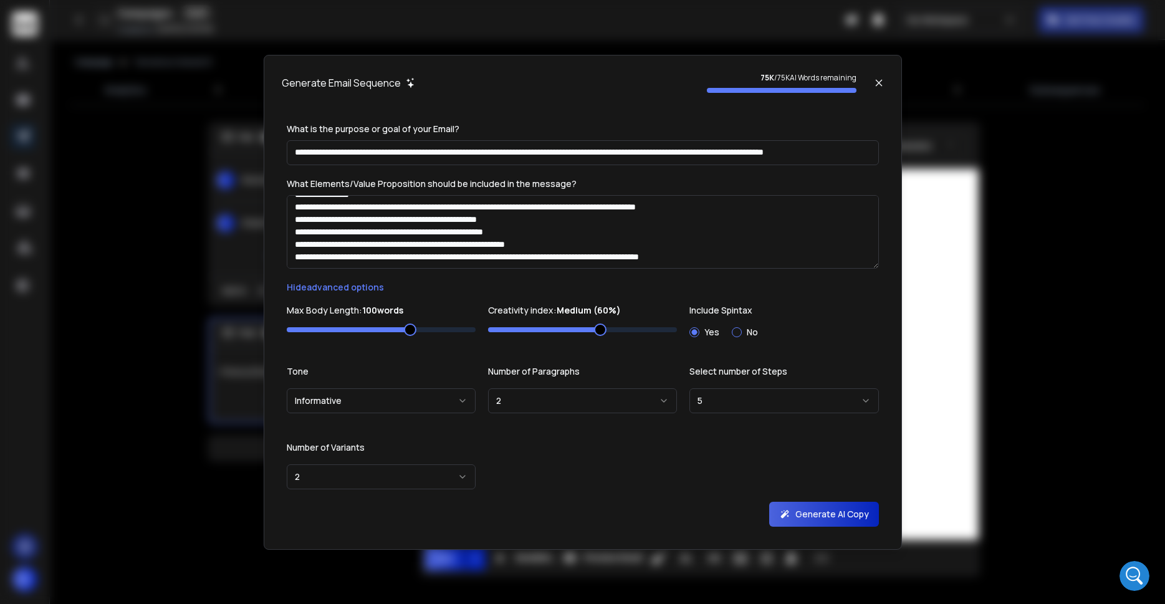
drag, startPoint x: 378, startPoint y: 236, endPoint x: 271, endPoint y: 211, distance: 110.1
click at [287, 211] on textarea at bounding box center [583, 232] width 592 height 74
drag, startPoint x: 317, startPoint y: 234, endPoint x: 270, endPoint y: 209, distance: 53.3
click at [287, 209] on textarea at bounding box center [583, 232] width 592 height 74
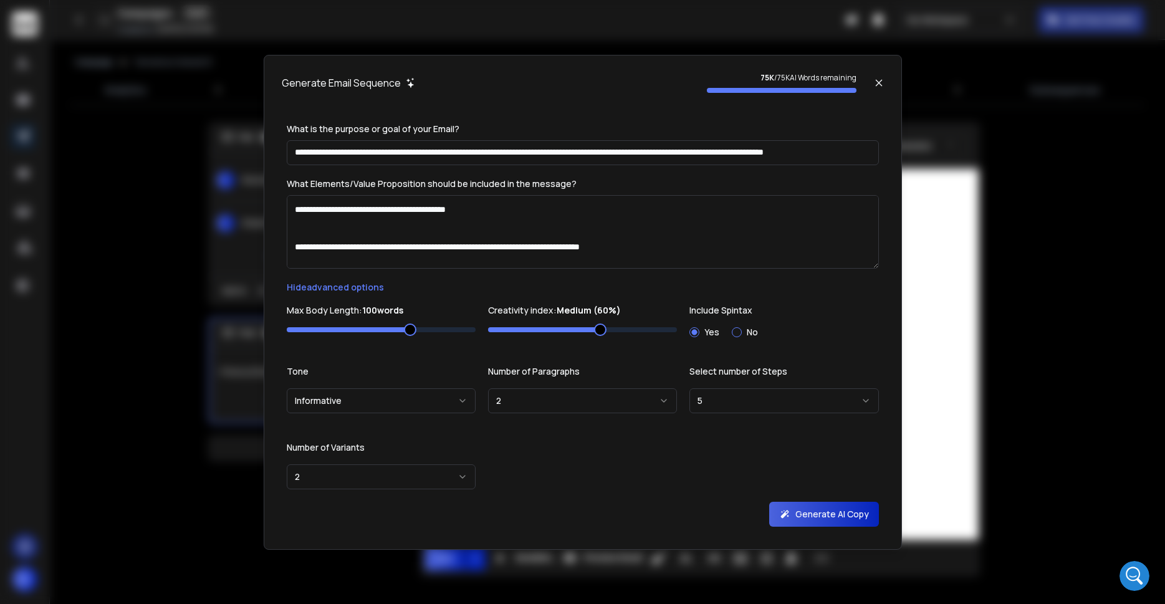
scroll to position [656, 0]
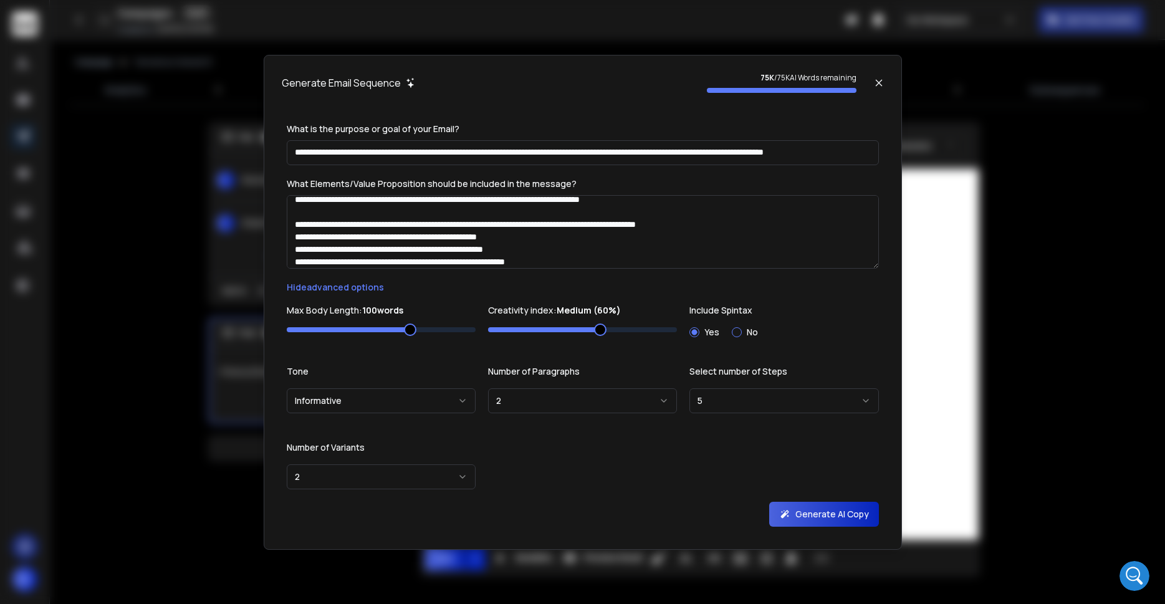
click at [319, 230] on textarea at bounding box center [583, 232] width 592 height 74
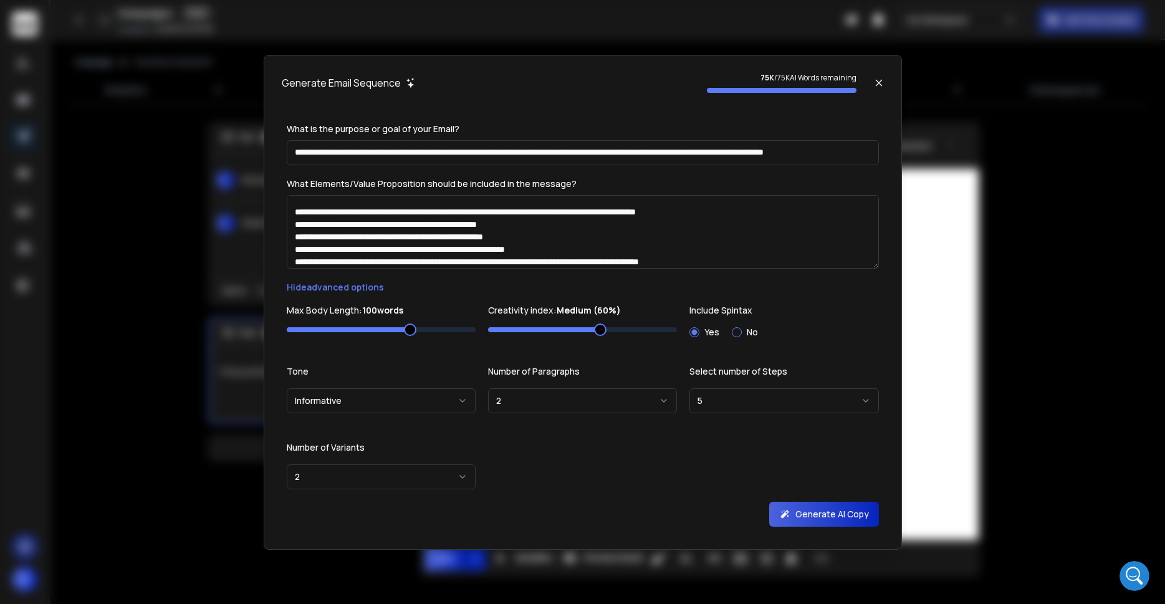
click at [312, 224] on textarea at bounding box center [583, 232] width 592 height 74
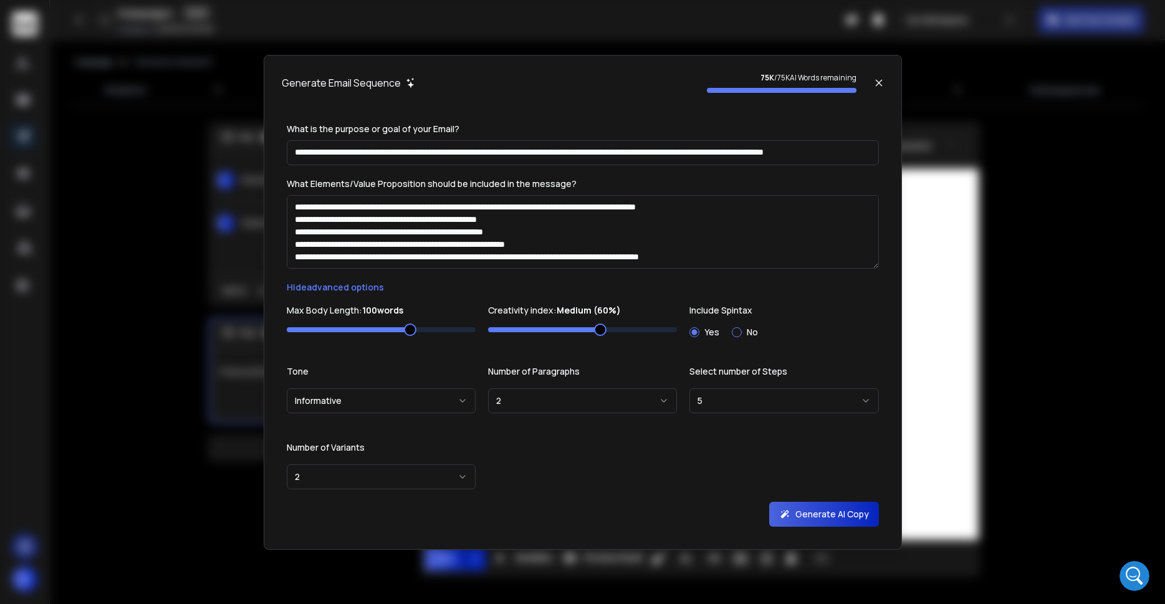
scroll to position [608, 0]
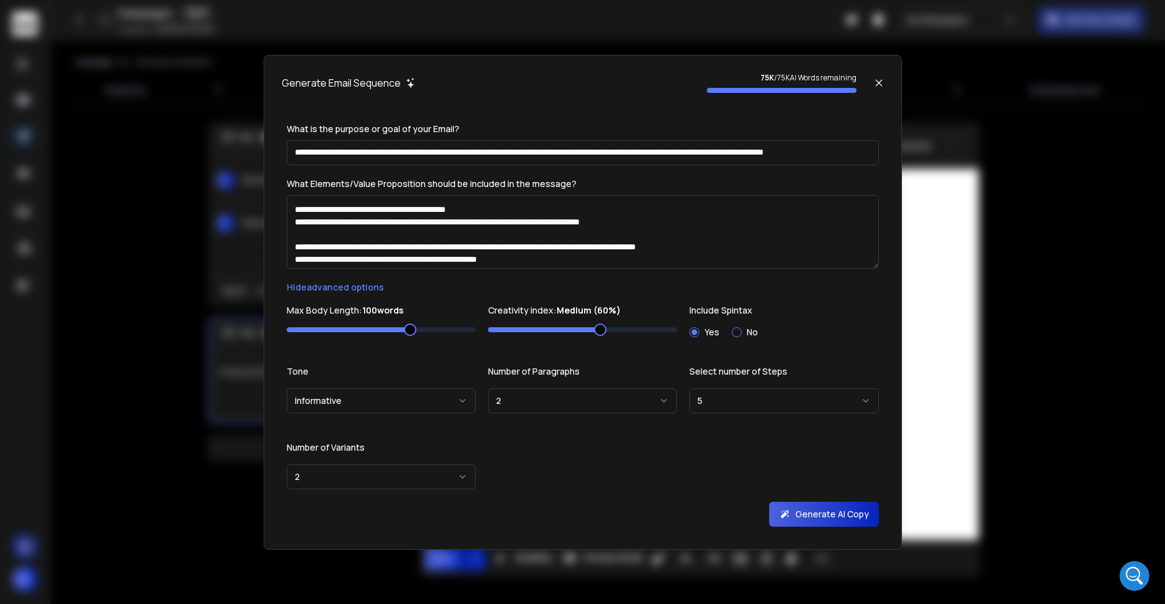
click at [313, 244] on textarea at bounding box center [583, 232] width 592 height 74
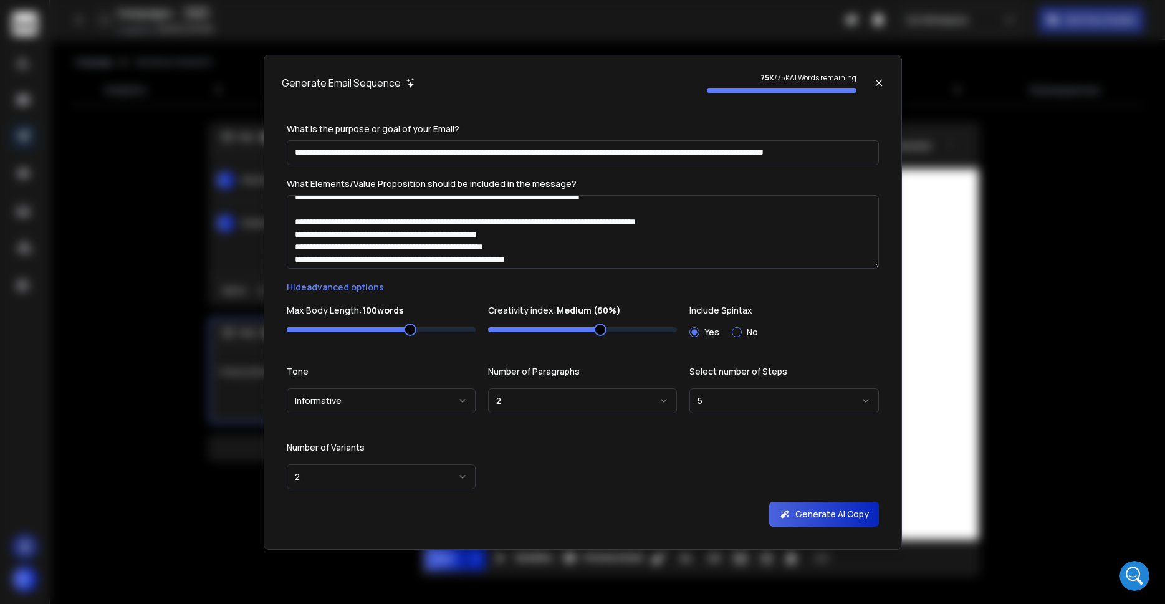
click at [305, 212] on textarea at bounding box center [583, 232] width 592 height 74
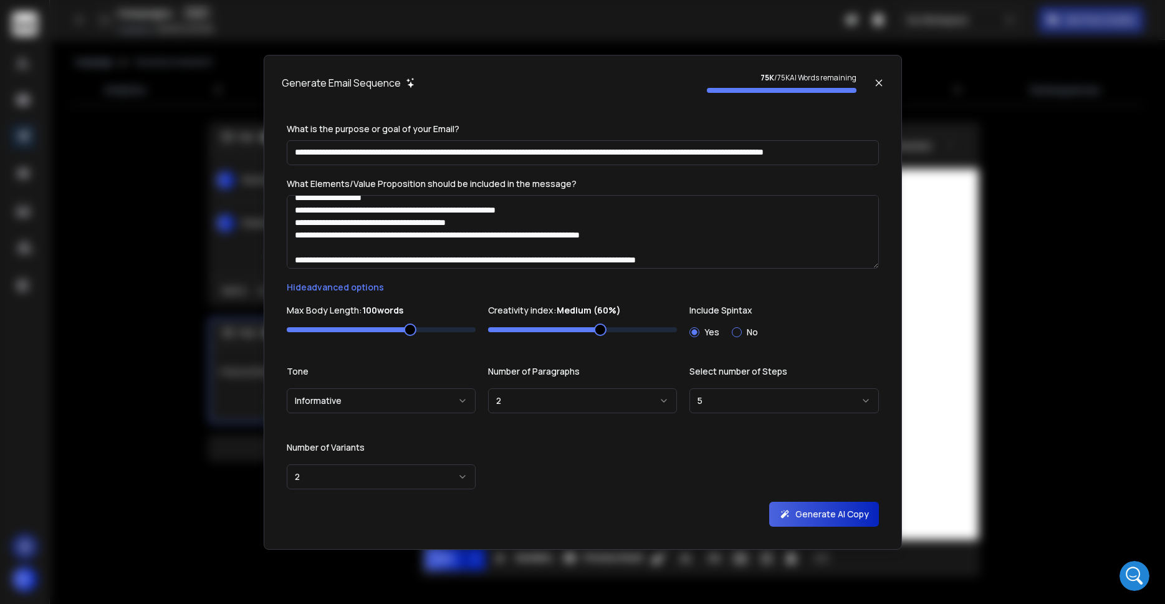
scroll to position [531, 0]
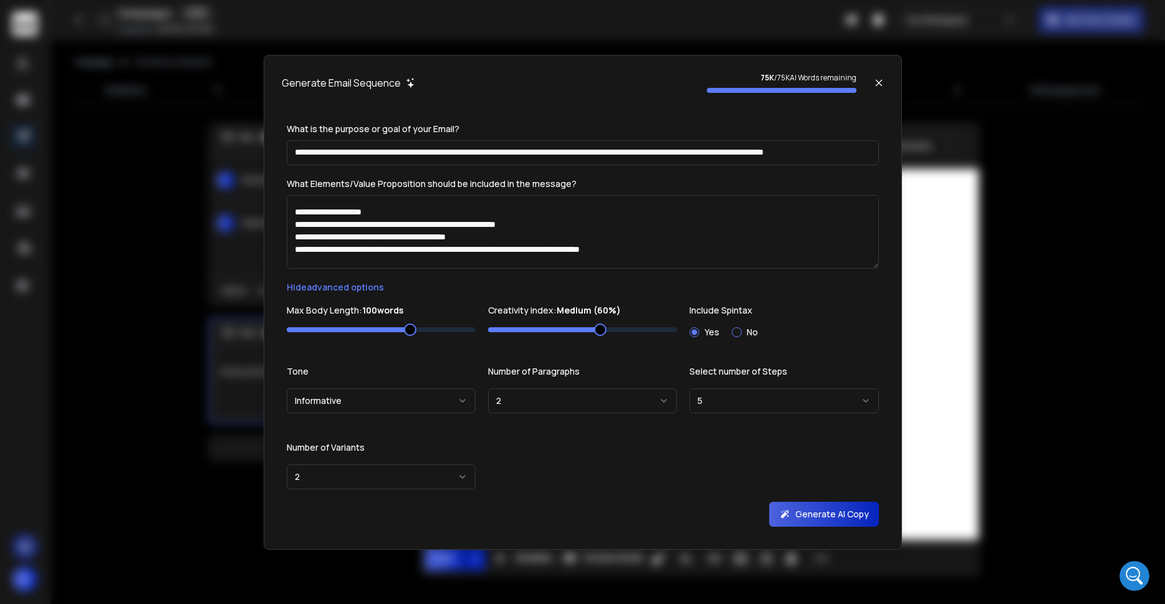
click at [314, 241] on textarea at bounding box center [583, 232] width 592 height 74
click at [309, 252] on textarea at bounding box center [583, 232] width 592 height 74
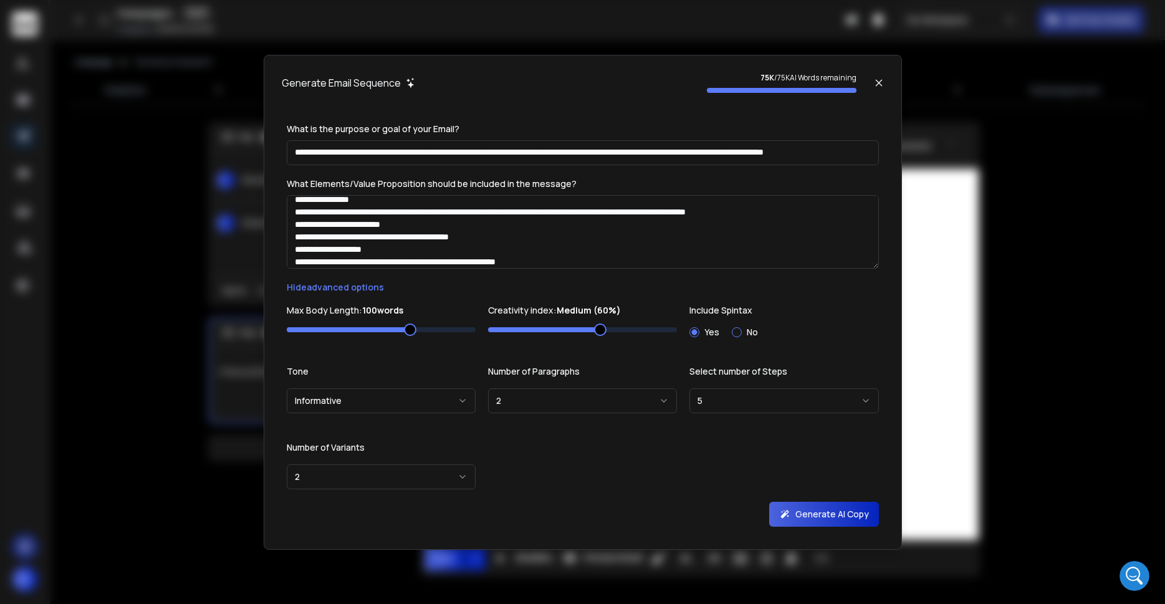
scroll to position [484, 0]
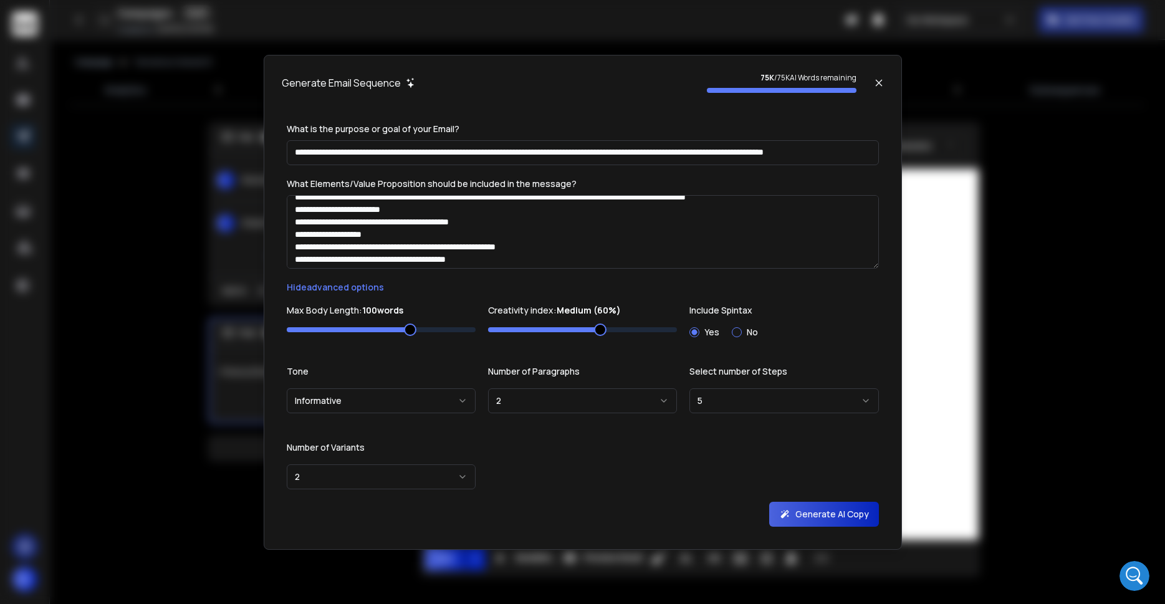
drag, startPoint x: 370, startPoint y: 236, endPoint x: 264, endPoint y: 208, distance: 109.5
click at [287, 208] on textarea at bounding box center [583, 232] width 592 height 74
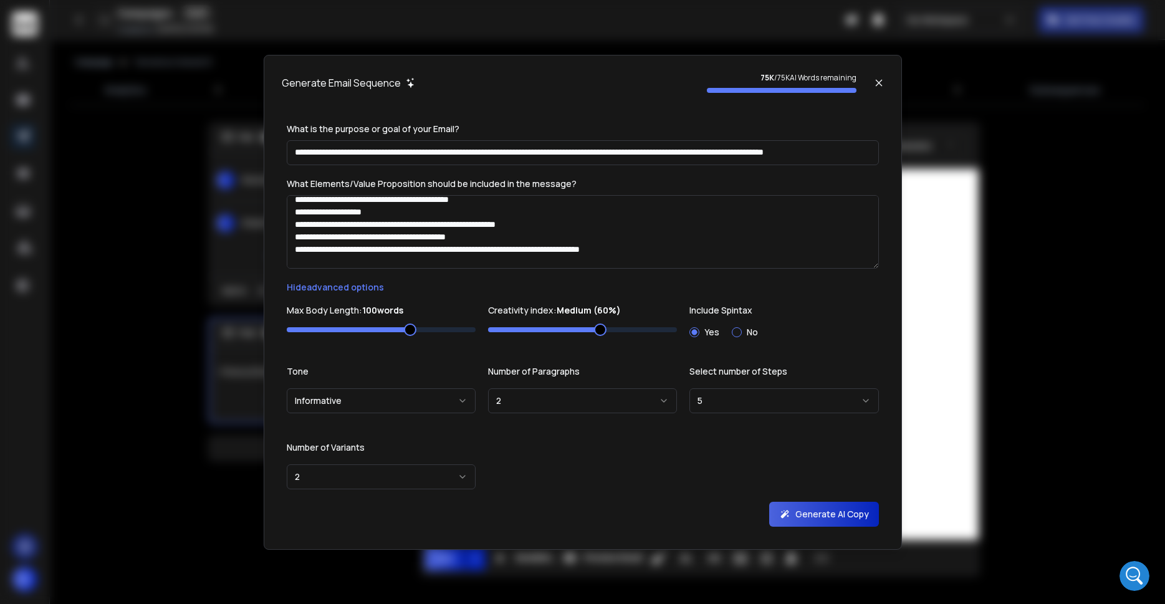
scroll to position [339, 0]
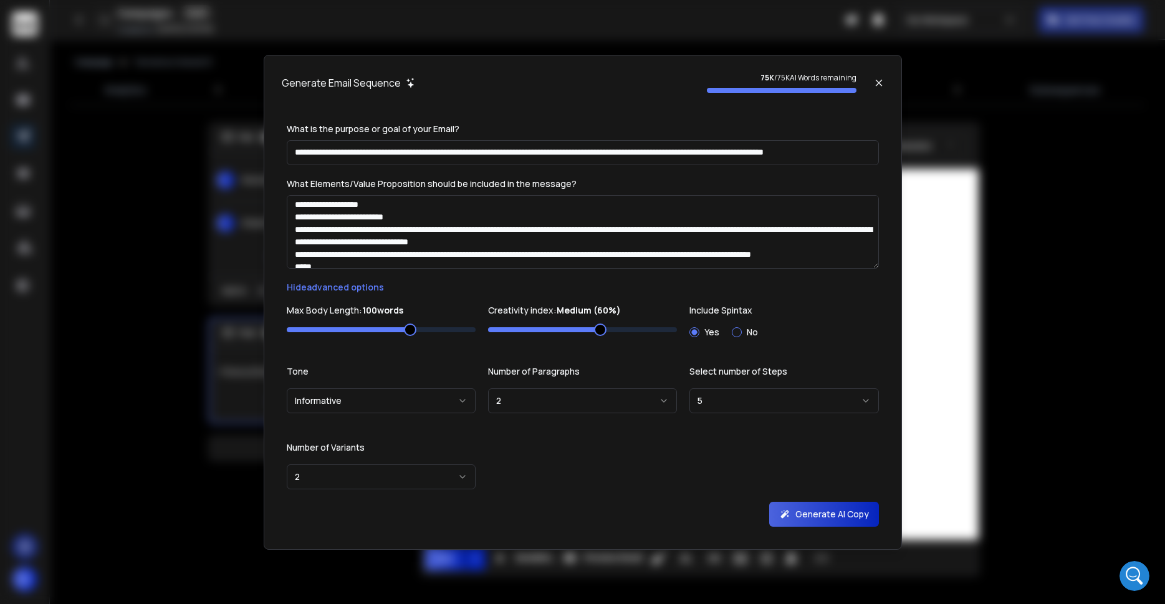
drag, startPoint x: 376, startPoint y: 218, endPoint x: 253, endPoint y: 205, distance: 123.5
click at [287, 205] on textarea at bounding box center [583, 232] width 592 height 74
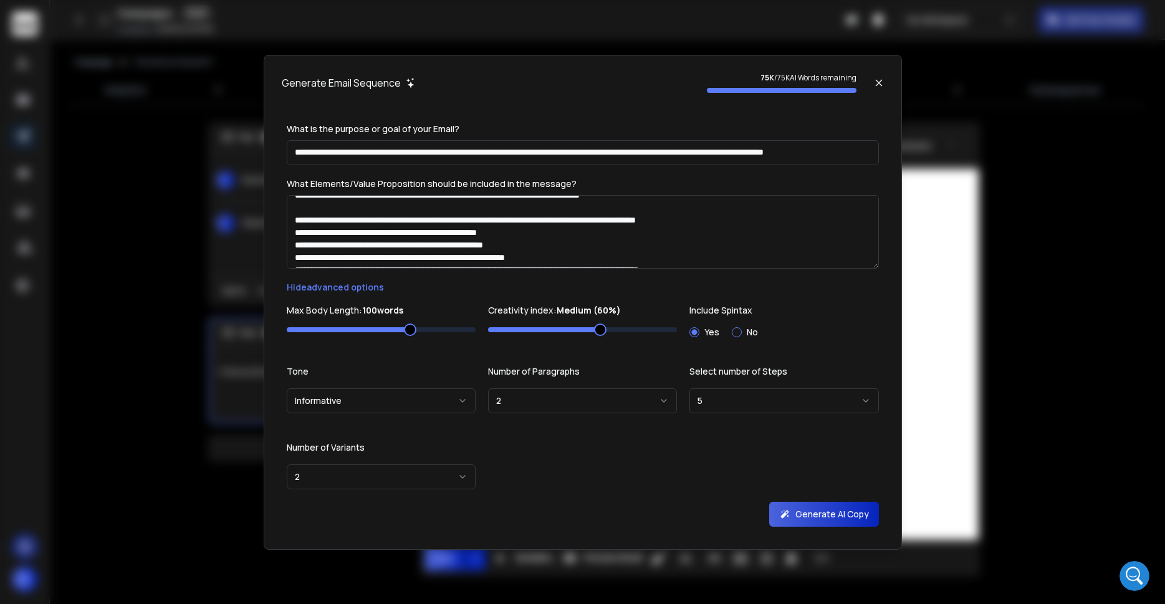
scroll to position [611, 0]
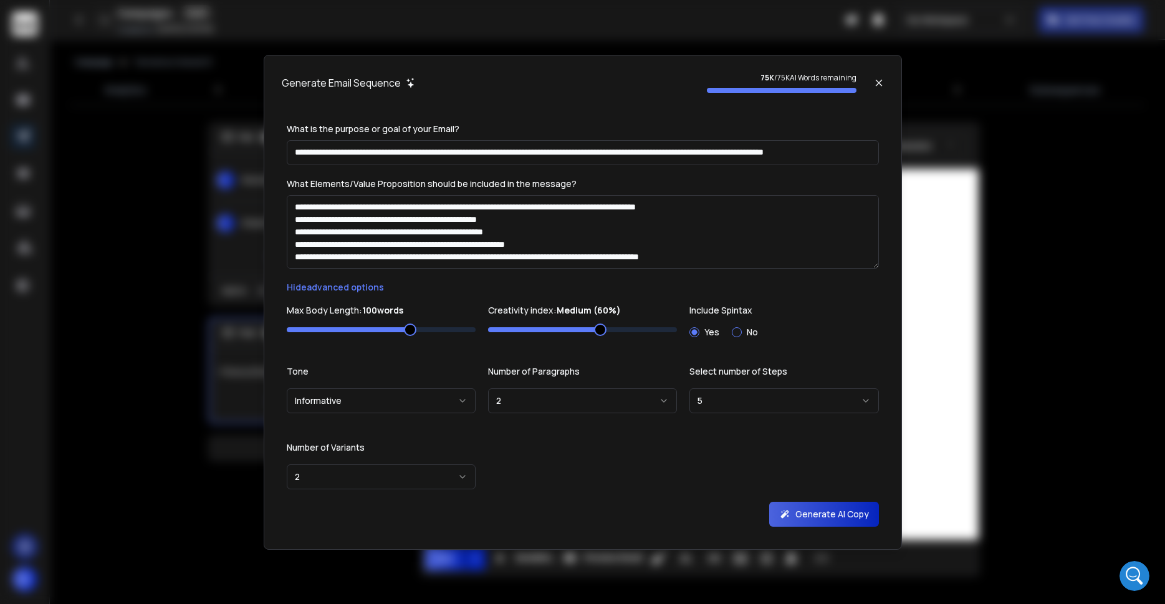
drag, startPoint x: 316, startPoint y: 225, endPoint x: 396, endPoint y: 198, distance: 84.4
click at [396, 198] on textarea at bounding box center [583, 232] width 592 height 74
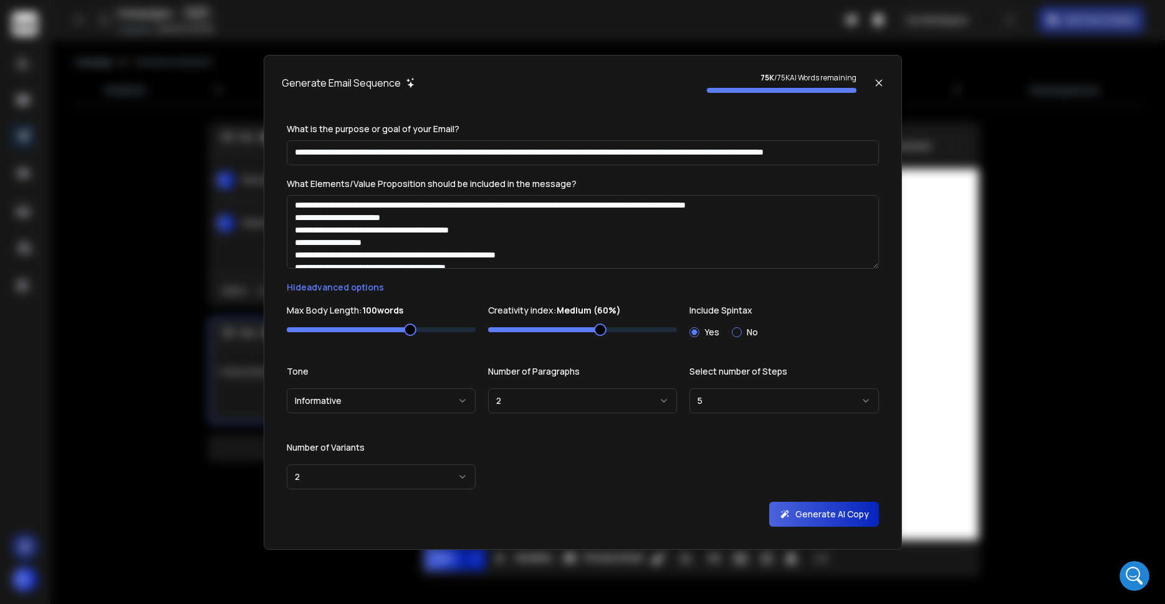
scroll to position [469, 0]
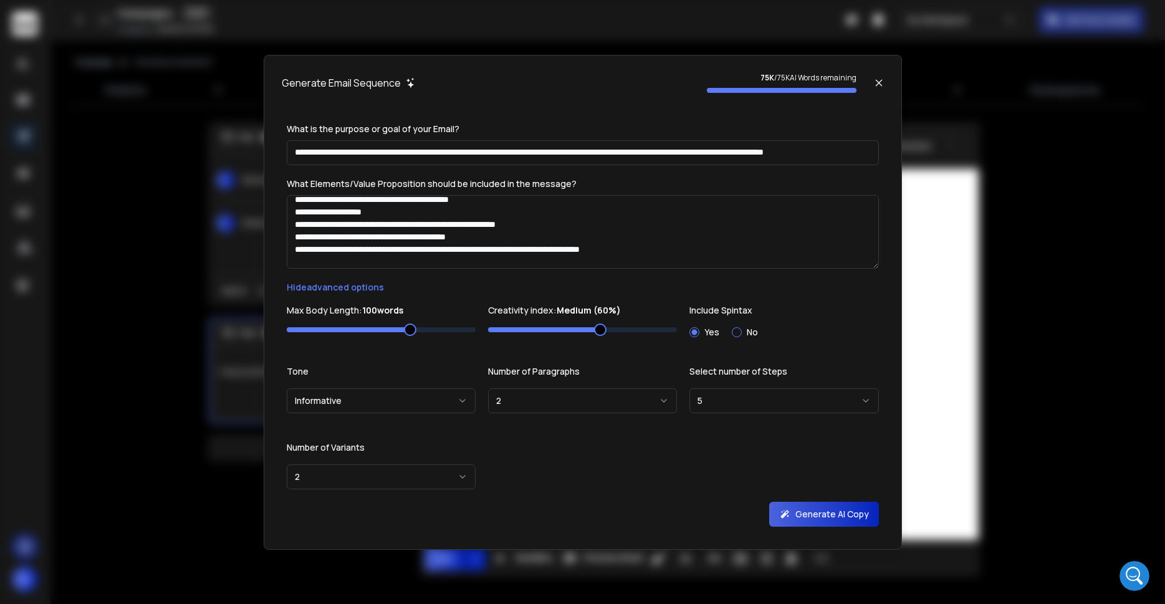
click at [373, 214] on textarea at bounding box center [583, 232] width 592 height 74
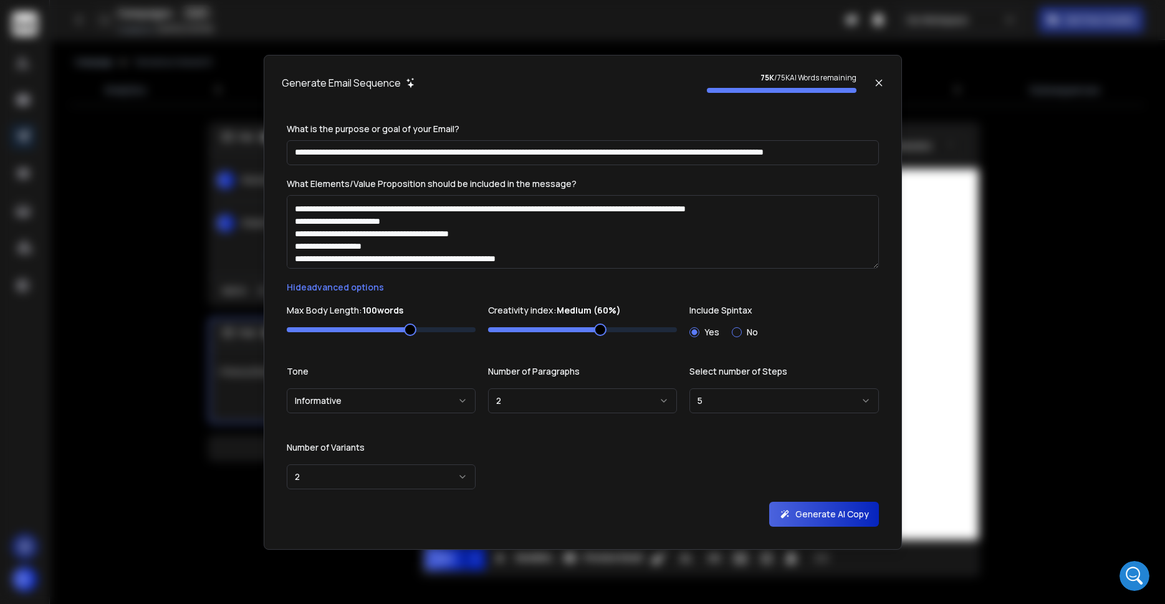
scroll to position [421, 0]
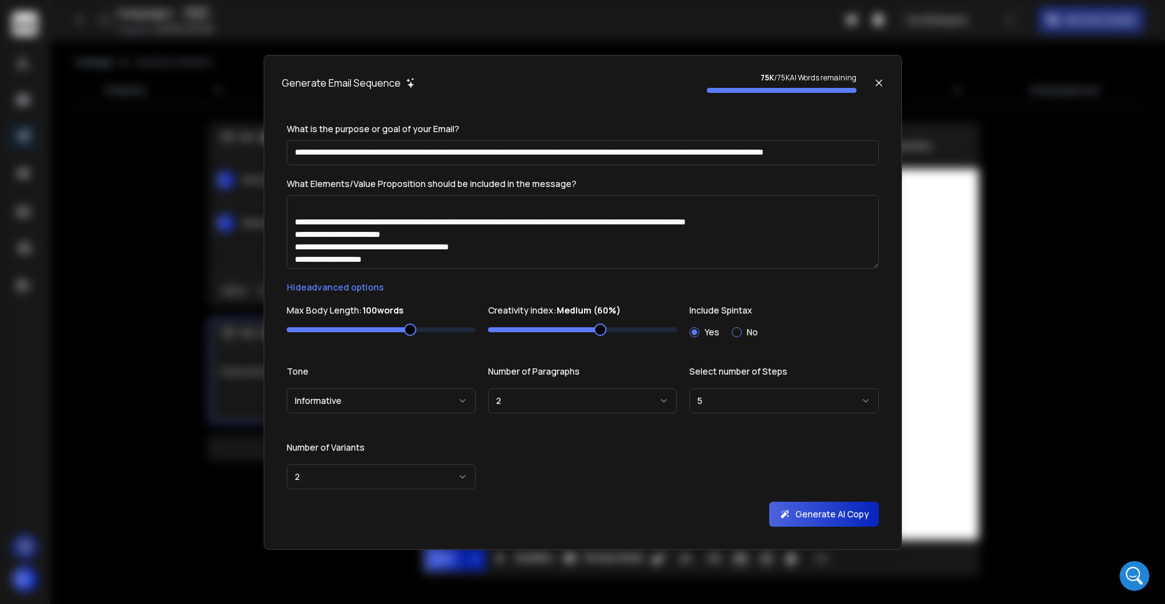
drag, startPoint x: 475, startPoint y: 213, endPoint x: 365, endPoint y: 242, distance: 114.2
click at [365, 242] on textarea at bounding box center [583, 232] width 592 height 74
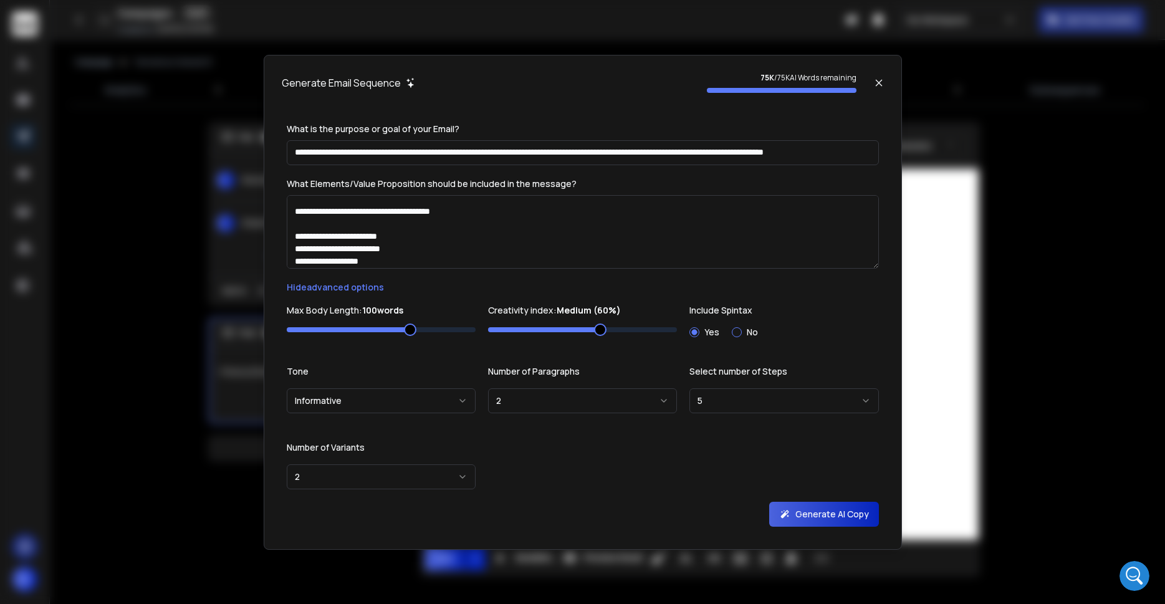
scroll to position [279, 0]
drag, startPoint x: 471, startPoint y: 254, endPoint x: 283, endPoint y: 205, distance: 194.5
click at [287, 205] on textarea at bounding box center [583, 232] width 592 height 74
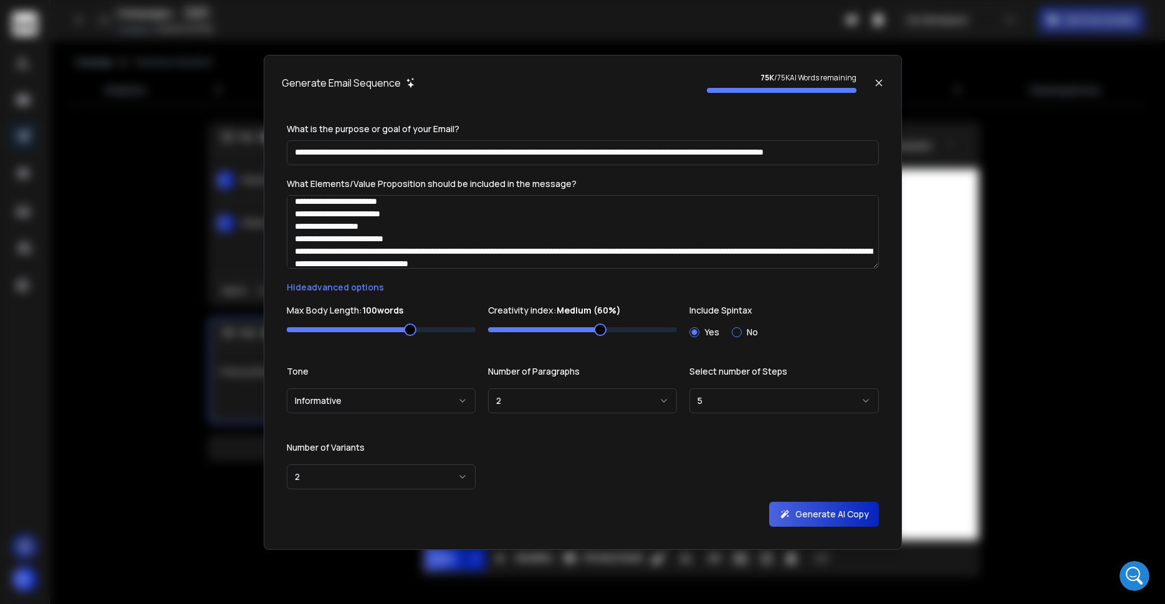
scroll to position [232, 0]
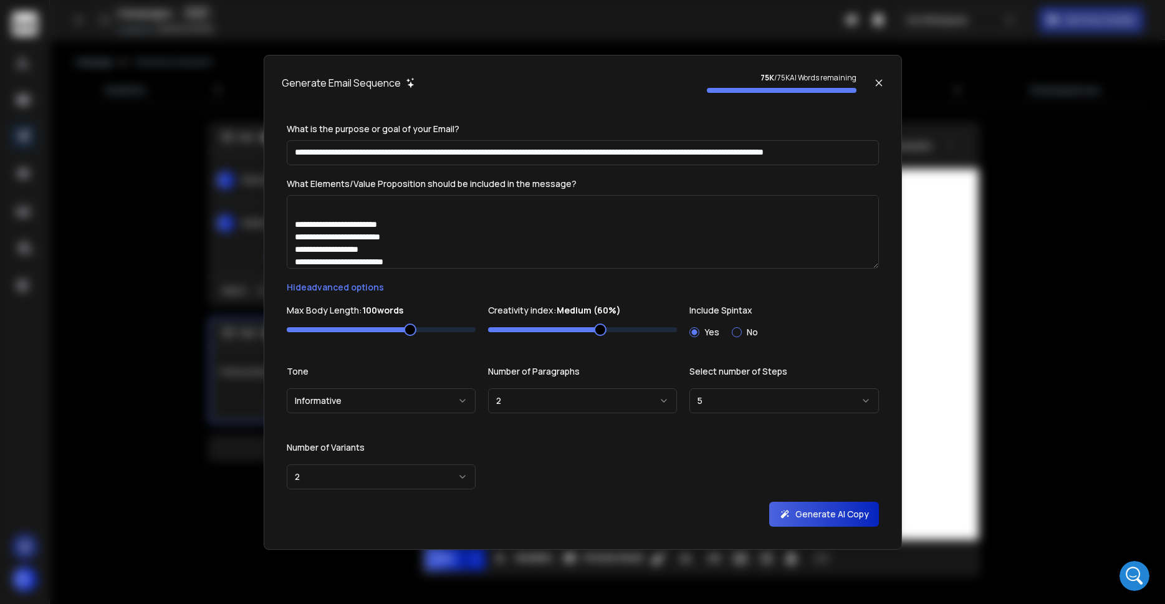
drag, startPoint x: 296, startPoint y: 239, endPoint x: 306, endPoint y: 256, distance: 19.9
click at [304, 256] on textarea at bounding box center [583, 232] width 592 height 74
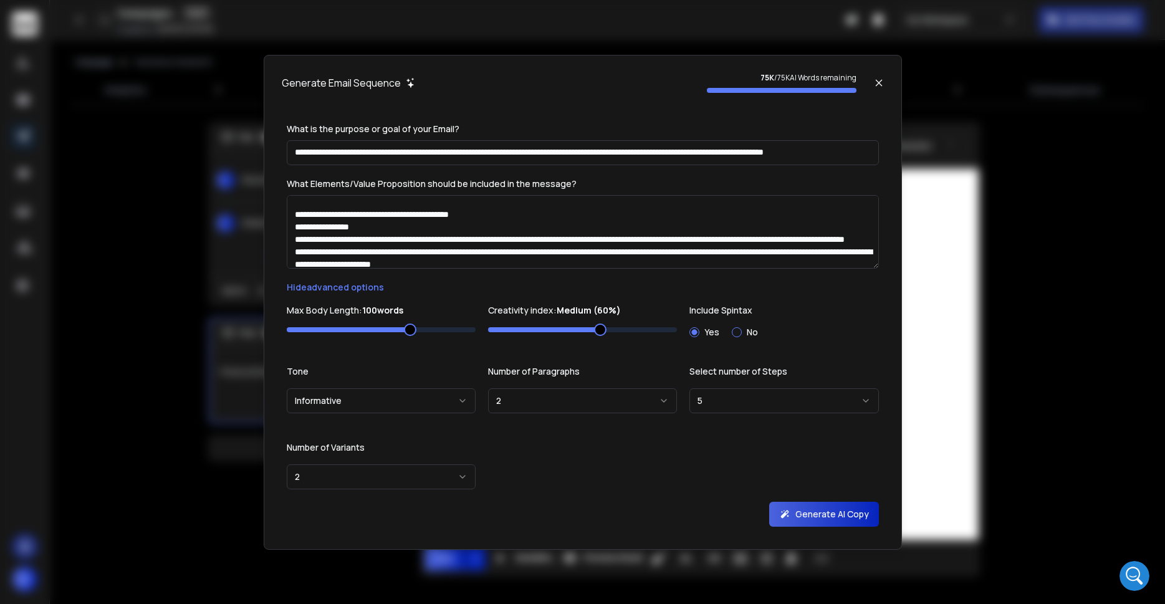
scroll to position [185, 0]
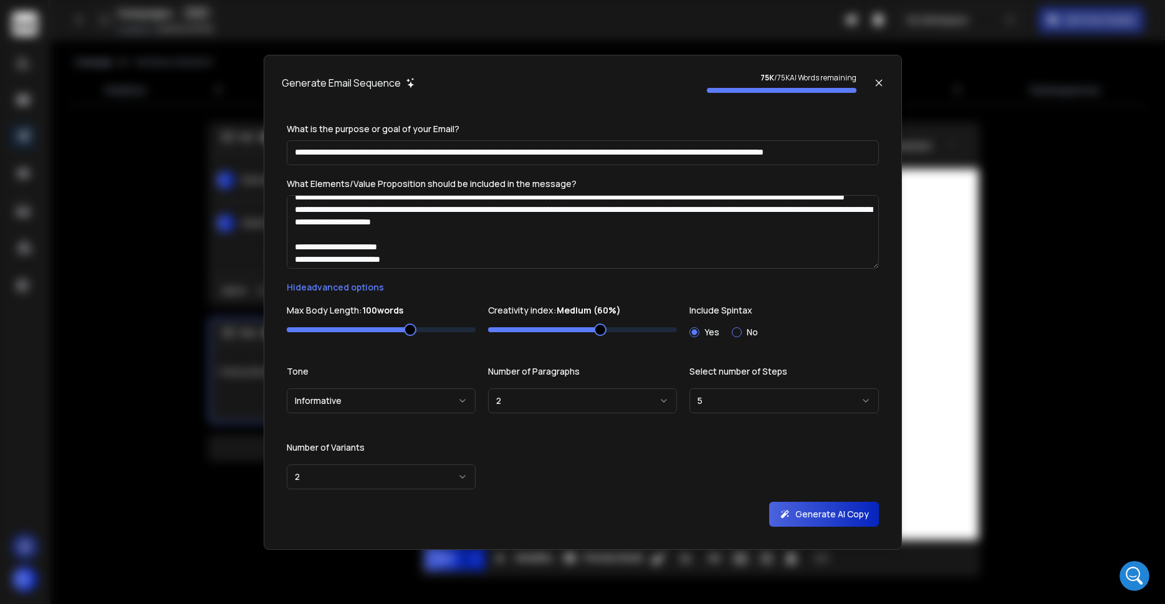
drag, startPoint x: 370, startPoint y: 222, endPoint x: 279, endPoint y: 213, distance: 90.9
click at [287, 213] on textarea at bounding box center [583, 232] width 592 height 74
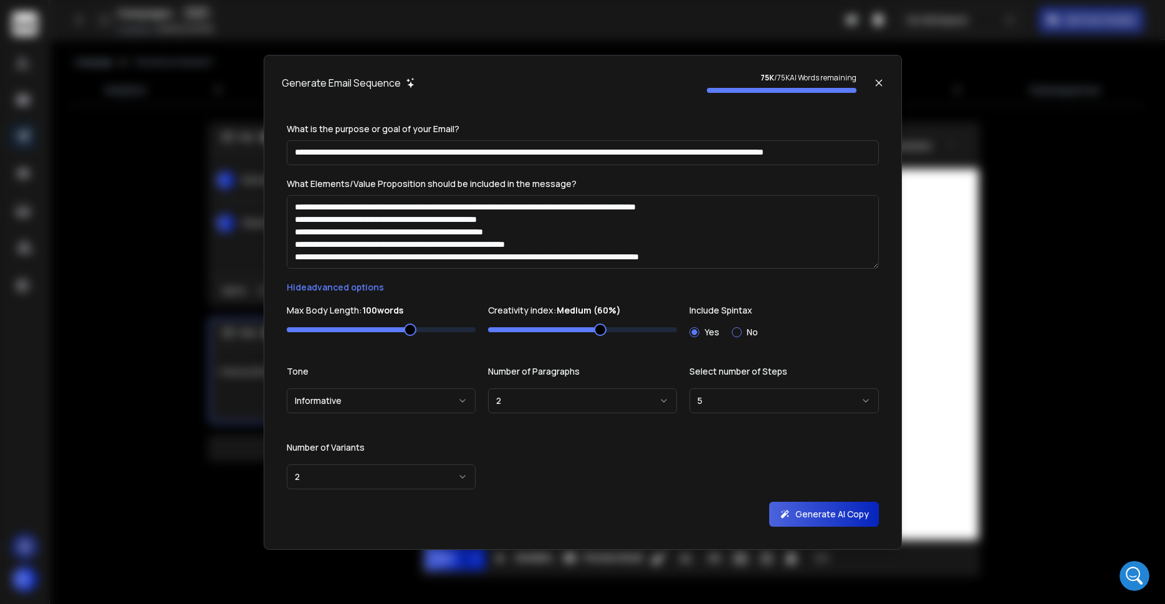
scroll to position [434, 0]
type textarea "**********"
click at [824, 514] on button "Generate AI Copy" at bounding box center [824, 514] width 110 height 25
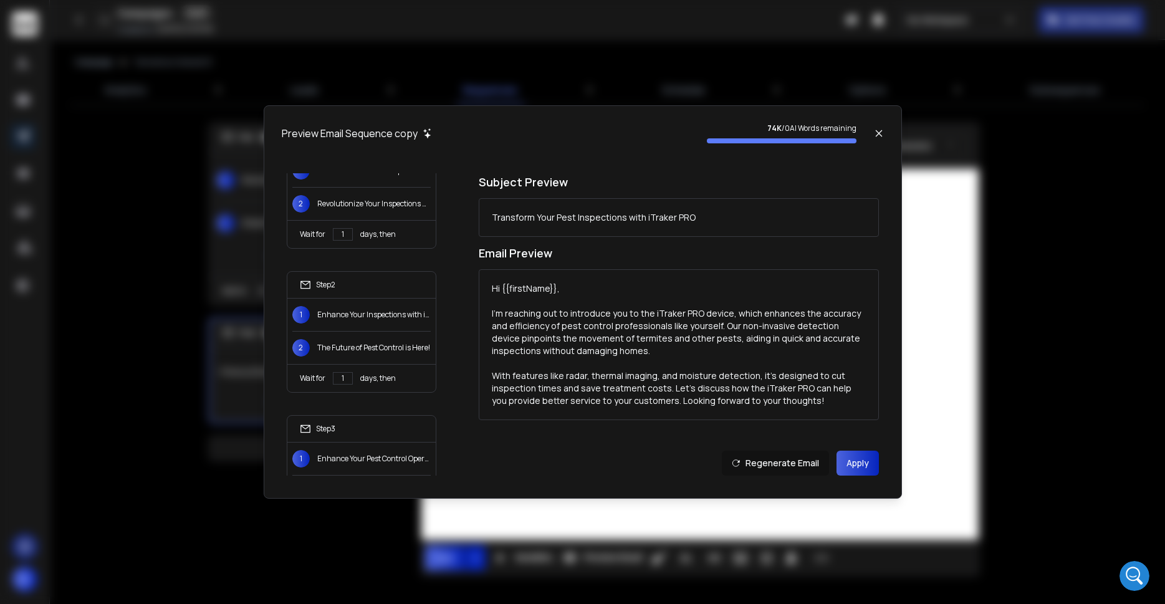
scroll to position [0, 0]
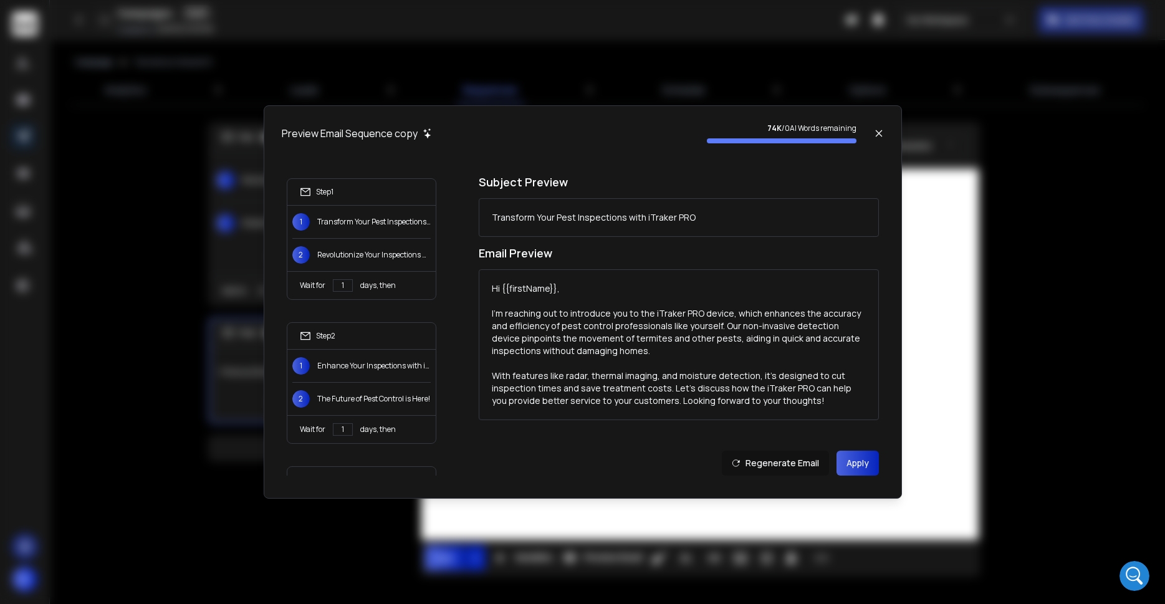
click at [863, 466] on button "Apply" at bounding box center [858, 463] width 42 height 25
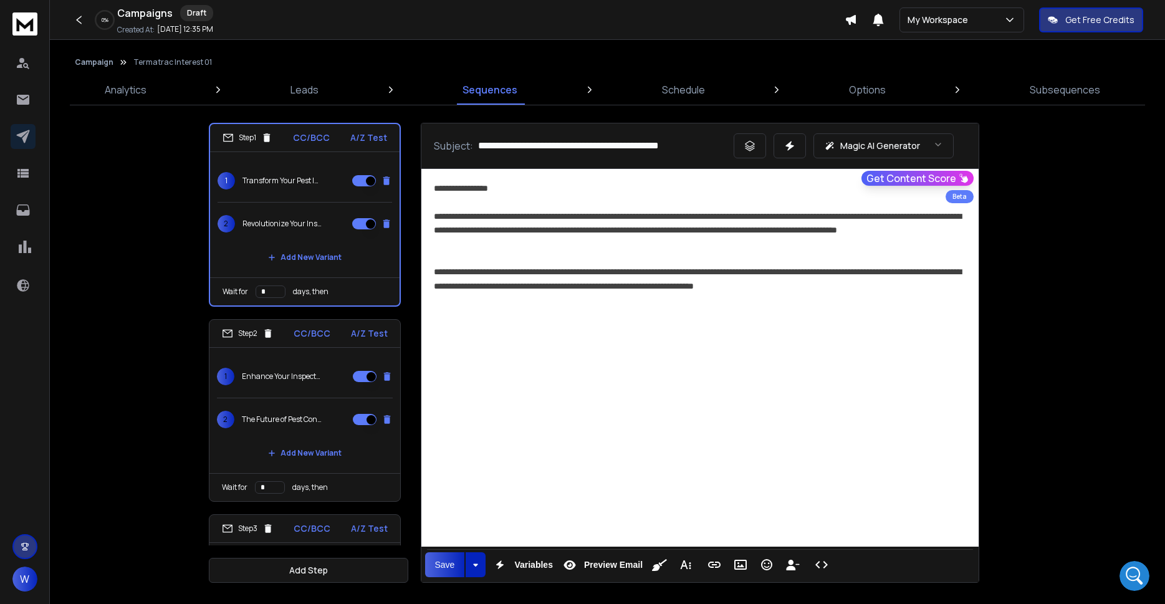
click at [724, 369] on div "**********" at bounding box center [699, 350] width 557 height 362
click at [271, 179] on p "Transform Your Pest Inspections with iTraker PRO" at bounding box center [283, 181] width 80 height 10
click at [273, 226] on p "Revolutionize Your Inspections with iTraker PRO" at bounding box center [283, 224] width 80 height 10
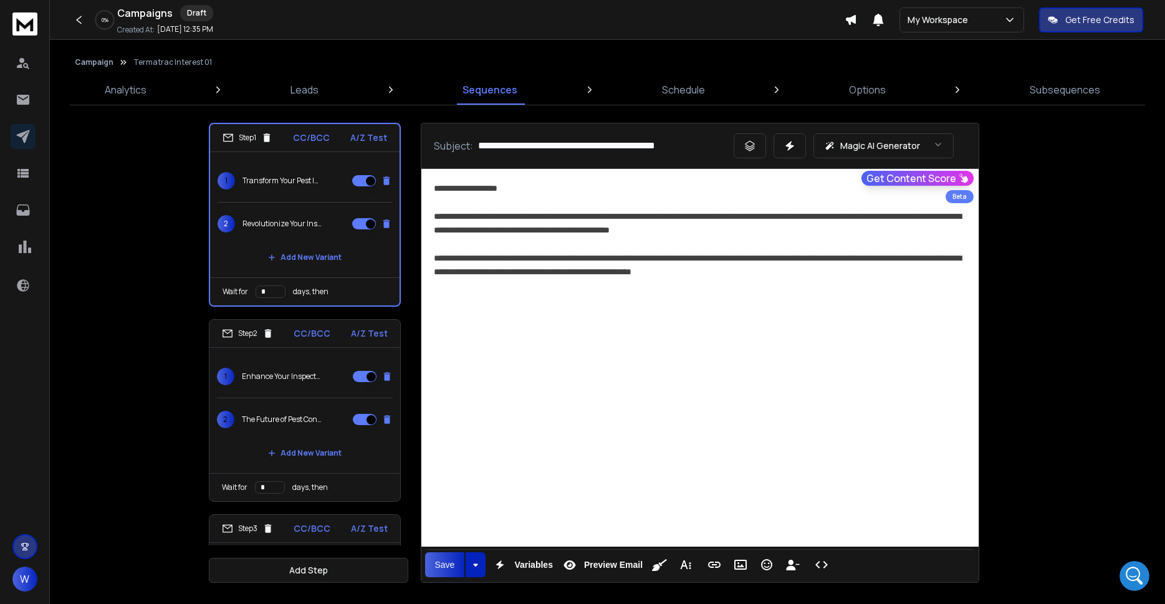
click at [277, 180] on p "Transform Your Pest Inspections with iTraker PRO" at bounding box center [283, 181] width 80 height 10
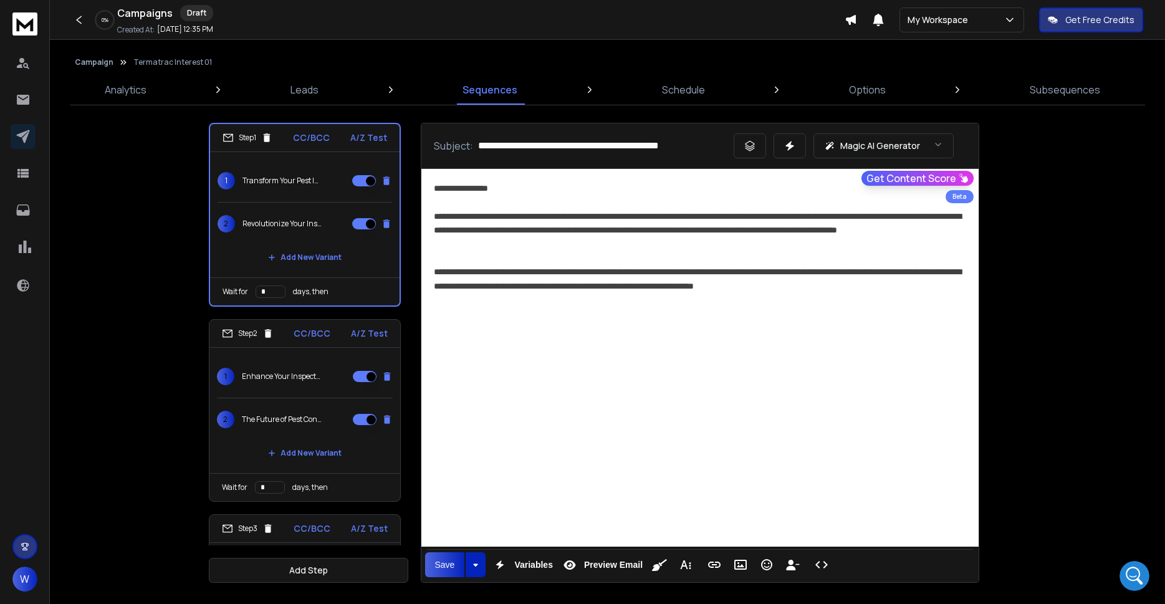
click at [752, 319] on div "**********" at bounding box center [699, 350] width 557 height 362
click at [933, 143] on icon "button" at bounding box center [938, 145] width 10 height 10
click at [791, 146] on icon "button" at bounding box center [790, 145] width 8 height 9
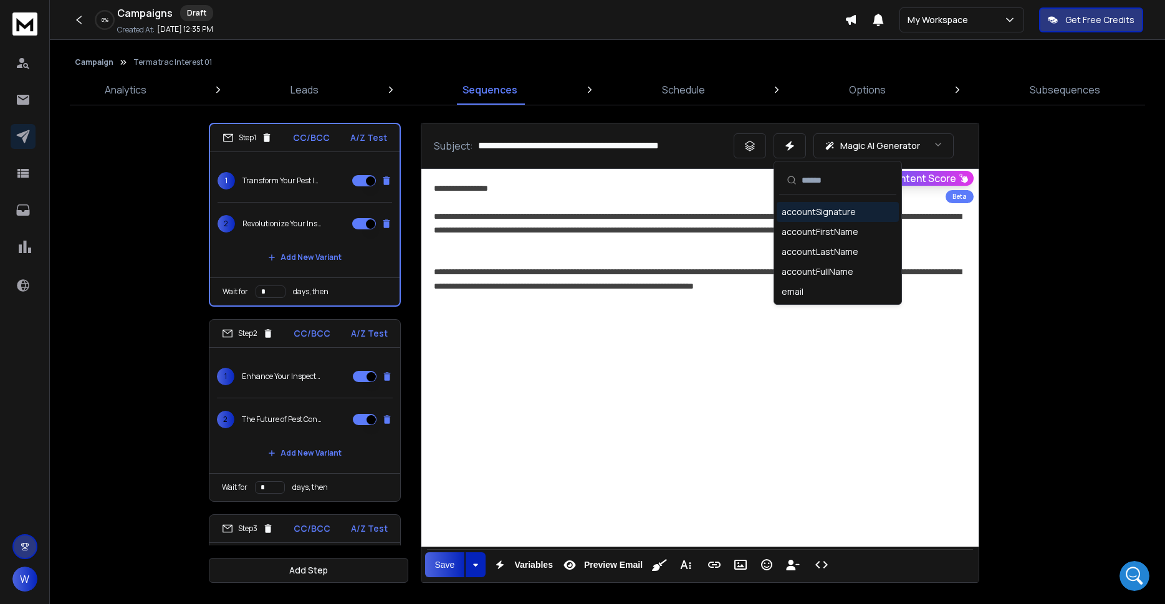
click at [655, 225] on div "**********" at bounding box center [700, 230] width 532 height 42
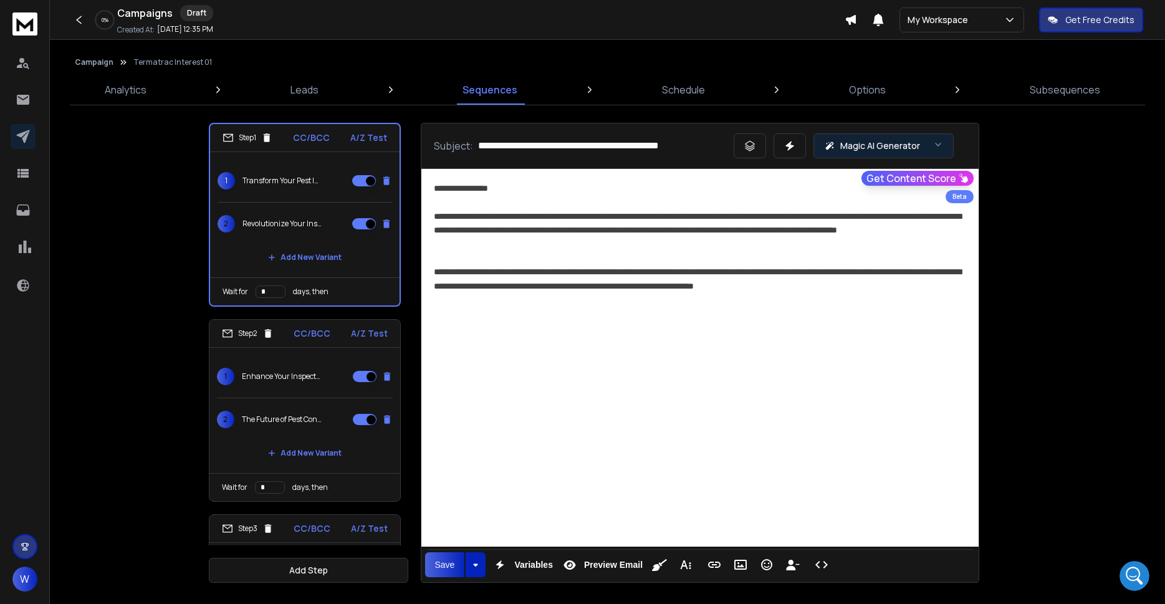
click at [873, 146] on p "Magic AI Generator" at bounding box center [880, 146] width 80 height 12
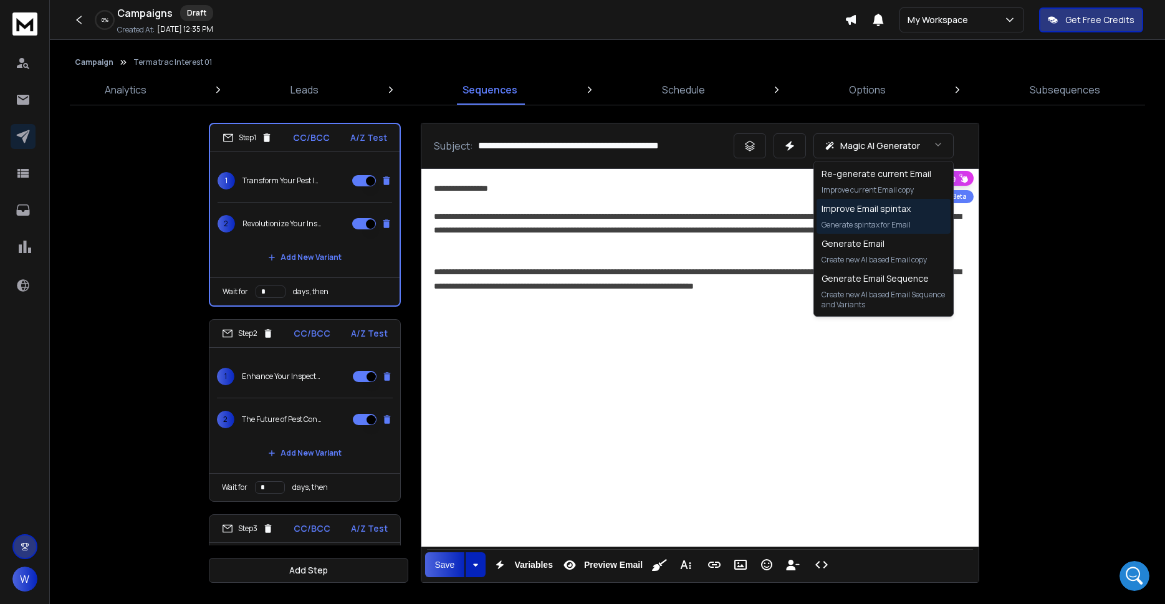
click at [857, 209] on h1 "Improve Email spintax" at bounding box center [866, 209] width 89 height 12
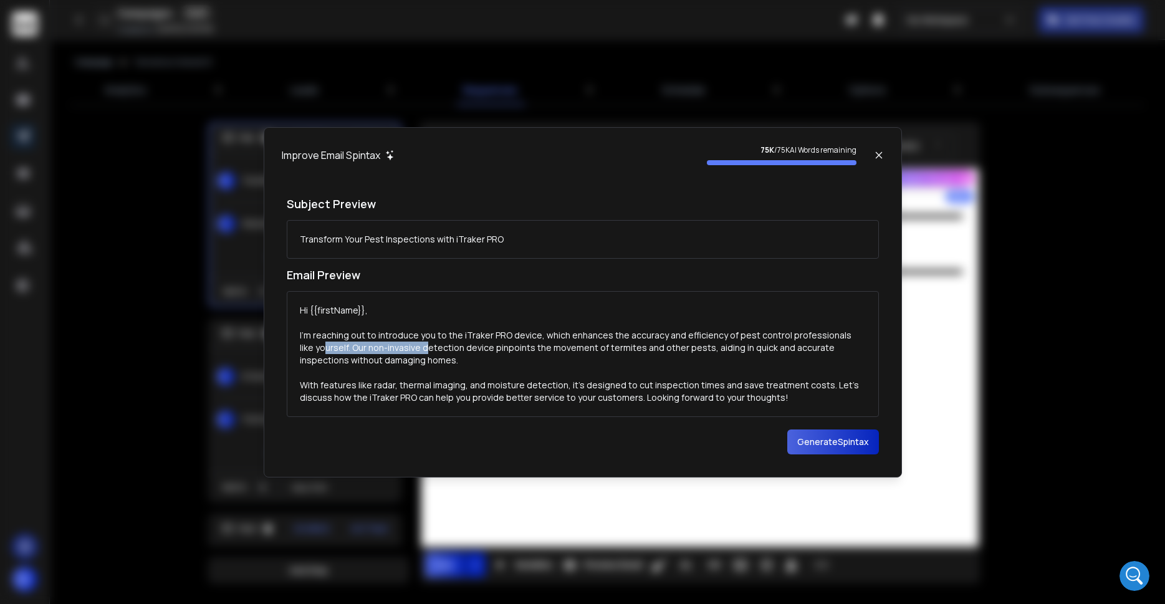
drag, startPoint x: 307, startPoint y: 347, endPoint x: 410, endPoint y: 350, distance: 102.3
click at [410, 350] on div "I'm reaching out to introduce you to the iTraker PRO device, which enhances the…" at bounding box center [583, 347] width 566 height 37
click at [418, 352] on div "I'm reaching out to introduce you to the iTraker PRO device, which enhances the…" at bounding box center [583, 347] width 566 height 37
click at [826, 446] on button "Generate Spintax" at bounding box center [833, 442] width 92 height 25
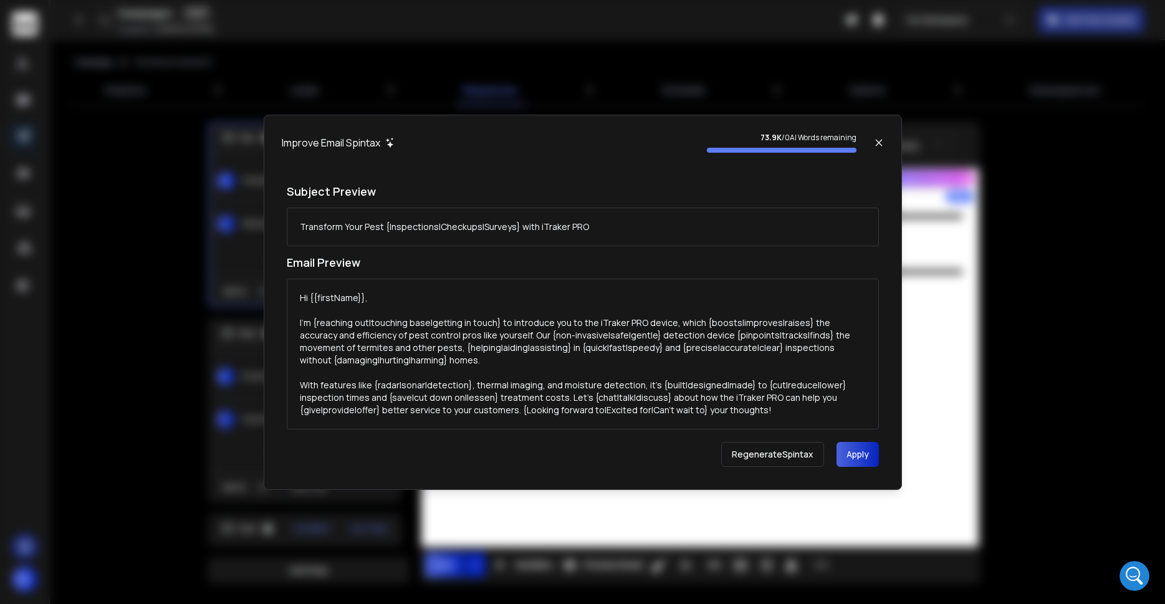
click at [868, 456] on button "Apply" at bounding box center [858, 454] width 42 height 25
type input "**********"
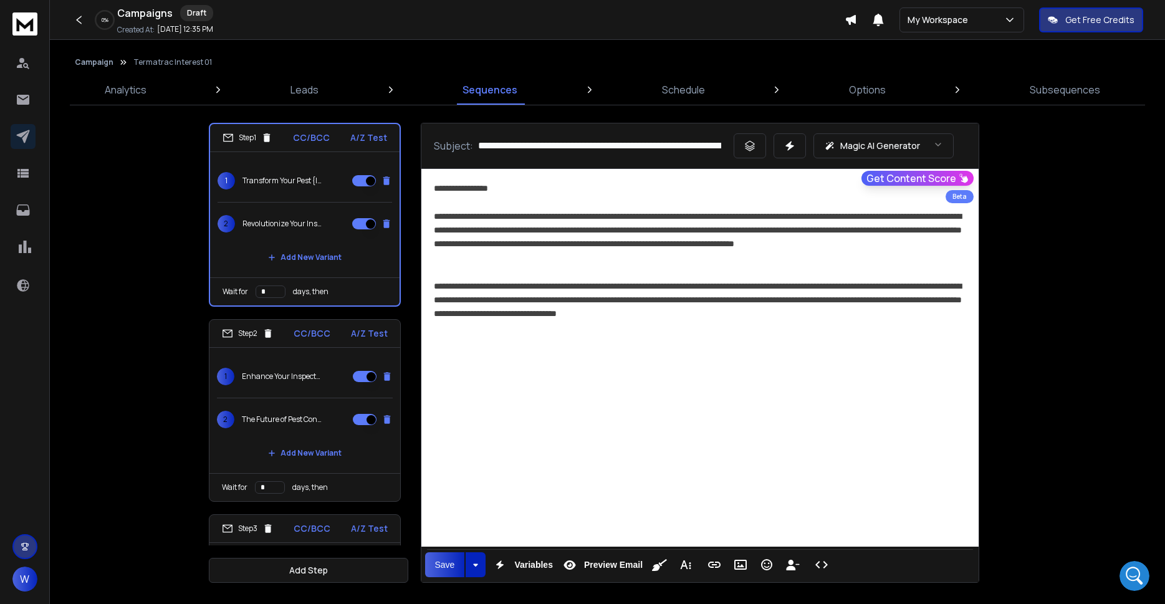
drag, startPoint x: 513, startPoint y: 147, endPoint x: 446, endPoint y: 144, distance: 67.4
click at [478, 144] on input "**********" at bounding box center [600, 145] width 244 height 15
click at [506, 286] on div "**********" at bounding box center [700, 300] width 532 height 42
drag, startPoint x: 591, startPoint y: 288, endPoint x: 526, endPoint y: 289, distance: 64.8
click at [526, 289] on div "**********" at bounding box center [700, 300] width 532 height 42
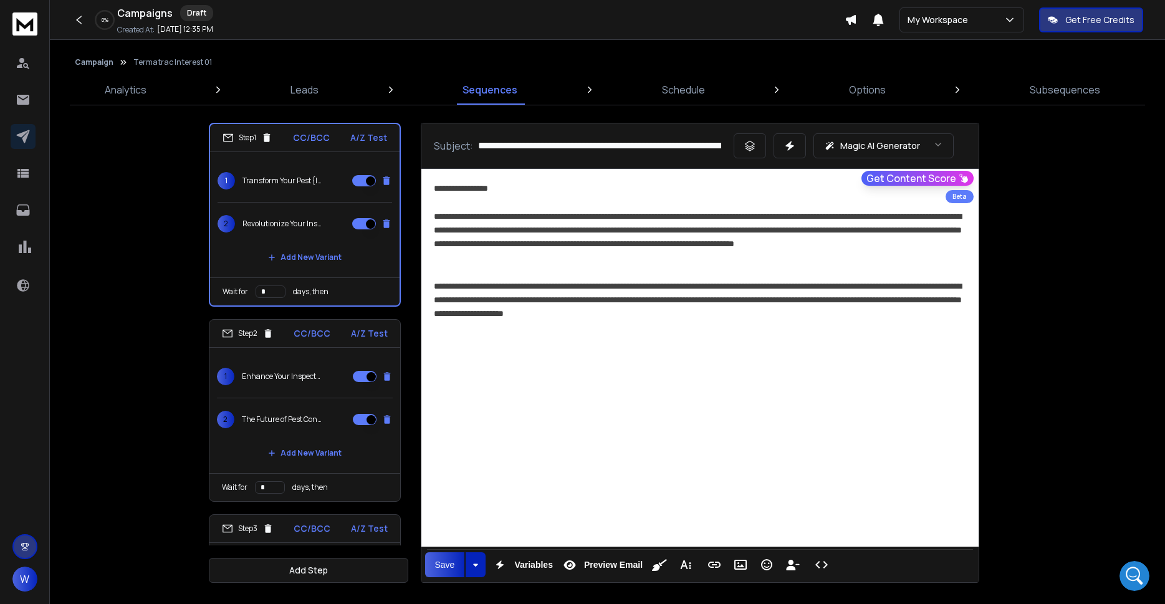
click at [505, 289] on div "**********" at bounding box center [700, 300] width 532 height 42
click at [602, 302] on div "**********" at bounding box center [700, 300] width 532 height 42
click at [705, 301] on div "**********" at bounding box center [700, 300] width 532 height 42
click at [823, 304] on div "**********" at bounding box center [700, 300] width 532 height 42
click at [822, 379] on div "**********" at bounding box center [699, 350] width 557 height 362
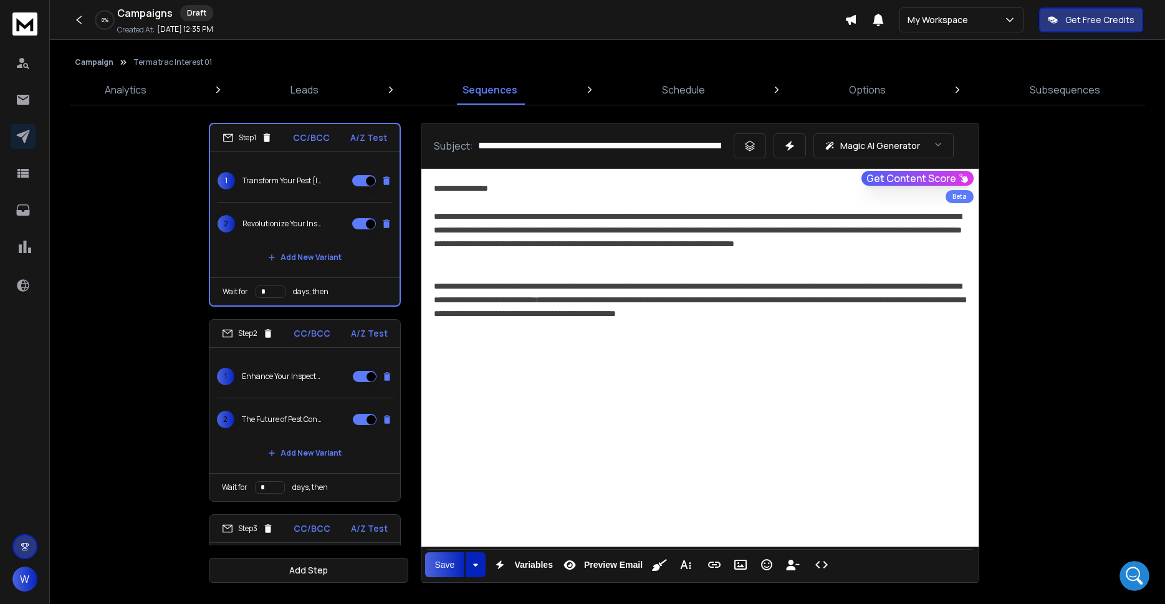
click at [893, 178] on button "Get Content Score" at bounding box center [918, 178] width 112 height 15
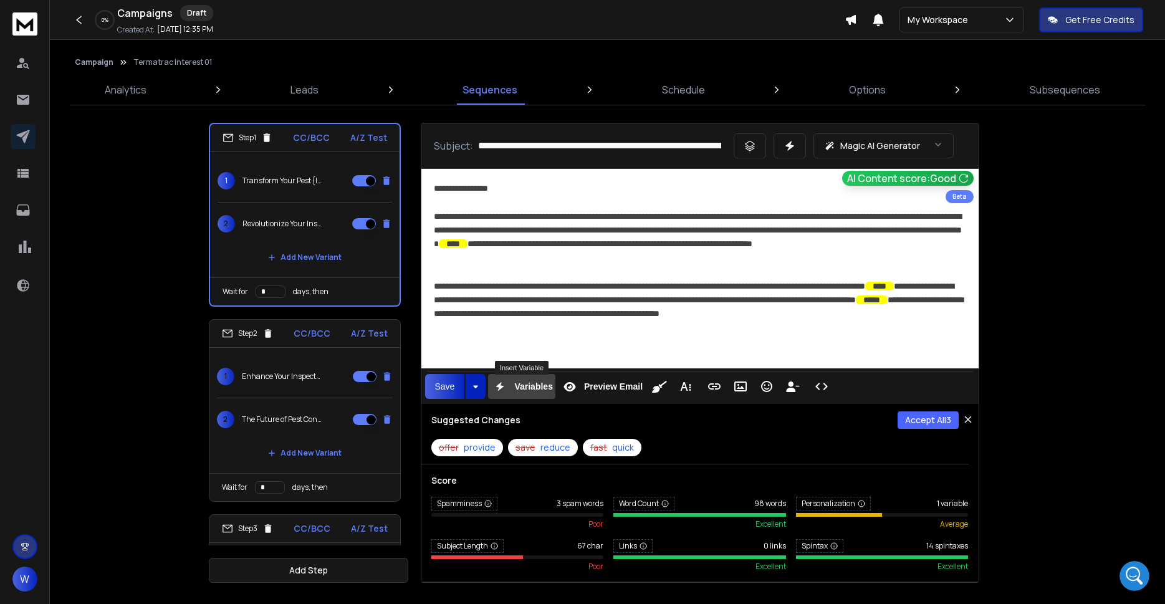
click at [532, 382] on span "Variables" at bounding box center [534, 387] width 44 height 11
click at [532, 385] on span "Variables" at bounding box center [534, 387] width 44 height 11
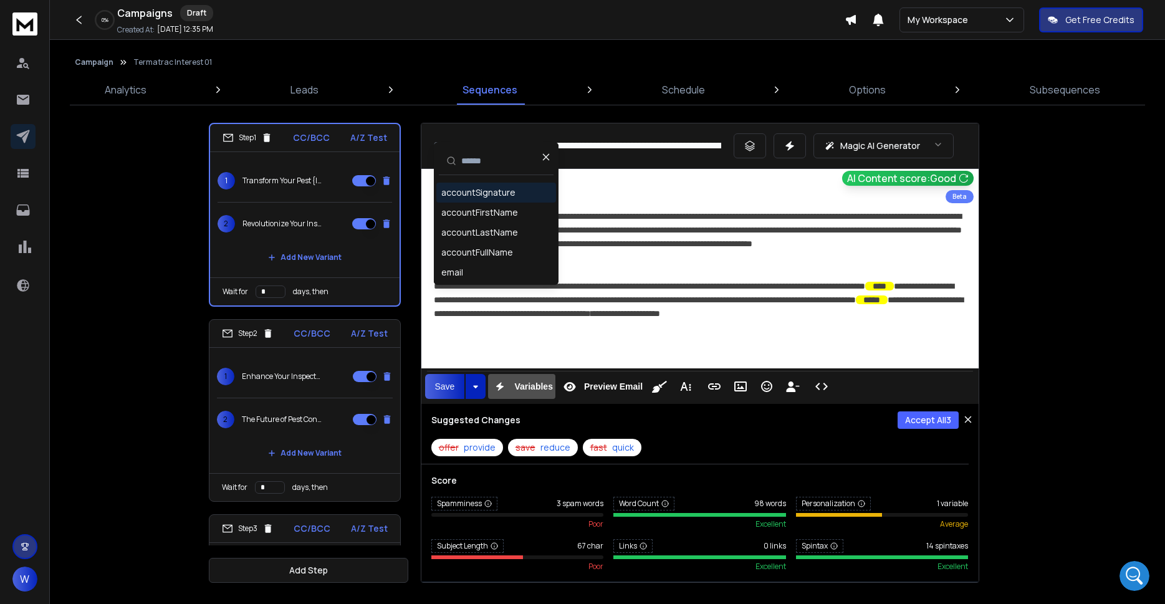
click at [532, 385] on span "Variables" at bounding box center [534, 387] width 44 height 11
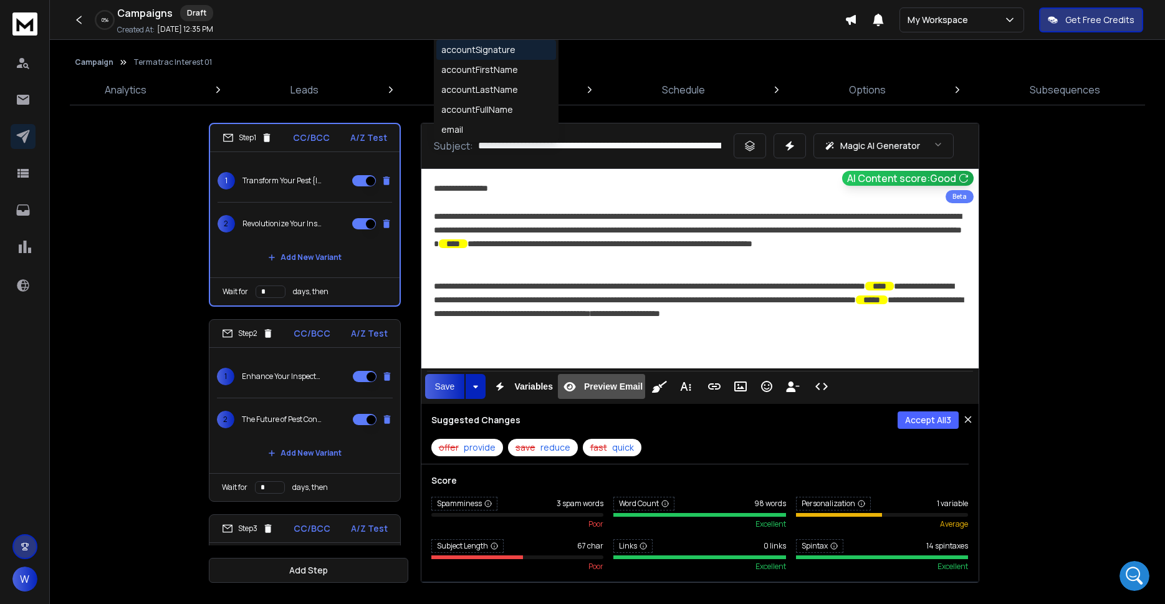
click at [607, 385] on span "Preview Email" at bounding box center [614, 387] width 64 height 11
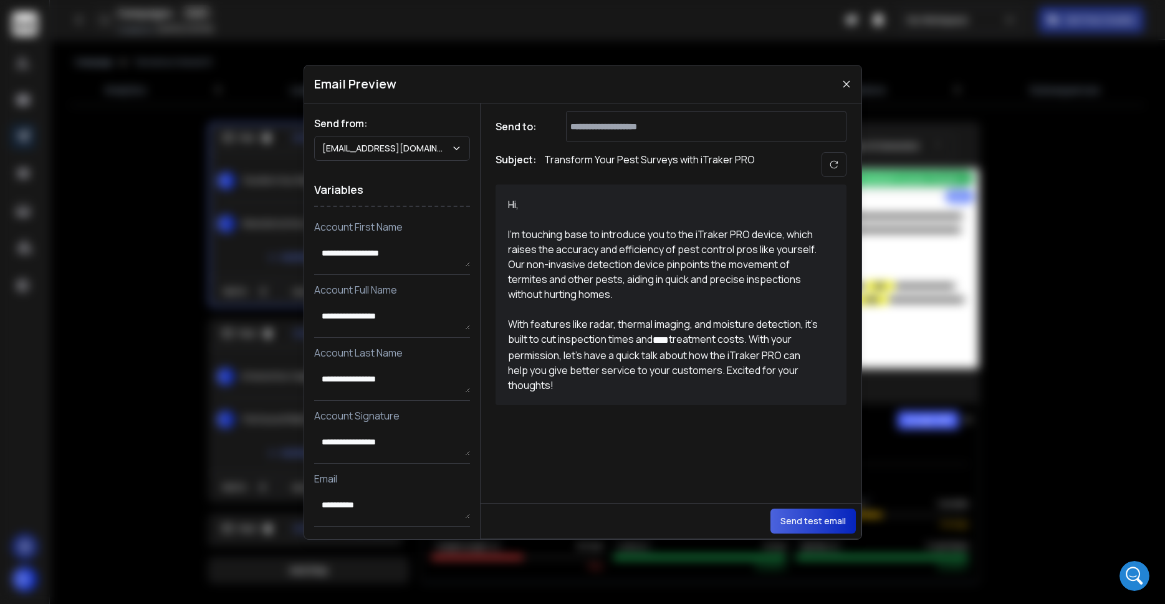
click at [846, 84] on icon at bounding box center [847, 84] width 10 height 10
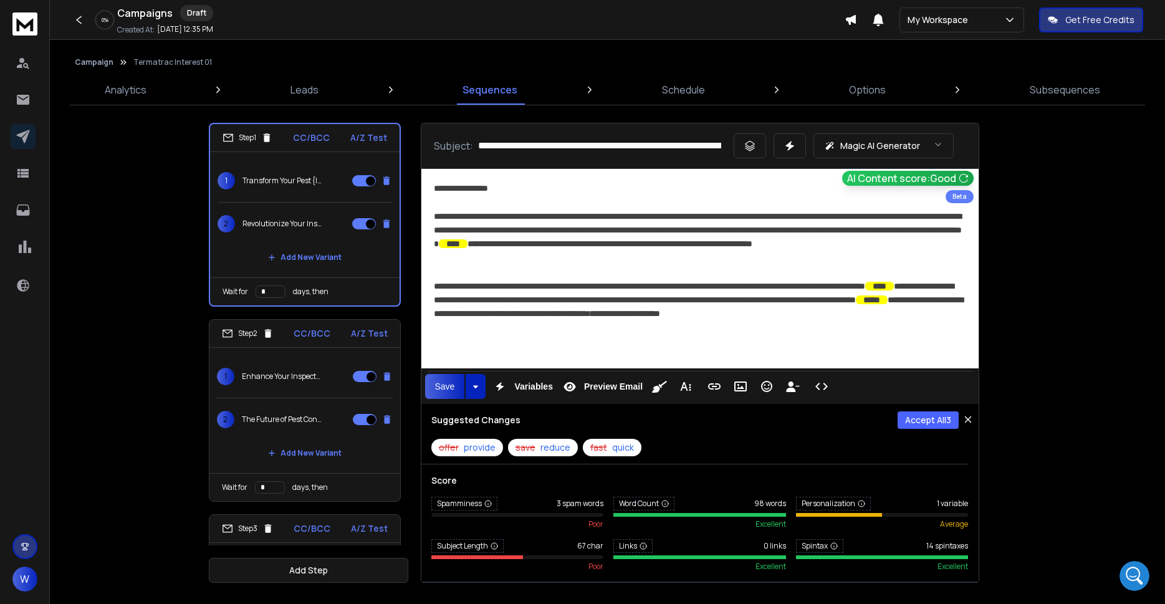
click at [895, 212] on div "**********" at bounding box center [700, 237] width 532 height 56
click at [476, 243] on span "****" at bounding box center [462, 243] width 29 height 9
click at [718, 246] on div "**********" at bounding box center [700, 237] width 532 height 56
drag, startPoint x: 773, startPoint y: 246, endPoint x: 799, endPoint y: 266, distance: 33.3
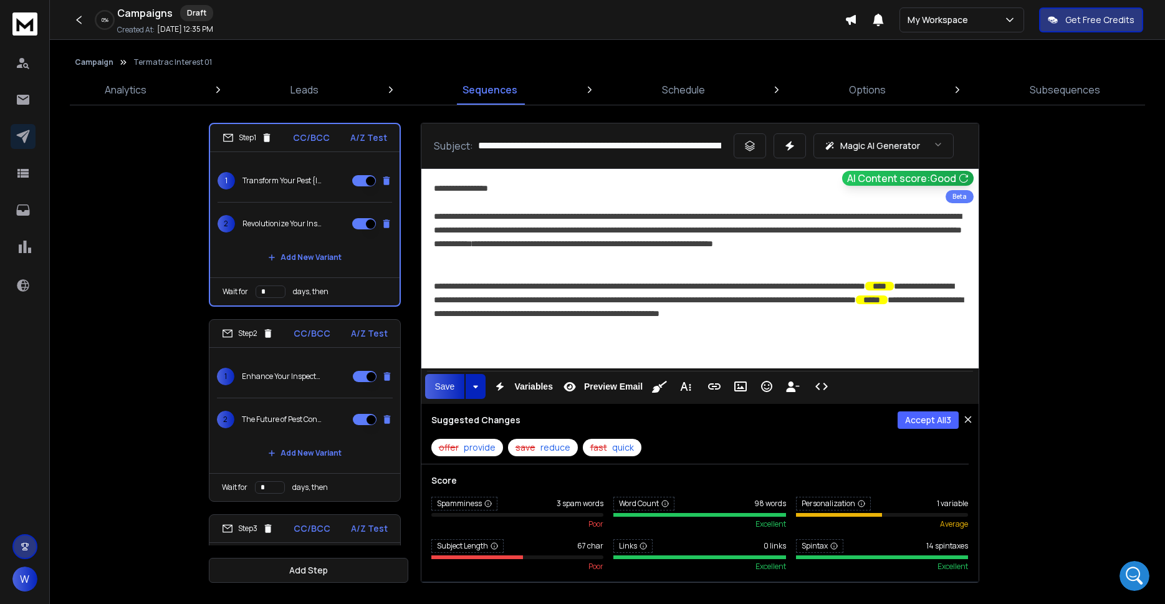
click at [774, 247] on div "**********" at bounding box center [700, 237] width 532 height 56
click at [854, 248] on div "**********" at bounding box center [700, 237] width 532 height 56
drag, startPoint x: 897, startPoint y: 245, endPoint x: 901, endPoint y: 259, distance: 15.0
click at [897, 246] on div "**********" at bounding box center [700, 237] width 532 height 56
click at [522, 259] on div "**********" at bounding box center [700, 237] width 532 height 56
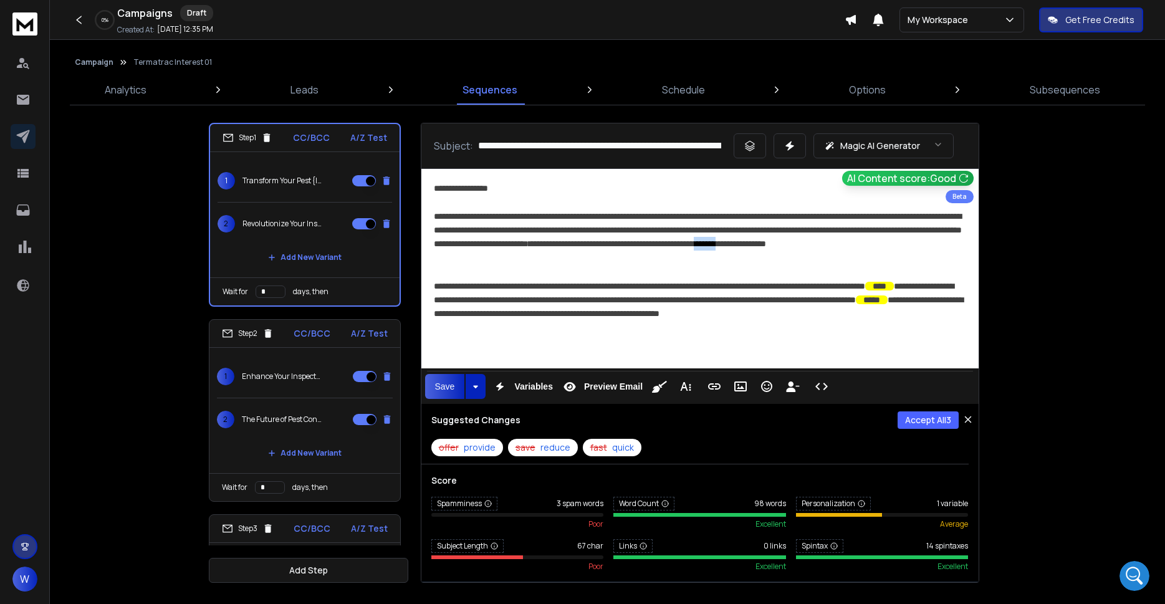
click at [522, 259] on div "**********" at bounding box center [700, 237] width 532 height 56
click at [512, 262] on div "**********" at bounding box center [700, 237] width 532 height 56
click at [512, 261] on div "**********" at bounding box center [700, 237] width 532 height 56
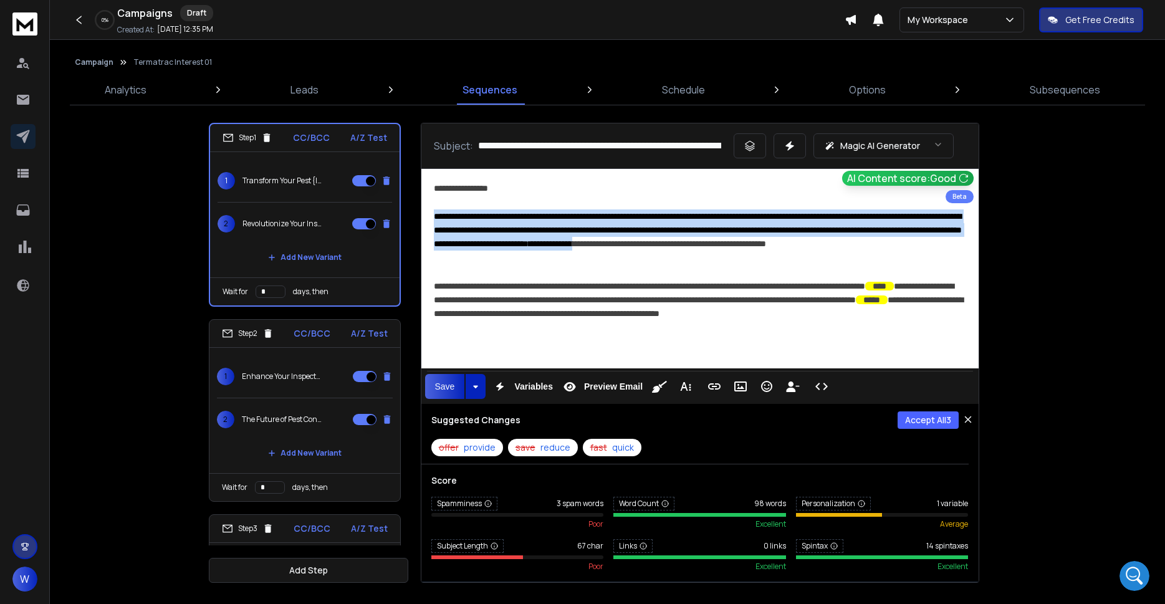
click at [512, 259] on div "**********" at bounding box center [700, 237] width 532 height 56
click at [513, 259] on div "**********" at bounding box center [700, 237] width 532 height 56
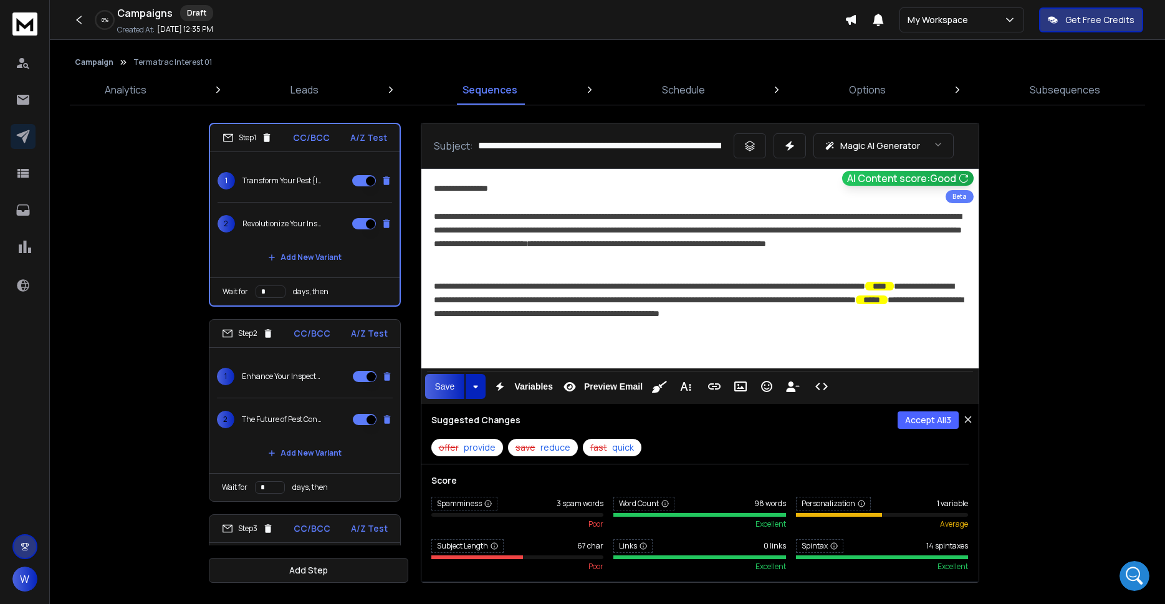
click at [514, 258] on div "**********" at bounding box center [700, 237] width 532 height 56
click at [735, 257] on div "**********" at bounding box center [700, 237] width 532 height 56
click at [559, 260] on div "**********" at bounding box center [700, 237] width 532 height 56
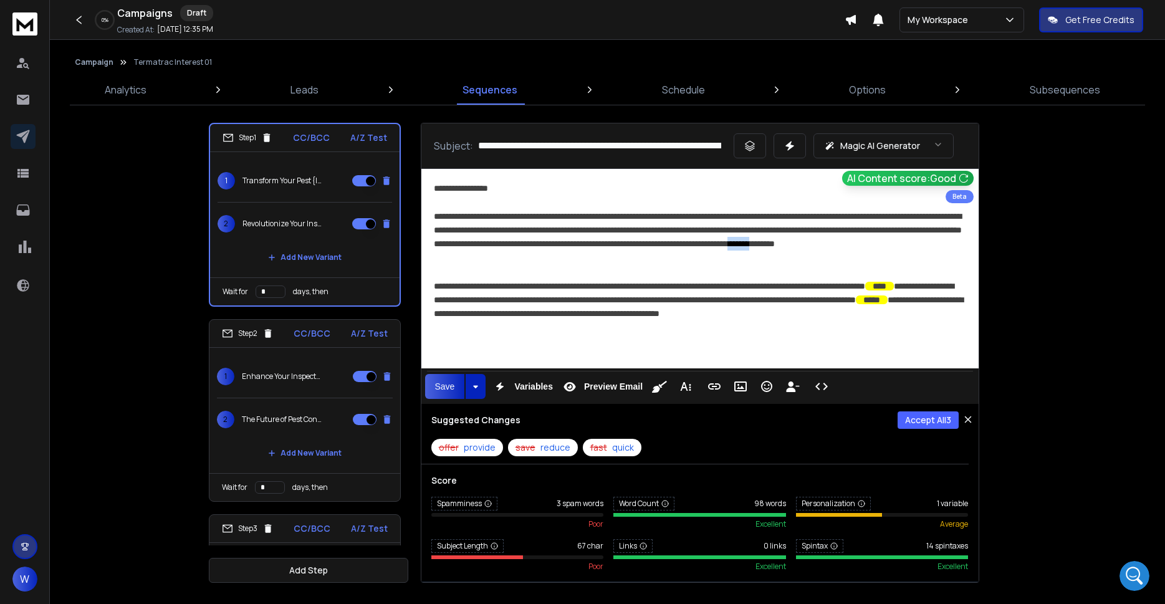
click at [559, 260] on div "**********" at bounding box center [700, 237] width 532 height 56
click at [528, 292] on div "**********" at bounding box center [700, 300] width 532 height 42
click at [603, 298] on div "**********" at bounding box center [700, 300] width 532 height 42
click at [865, 291] on span "****" at bounding box center [879, 286] width 29 height 9
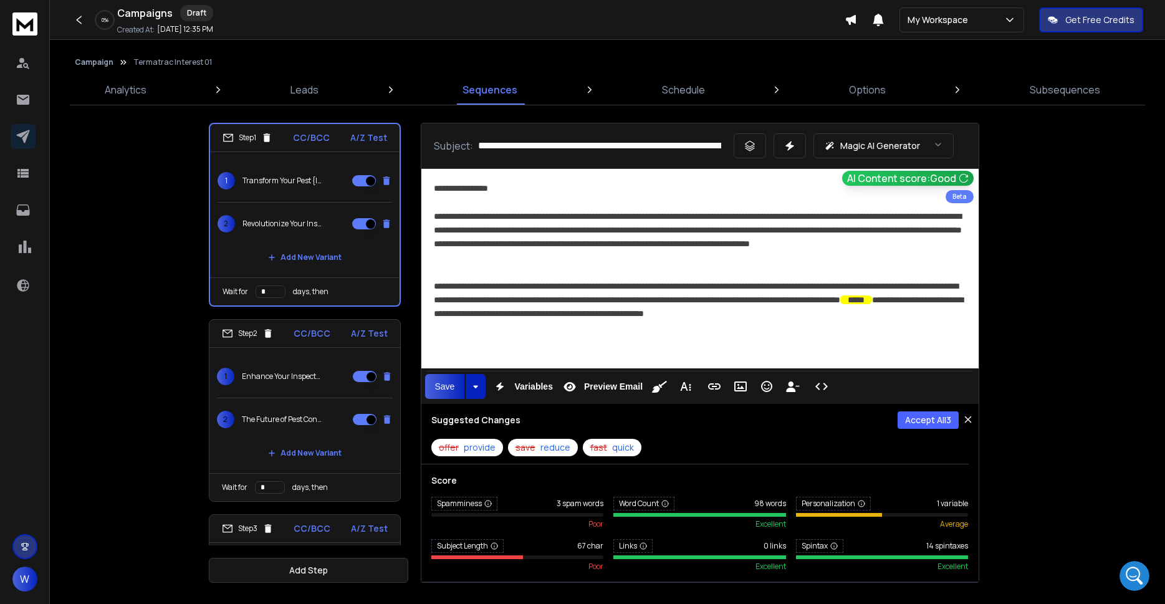
click at [725, 303] on div "**********" at bounding box center [700, 300] width 532 height 42
click at [840, 304] on span "*****" at bounding box center [856, 300] width 32 height 9
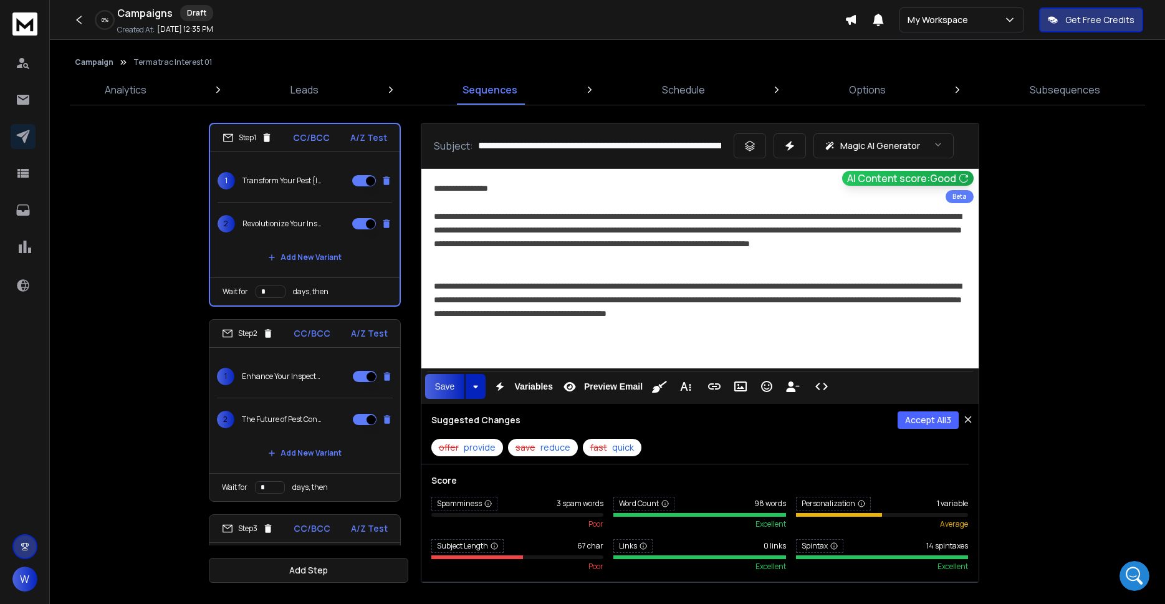
click at [562, 307] on div "**********" at bounding box center [700, 300] width 532 height 42
click at [964, 180] on icon at bounding box center [964, 178] width 10 height 10
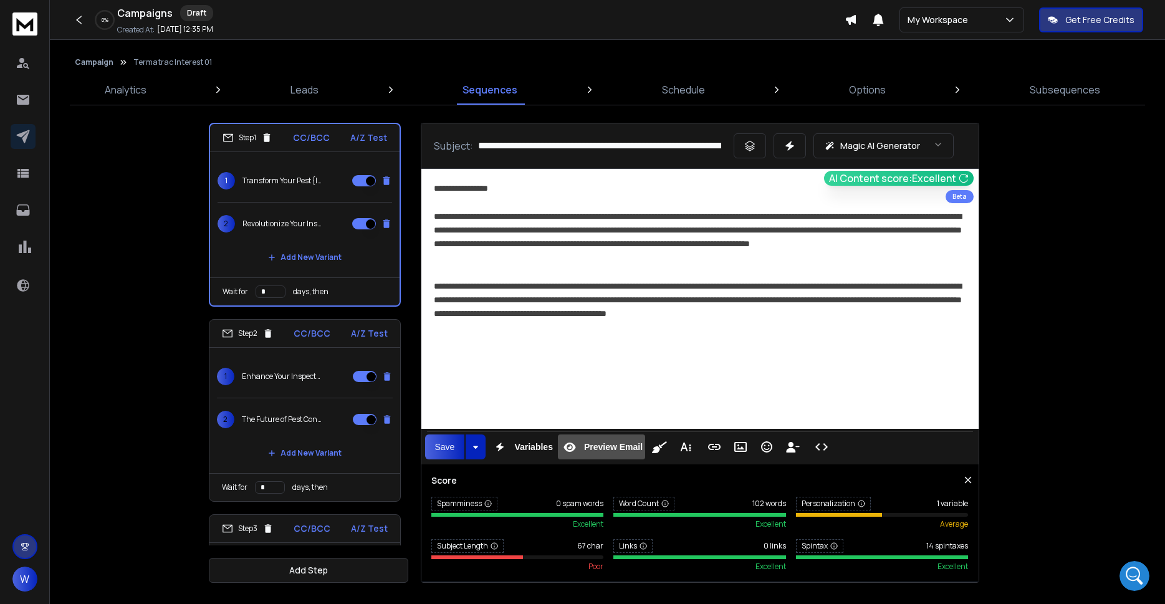
click at [610, 448] on span "Preview Email" at bounding box center [614, 447] width 64 height 11
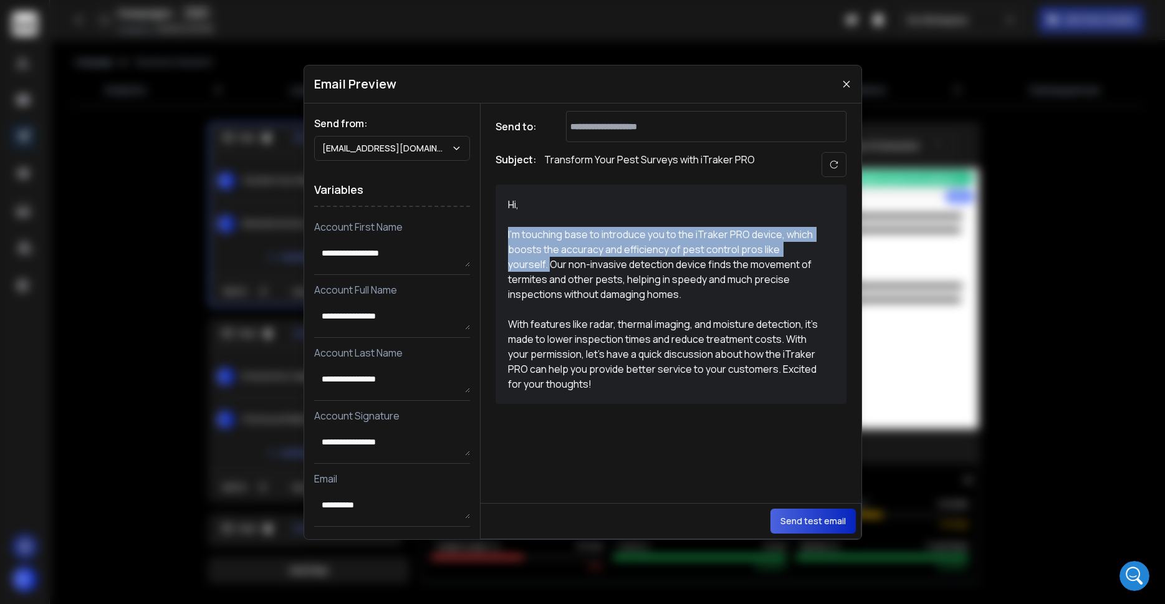
drag, startPoint x: 820, startPoint y: 260, endPoint x: 489, endPoint y: 246, distance: 331.3
click at [496, 246] on div "Hi, I'm touching base to introduce you to the iTraker PRO device, which boosts …" at bounding box center [671, 294] width 351 height 219
click at [625, 264] on div "I'm touching base to introduce you to the iTraker PRO device, which boosts the …" at bounding box center [664, 264] width 312 height 75
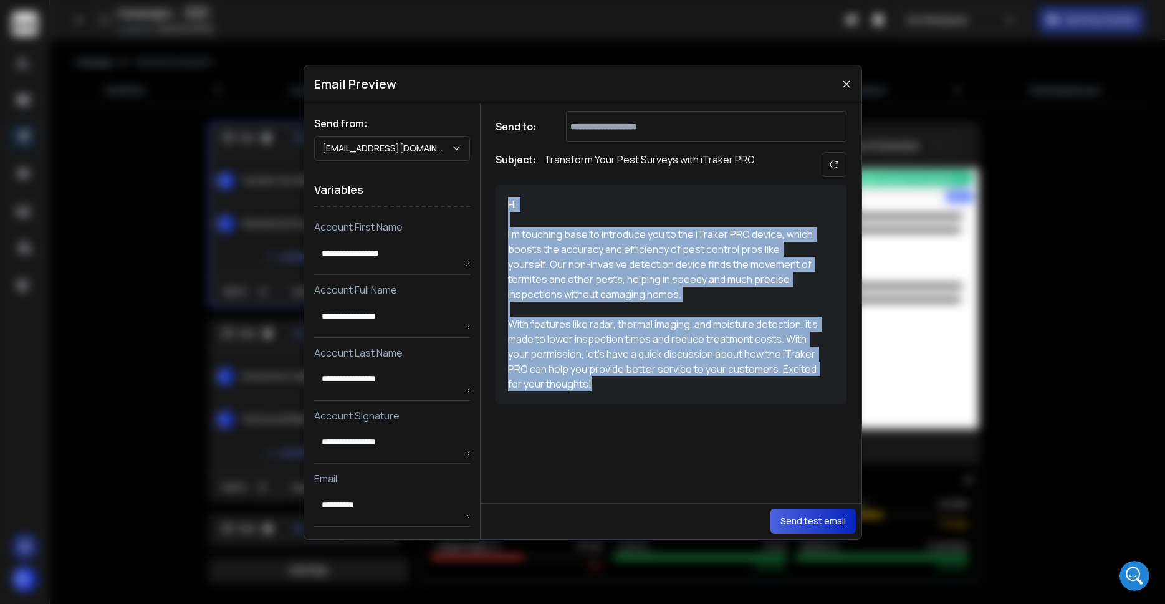
drag, startPoint x: 509, startPoint y: 214, endPoint x: 641, endPoint y: 398, distance: 227.0
click at [641, 392] on div "Hi, I'm touching base to introduce you to the iTraker PRO device, which boosts …" at bounding box center [664, 294] width 312 height 195
copy div "Hi, I'm touching base to introduce you to the iTraker PRO device, which boosts …"
